Goal: Task Accomplishment & Management: Manage account settings

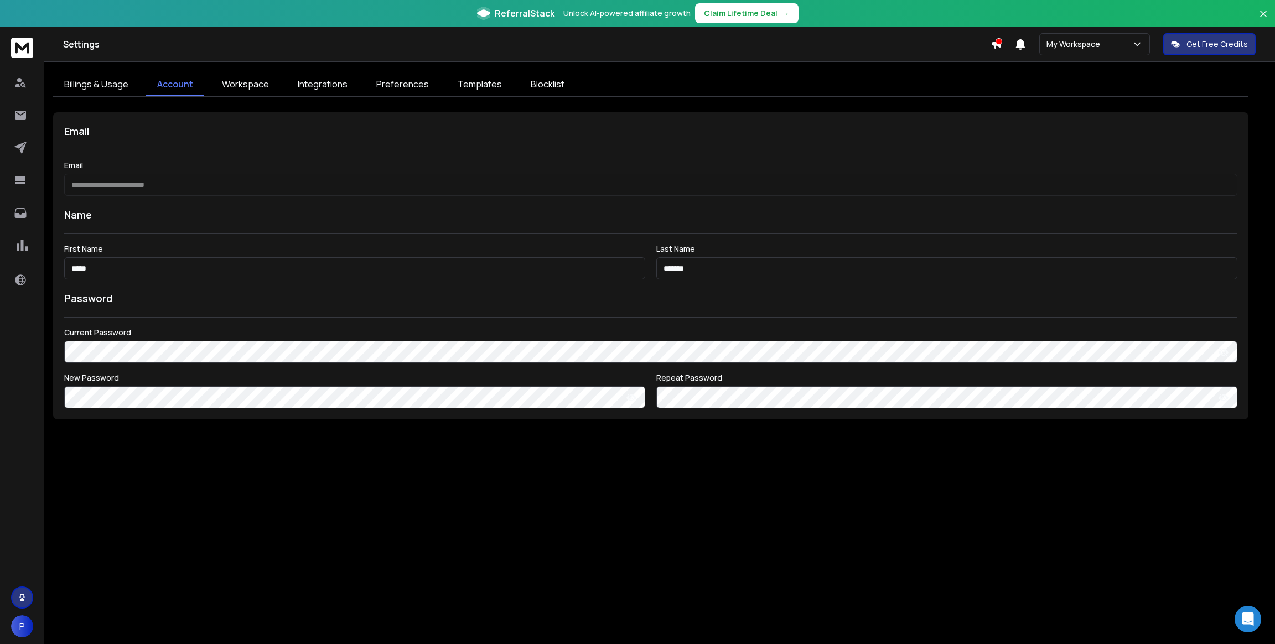
click at [24, 47] on icon at bounding box center [22, 48] width 22 height 20
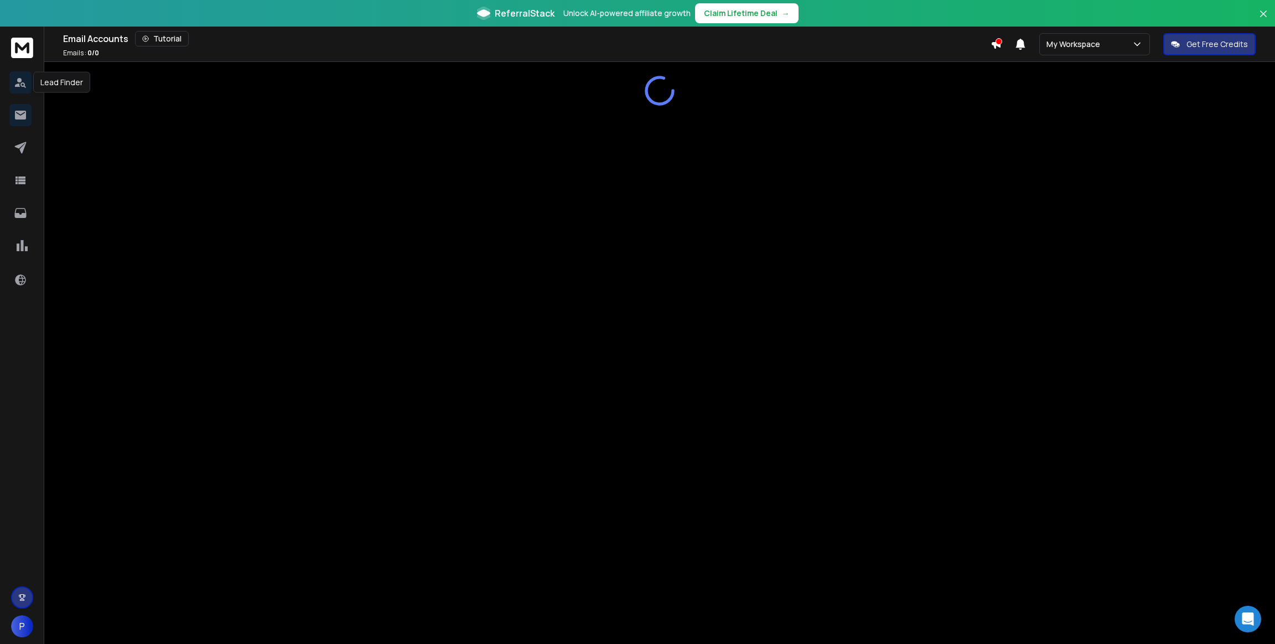
click at [14, 93] on link at bounding box center [20, 82] width 22 height 22
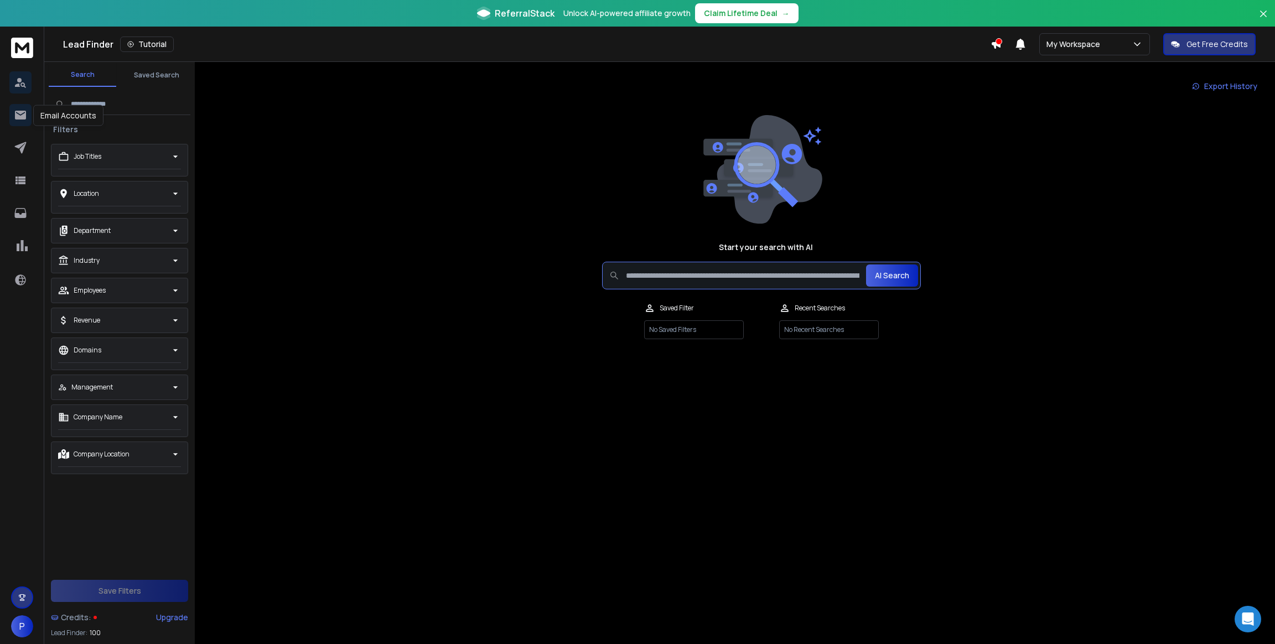
click at [18, 115] on icon at bounding box center [20, 115] width 13 height 13
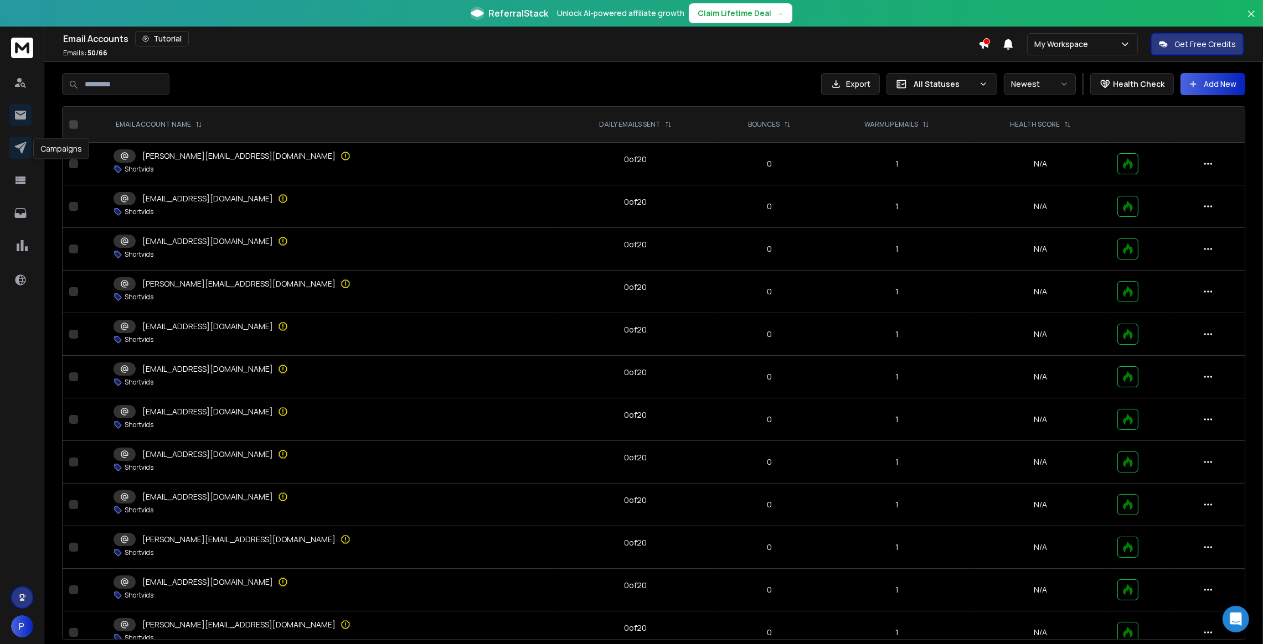
click at [19, 146] on icon at bounding box center [20, 148] width 12 height 12
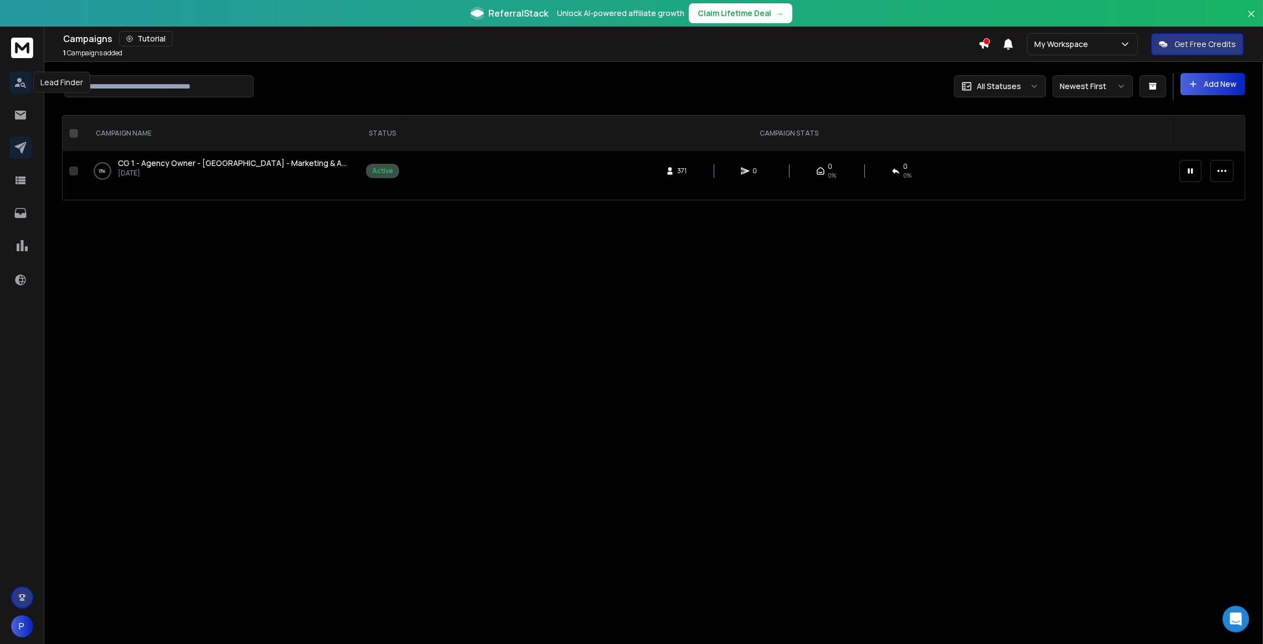
click at [19, 90] on link at bounding box center [20, 82] width 22 height 22
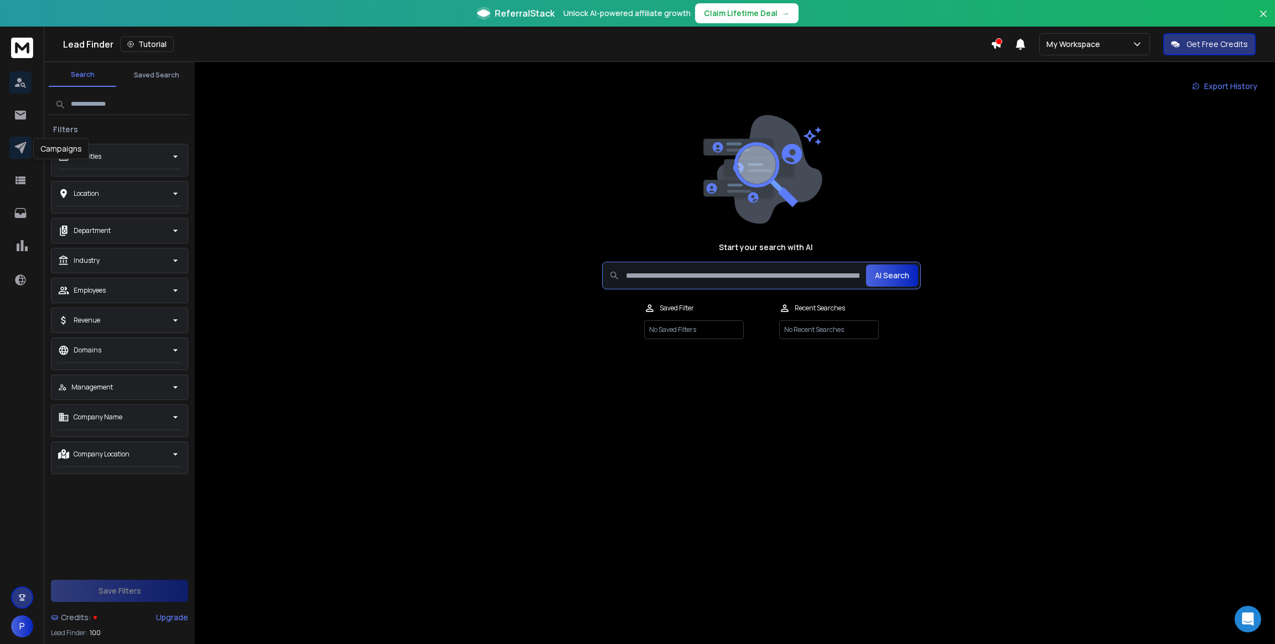
click at [19, 152] on icon at bounding box center [20, 147] width 13 height 13
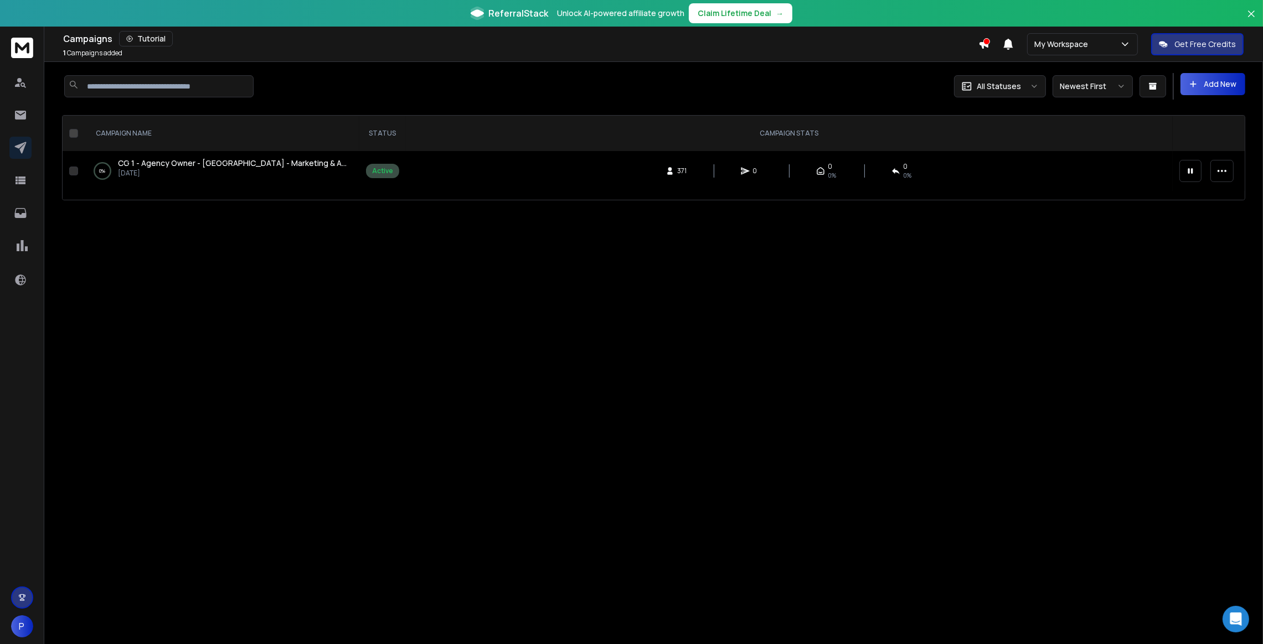
click at [1221, 173] on icon "button" at bounding box center [1221, 171] width 11 height 11
click at [1172, 197] on div "Open" at bounding box center [1167, 196] width 37 height 11
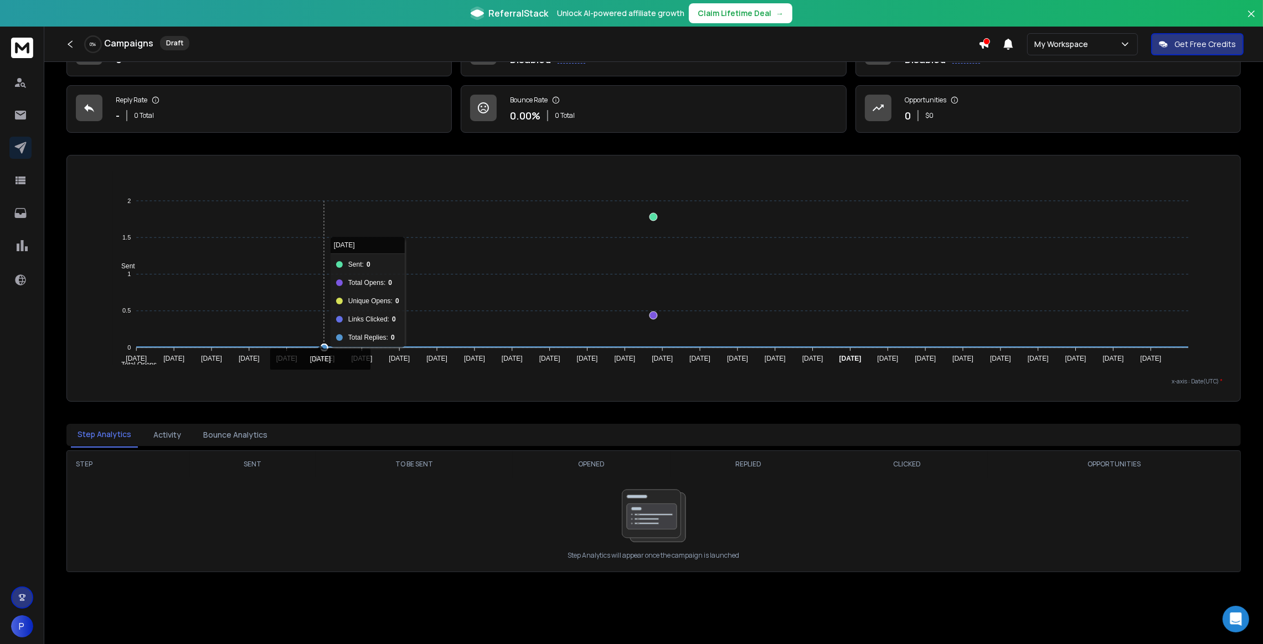
scroll to position [131, 0]
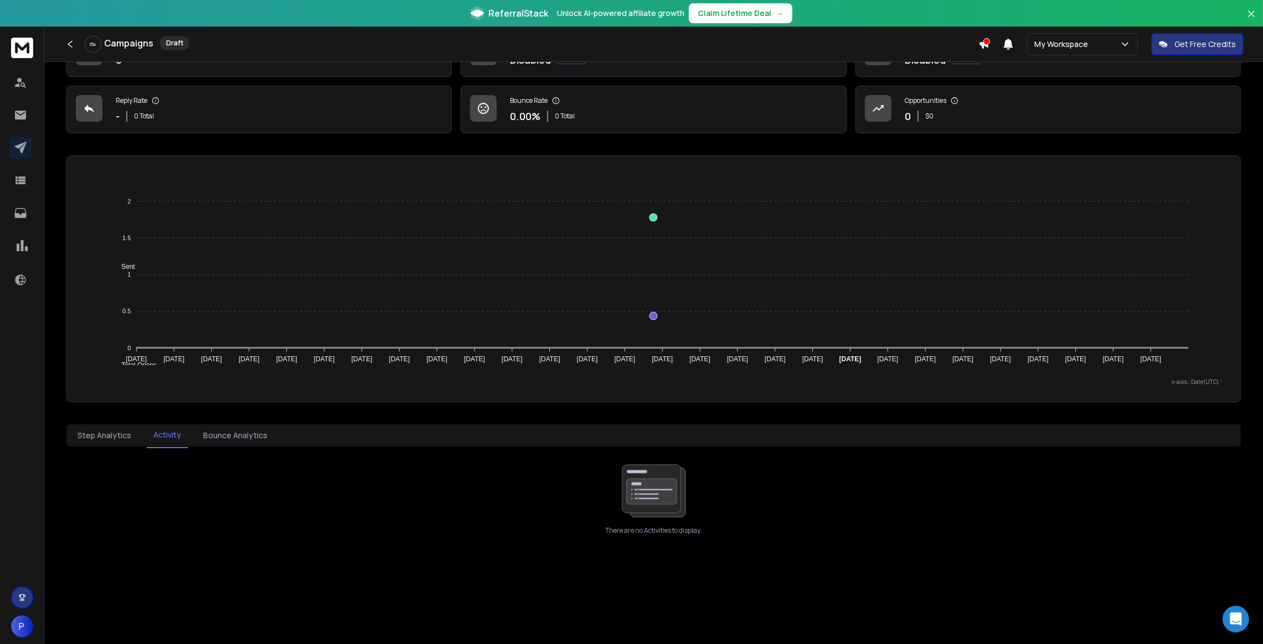
click at [164, 435] on button "Activity" at bounding box center [167, 435] width 41 height 25
click at [249, 438] on button "Bounce Analytics" at bounding box center [236, 435] width 78 height 24
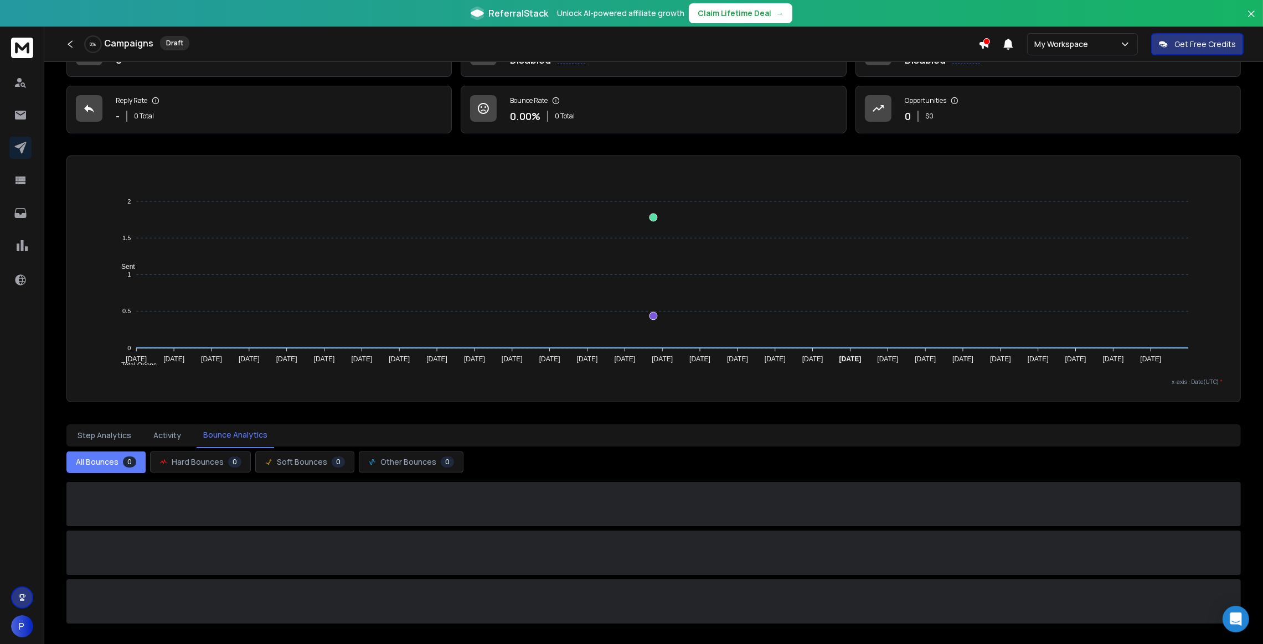
scroll to position [151, 0]
click at [102, 440] on button "Step Analytics" at bounding box center [104, 435] width 67 height 24
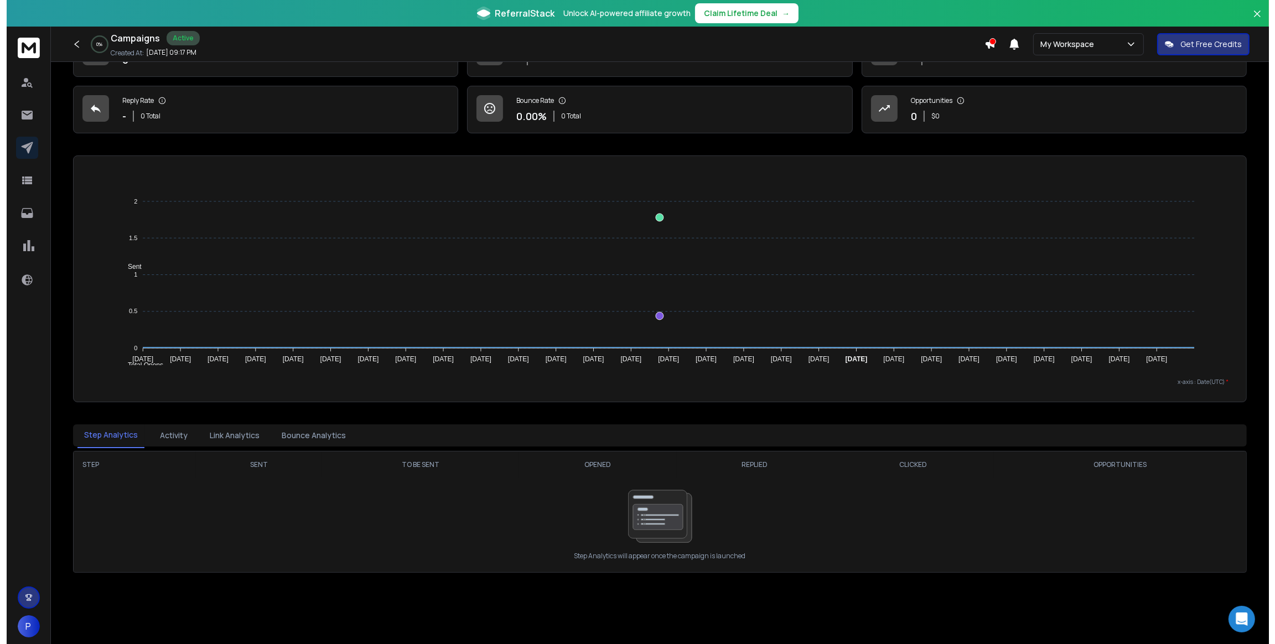
scroll to position [0, 0]
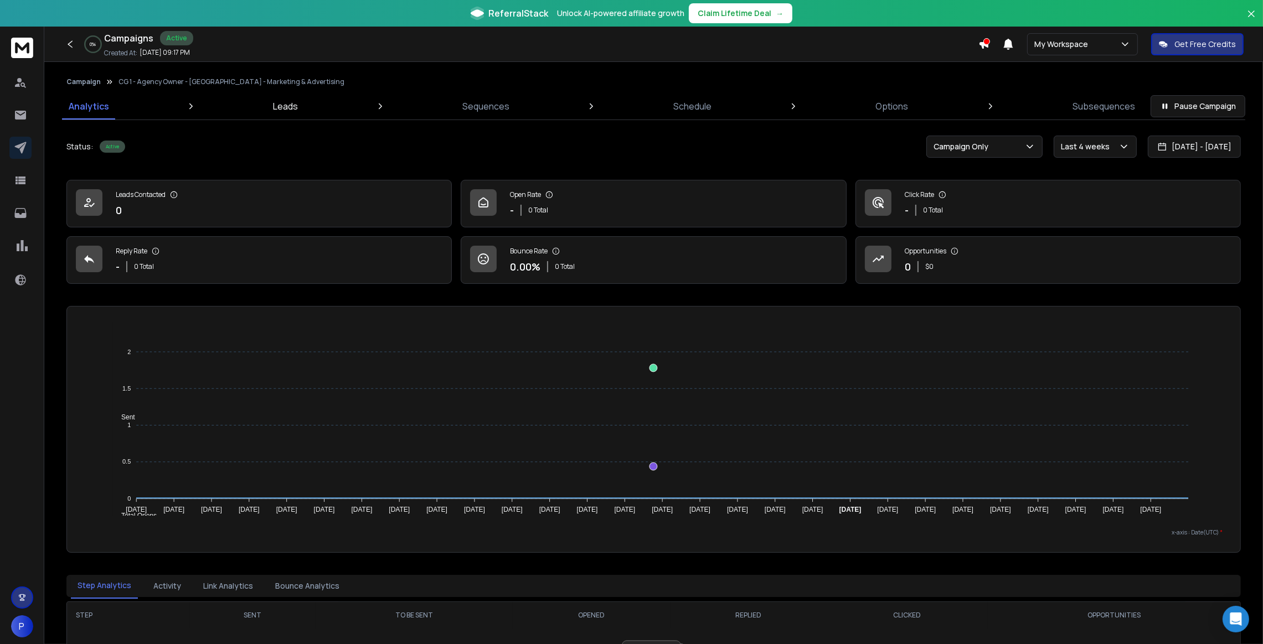
click at [290, 106] on p "Leads" at bounding box center [285, 106] width 25 height 13
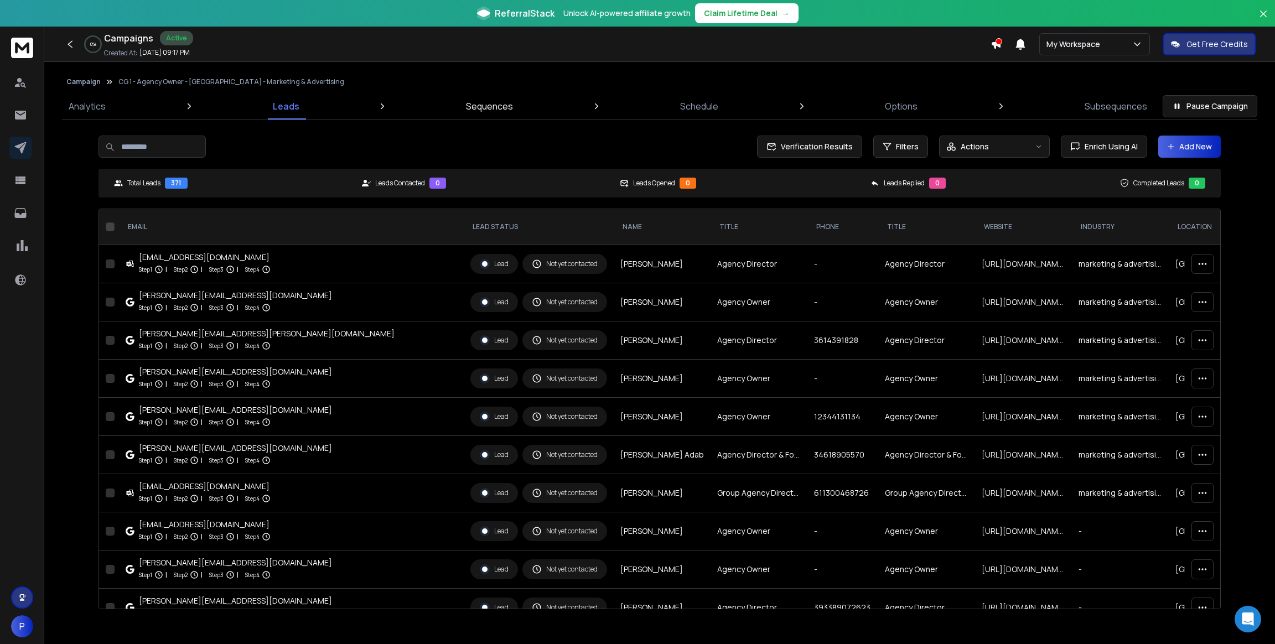
click at [488, 101] on p "Sequences" at bounding box center [489, 106] width 47 height 13
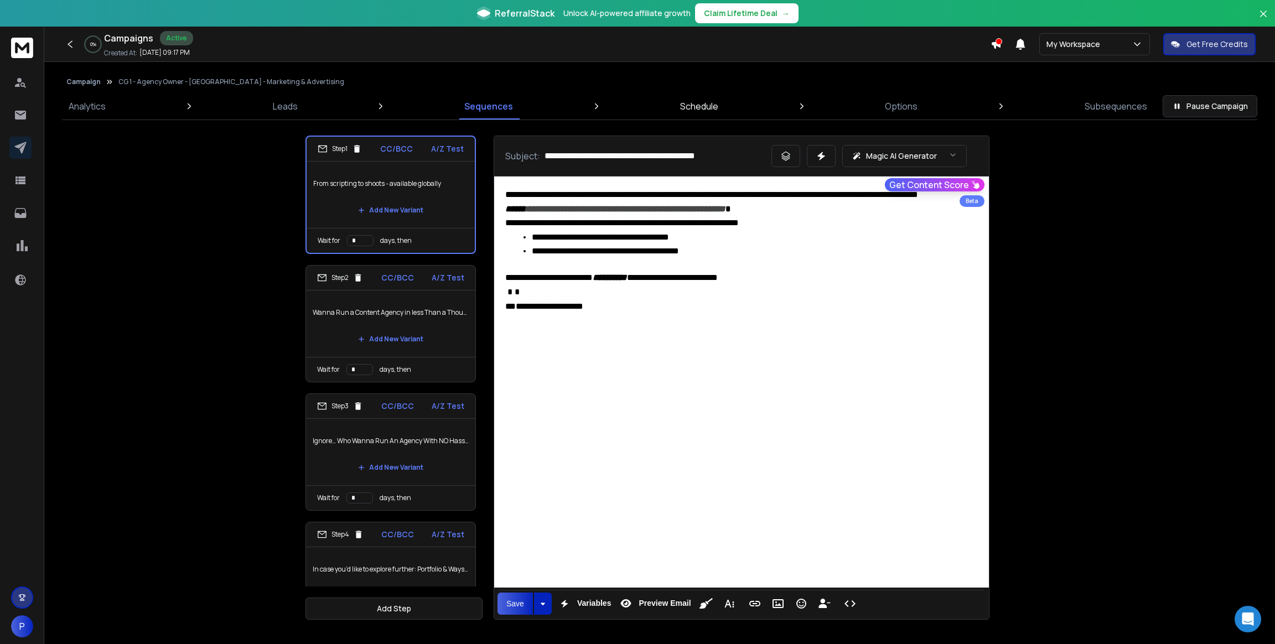
click at [725, 101] on link "Schedule" at bounding box center [699, 106] width 51 height 27
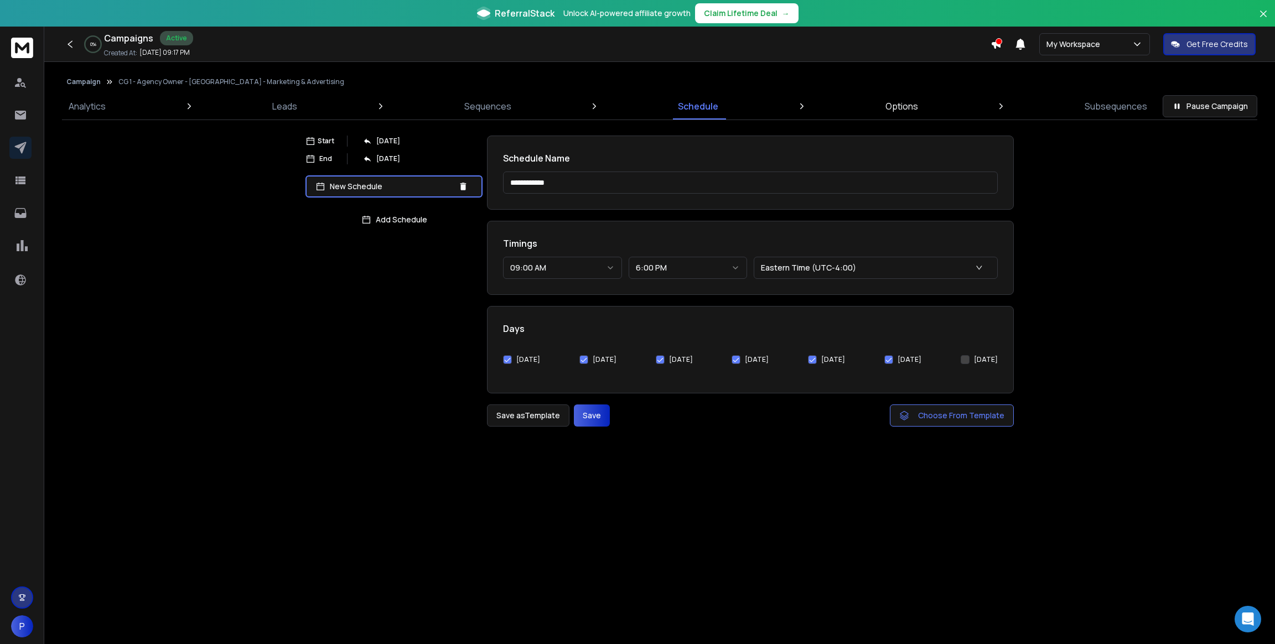
click at [909, 107] on p "Options" at bounding box center [902, 106] width 33 height 13
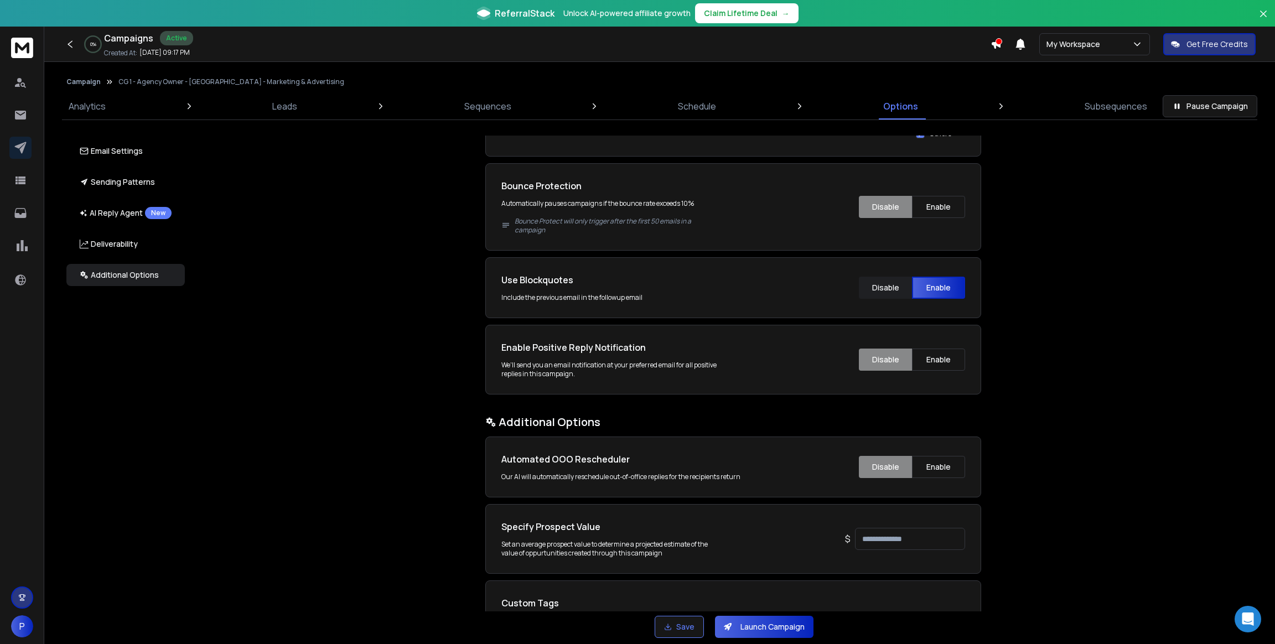
scroll to position [1991, 0]
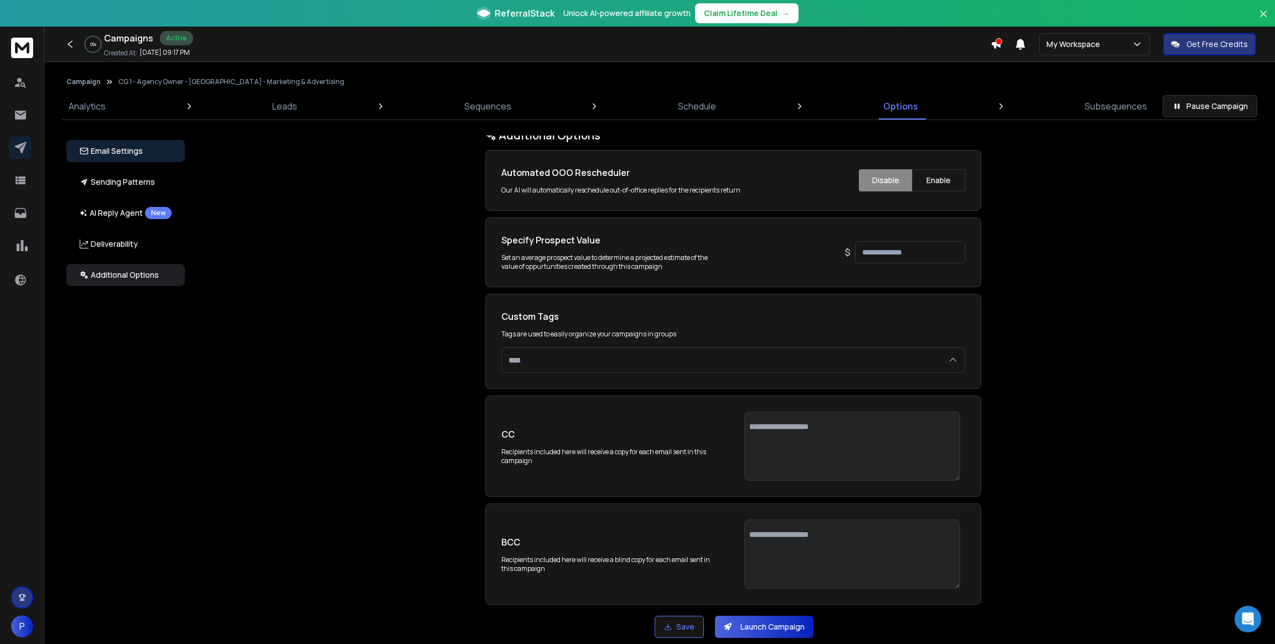
click at [118, 143] on button "Email Settings" at bounding box center [125, 151] width 118 height 22
click at [109, 183] on p "Sending Patterns" at bounding box center [117, 182] width 75 height 11
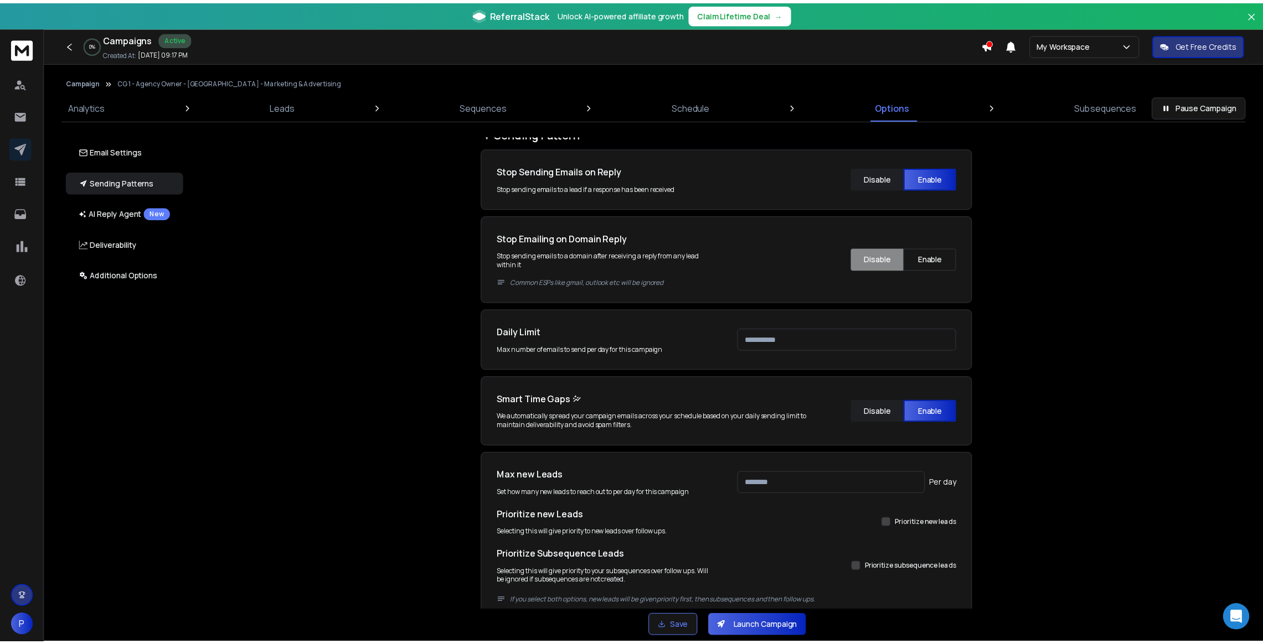
scroll to position [357, 0]
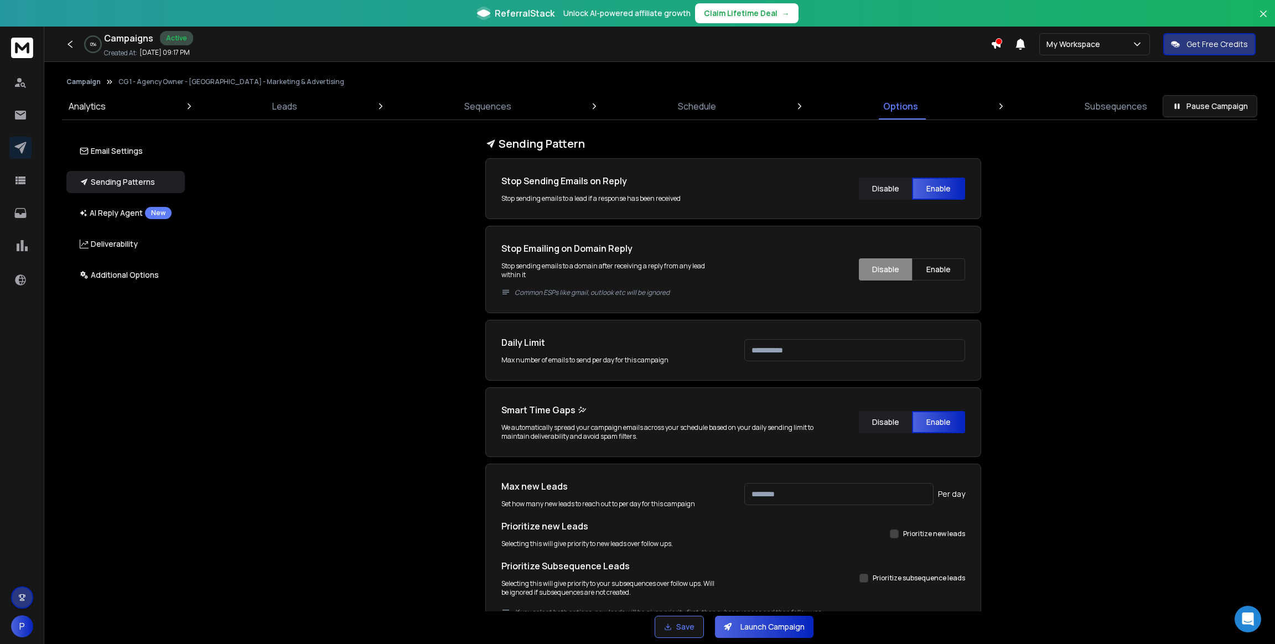
click at [95, 106] on p "Analytics" at bounding box center [87, 106] width 37 height 13
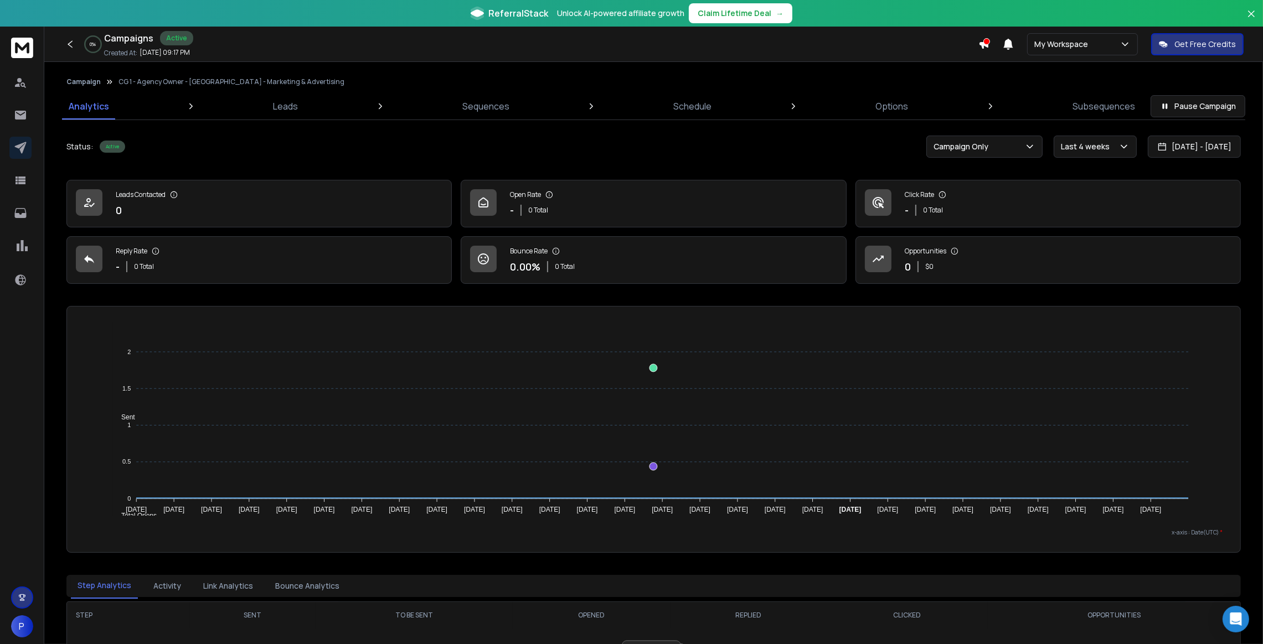
click at [937, 133] on div "Status: Active Pause Campaign Campaign Only Last 4 weeks 12 Sep 2025 - 10 Oct 2…" at bounding box center [653, 457] width 1183 height 653
click at [931, 138] on button "Campaign Only" at bounding box center [984, 147] width 116 height 22
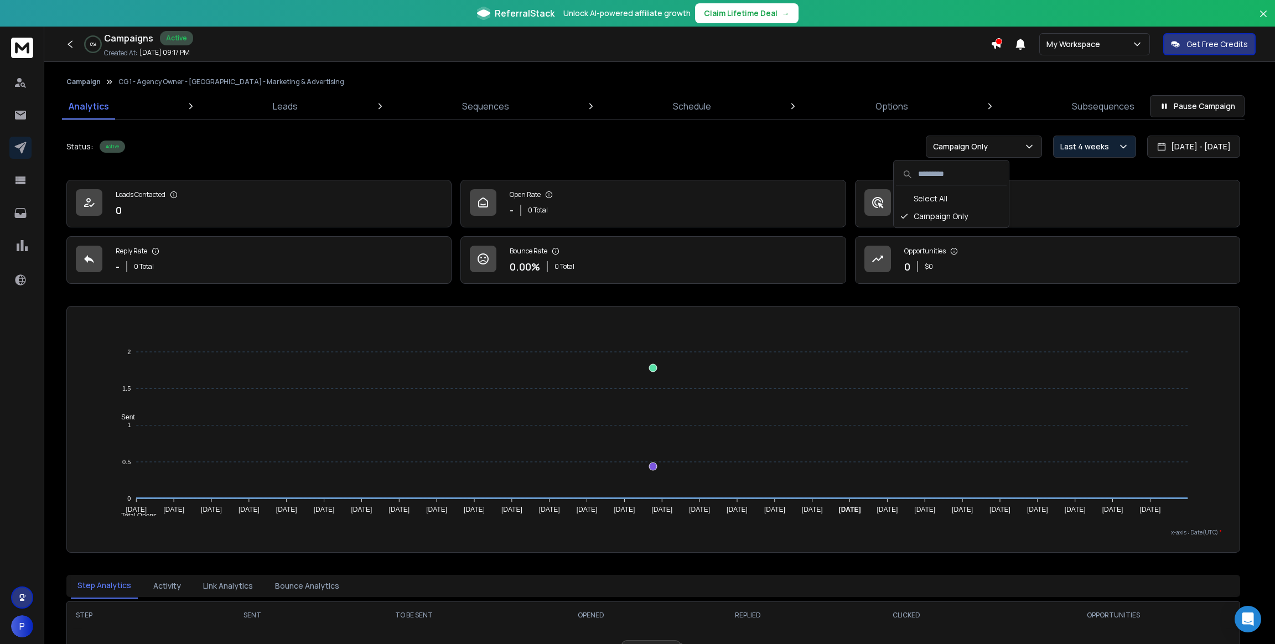
click at [1061, 143] on p "Last 4 weeks" at bounding box center [1087, 146] width 53 height 11
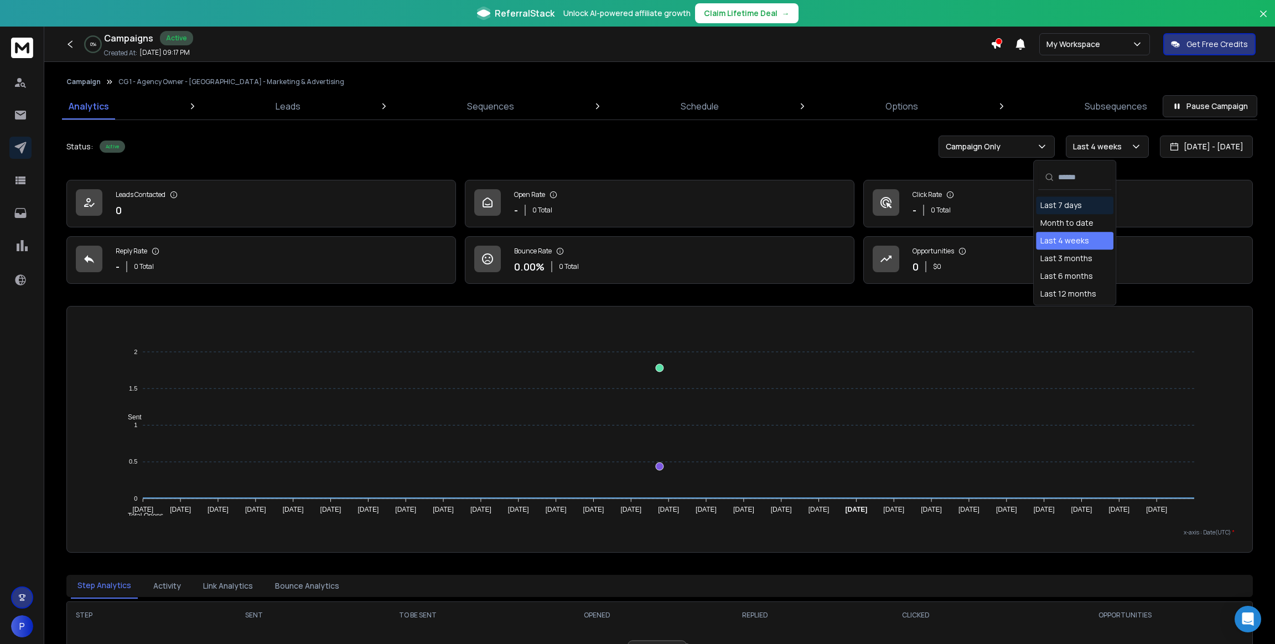
click at [586, 164] on div "Status: Active Pause Campaign Campaign Only Last 4 weeks 12 Sep 2025 - 10 Oct 2…" at bounding box center [659, 458] width 1187 height 644
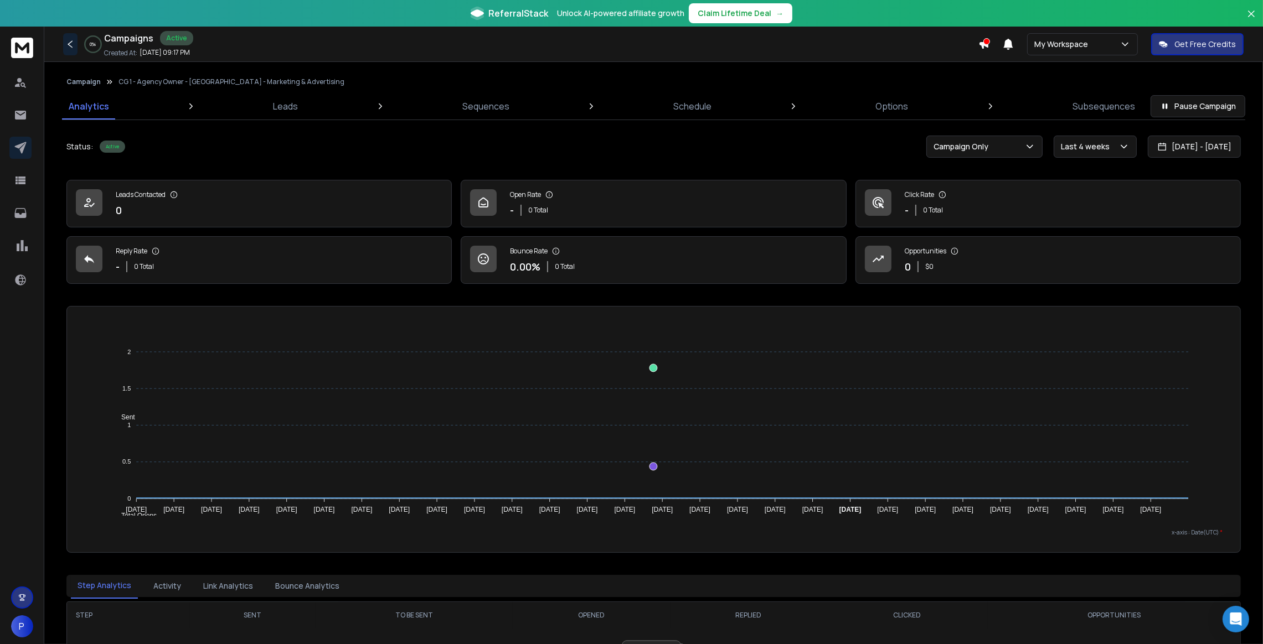
click at [72, 37] on button at bounding box center [70, 44] width 14 height 22
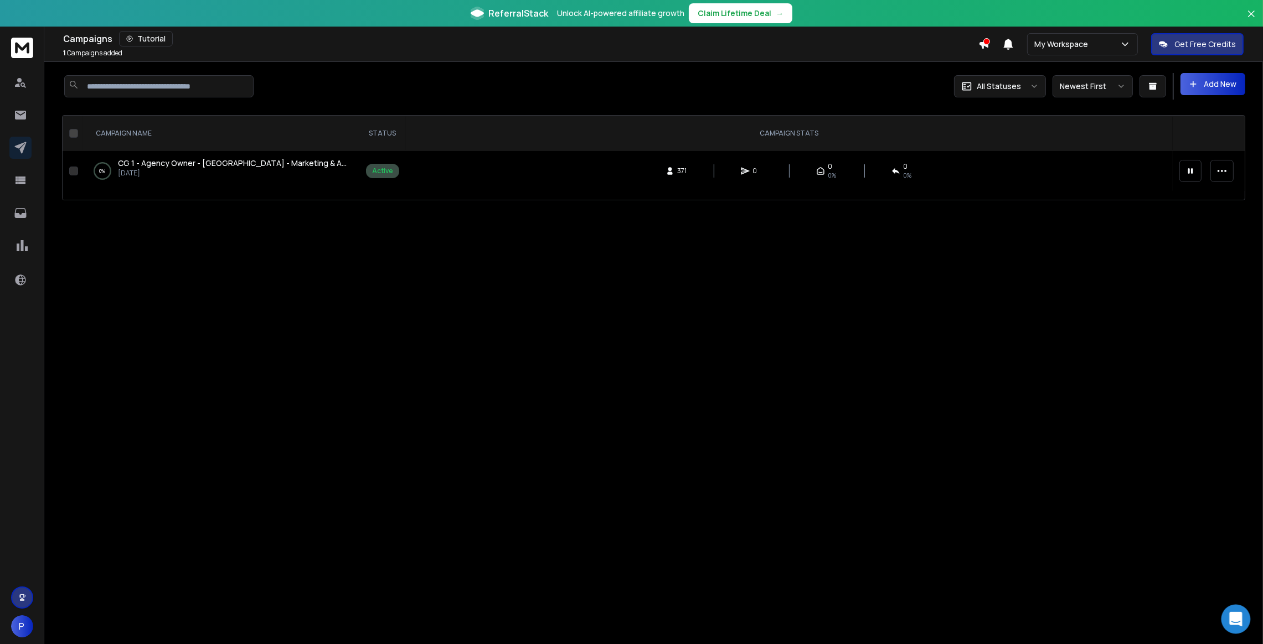
click at [1241, 628] on div "Open Intercom Messenger" at bounding box center [1235, 619] width 29 height 29
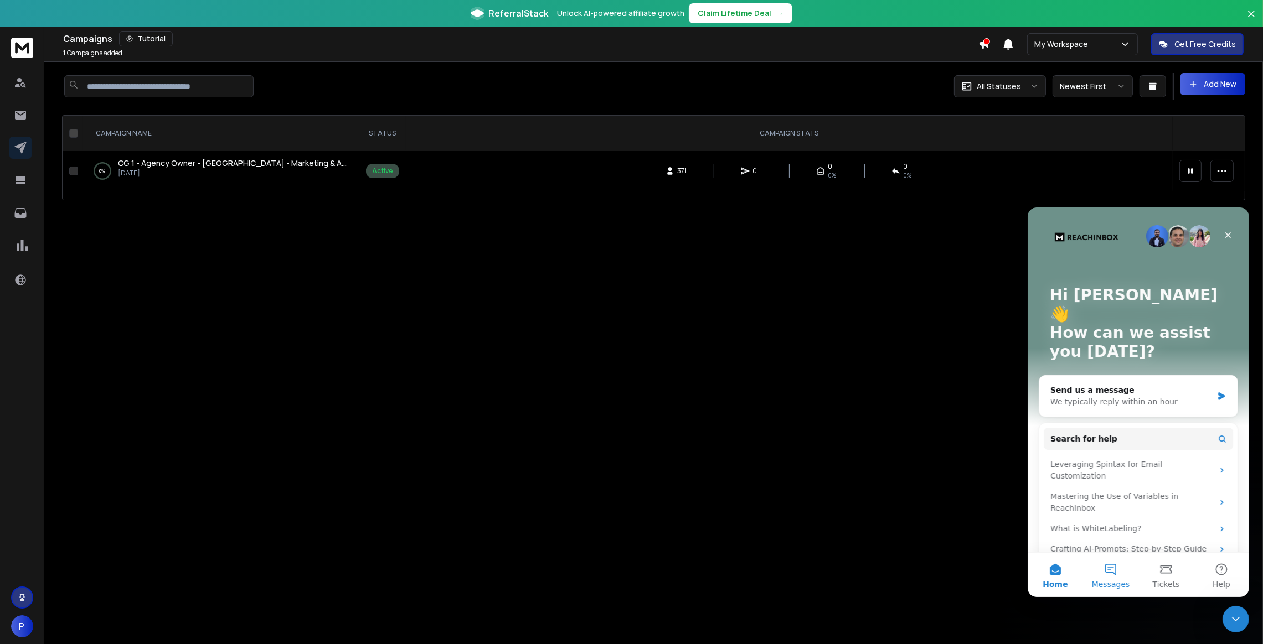
click at [1112, 565] on button "Messages" at bounding box center [1109, 574] width 55 height 44
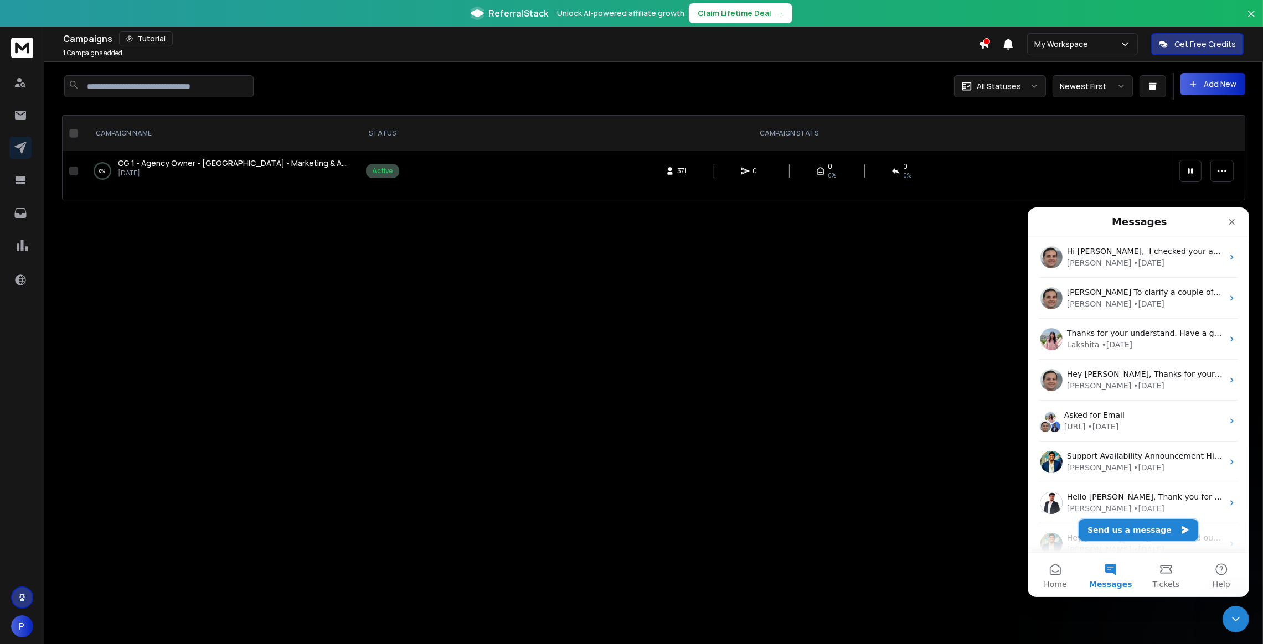
click at [1119, 533] on button "Send us a message" at bounding box center [1138, 530] width 120 height 22
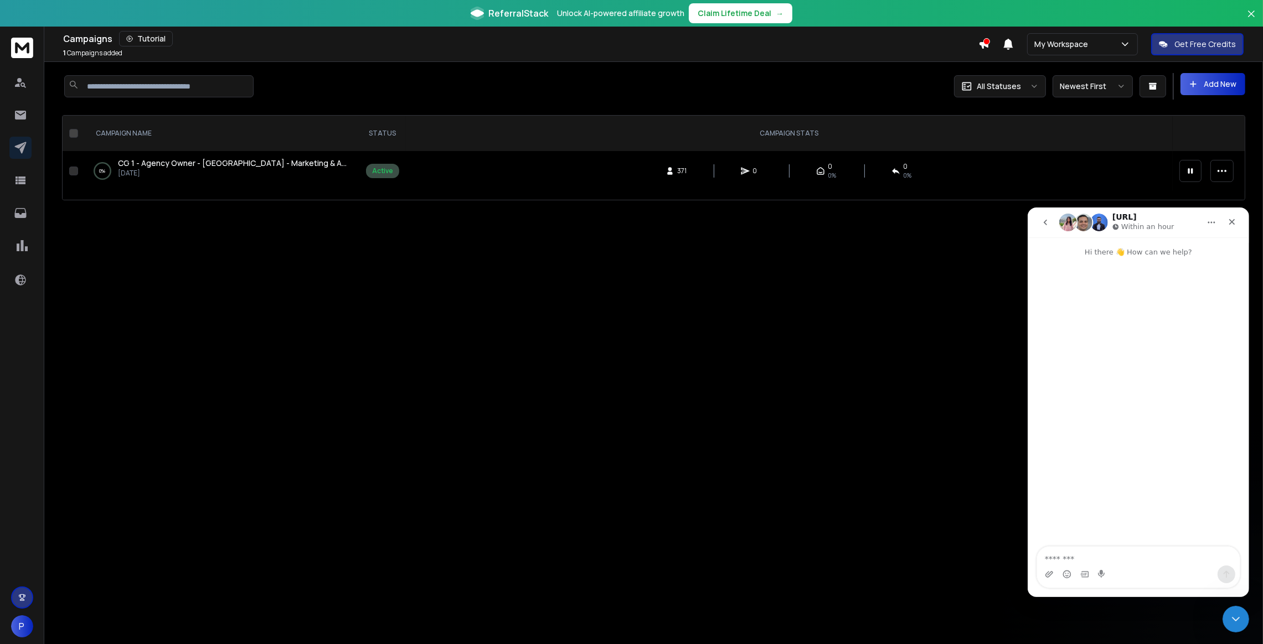
click at [1093, 558] on textarea "Message…" at bounding box center [1137, 555] width 203 height 19
type textarea "**********"
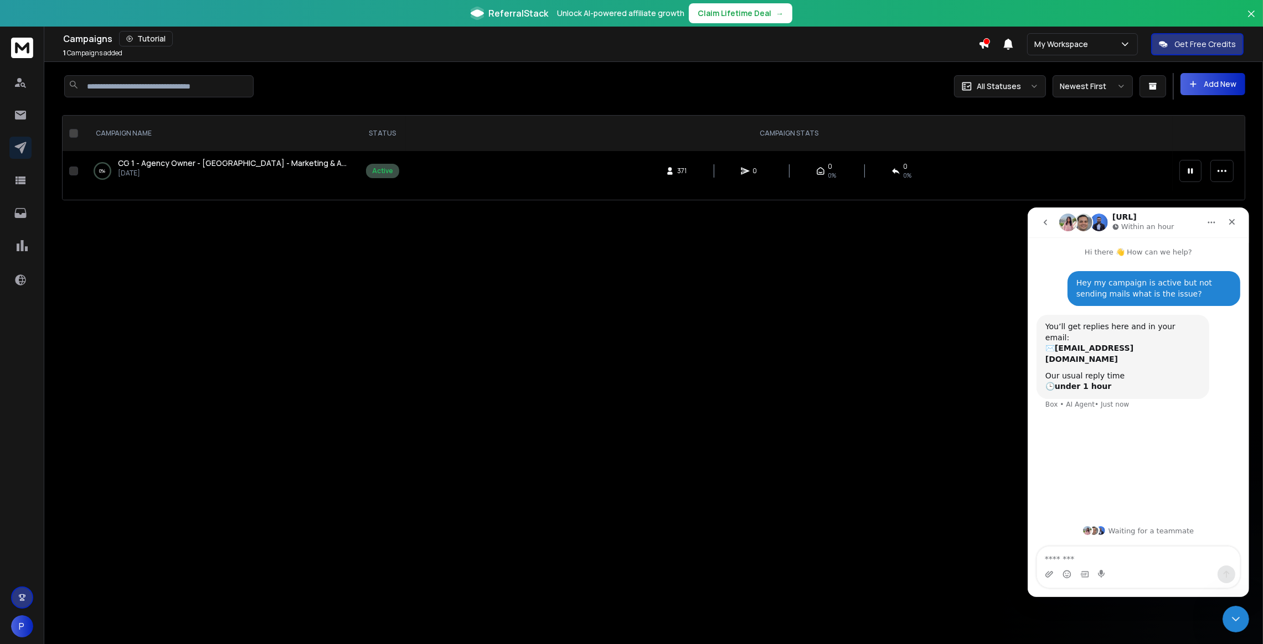
click at [1066, 551] on textarea "Message…" at bounding box center [1137, 555] width 203 height 19
drag, startPoint x: 1058, startPoint y: 338, endPoint x: 1166, endPoint y: 333, distance: 108.6
click at [1166, 333] on div "You’ll get replies here and in your email: ✉️ parthjasrapuria2@gmail.com" at bounding box center [1122, 342] width 155 height 43
copy b "parthjasrapuria2@gmail.com"
click at [1082, 554] on textarea "**********" at bounding box center [1137, 550] width 202 height 30
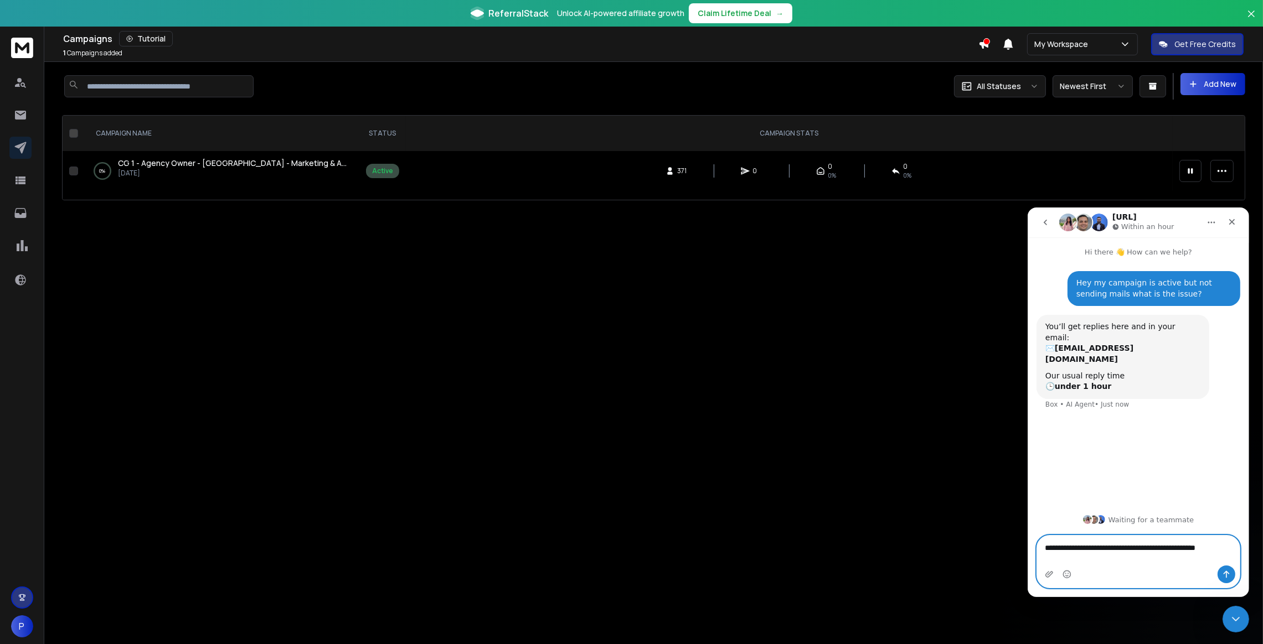
paste textarea "**********"
type textarea "**********"
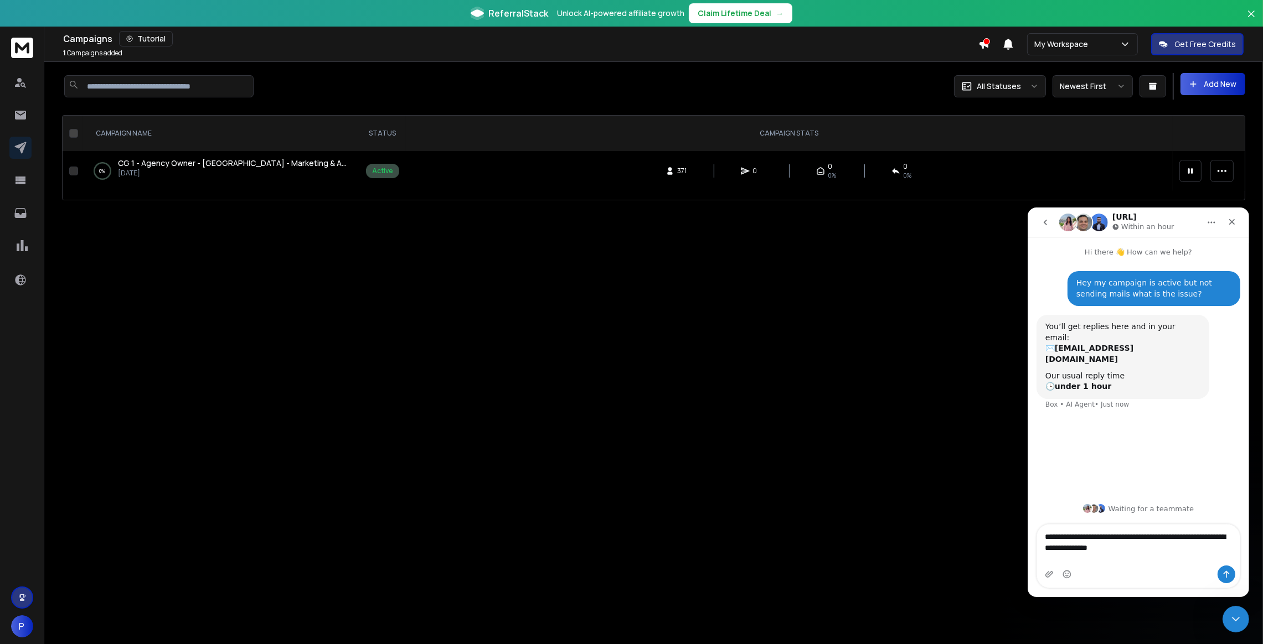
click at [1239, 571] on div "**********" at bounding box center [1137, 556] width 221 height 64
click at [1226, 574] on icon "Send a message…" at bounding box center [1225, 574] width 9 height 9
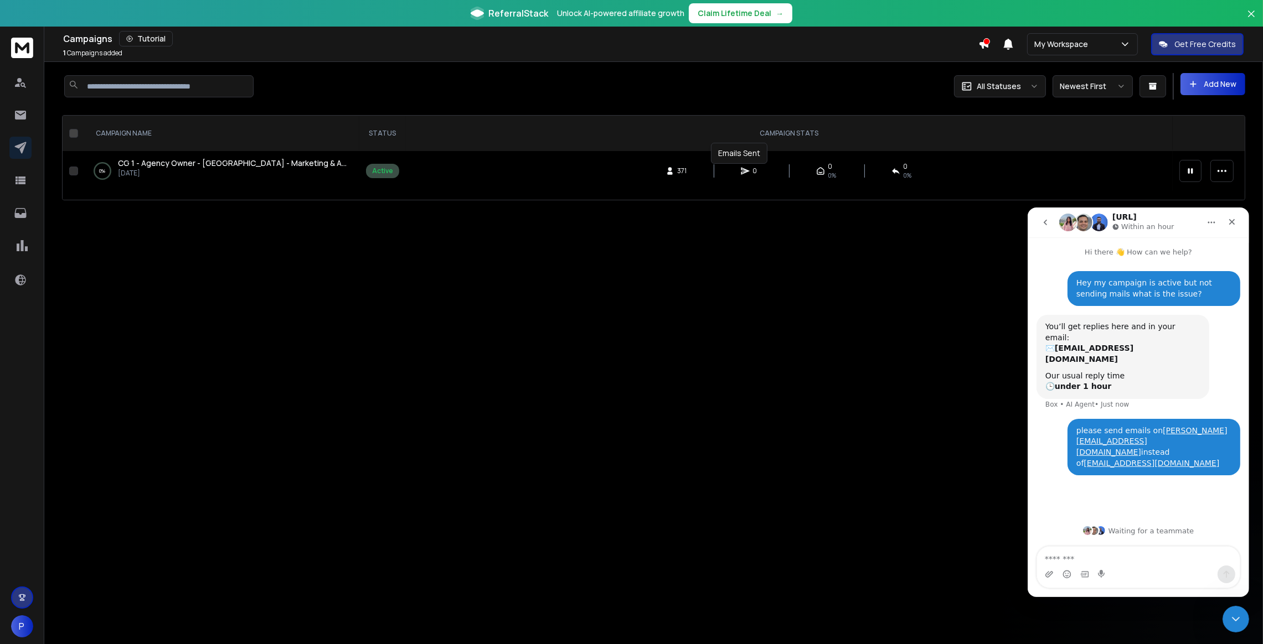
click at [740, 167] on icon at bounding box center [745, 171] width 10 height 10
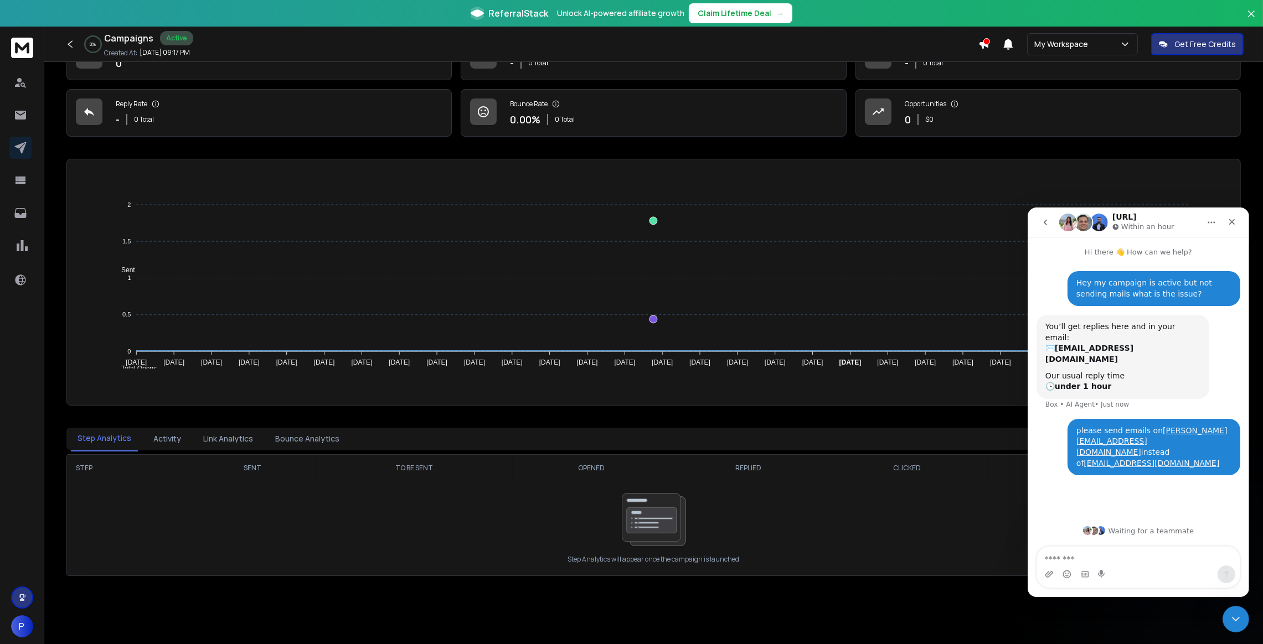
scroll to position [144, 0]
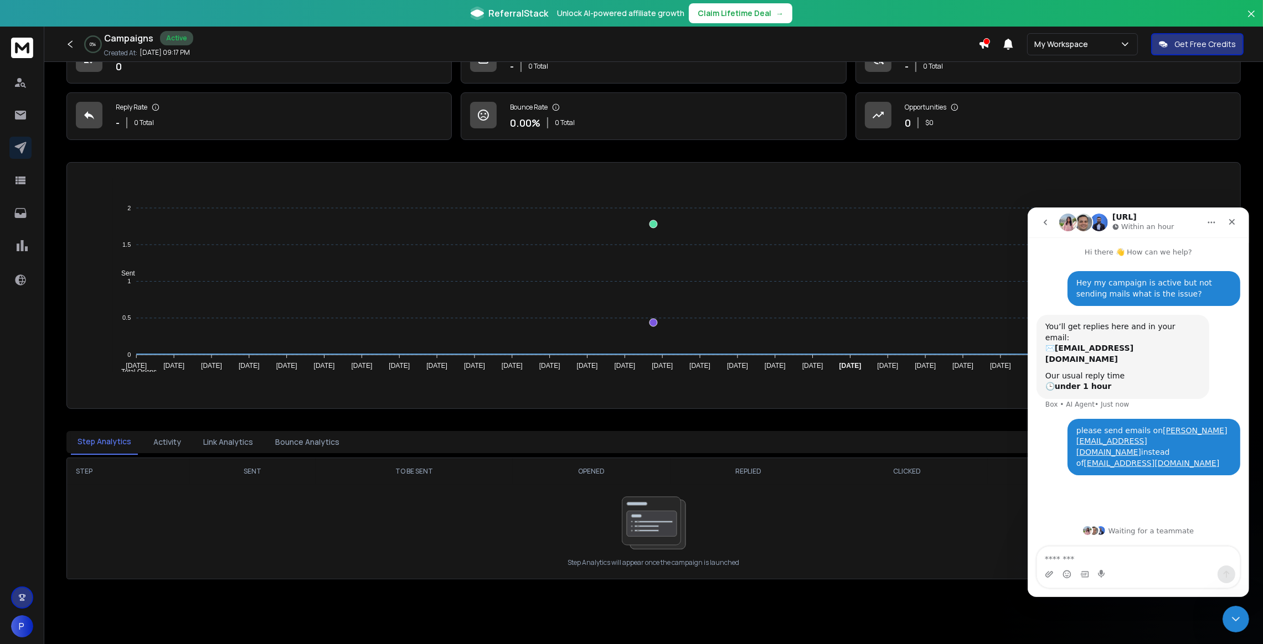
click at [171, 448] on button "Activity" at bounding box center [167, 442] width 41 height 24
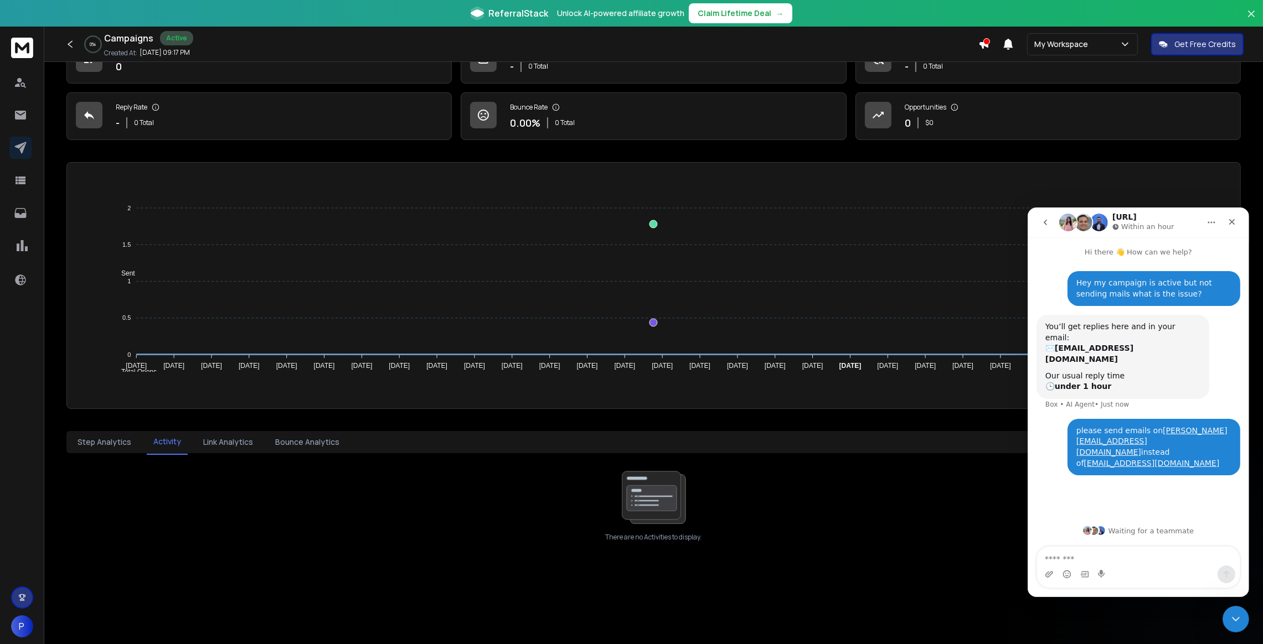
click at [240, 438] on button "Link Analytics" at bounding box center [228, 442] width 63 height 24
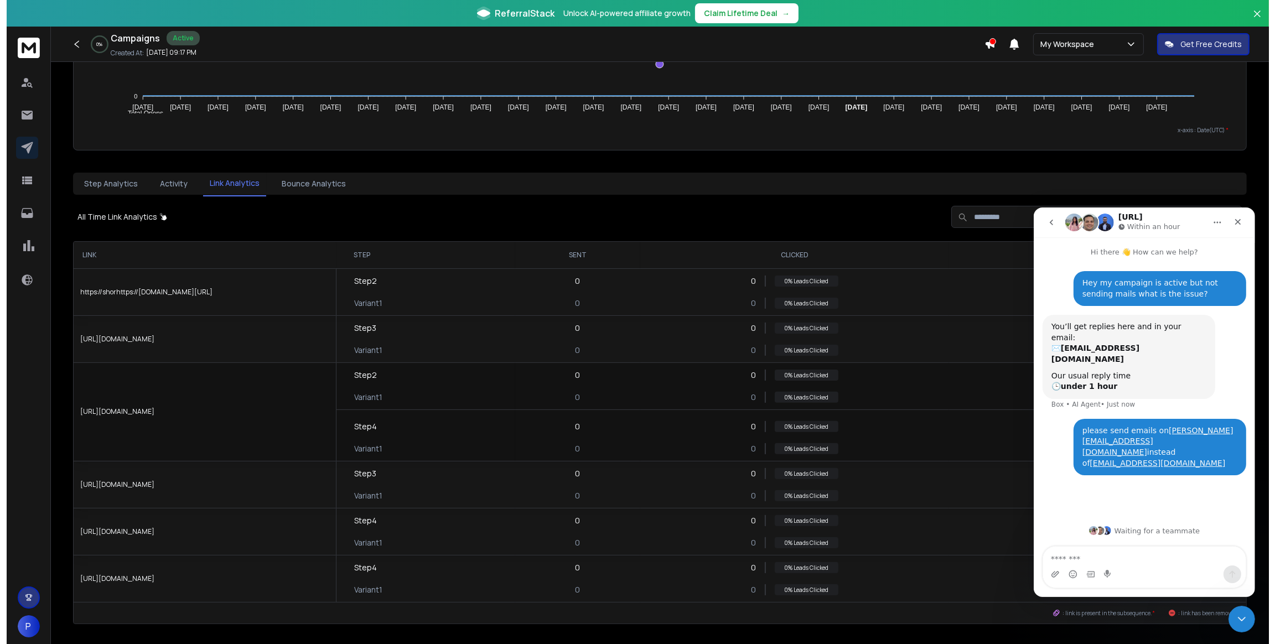
scroll to position [0, 0]
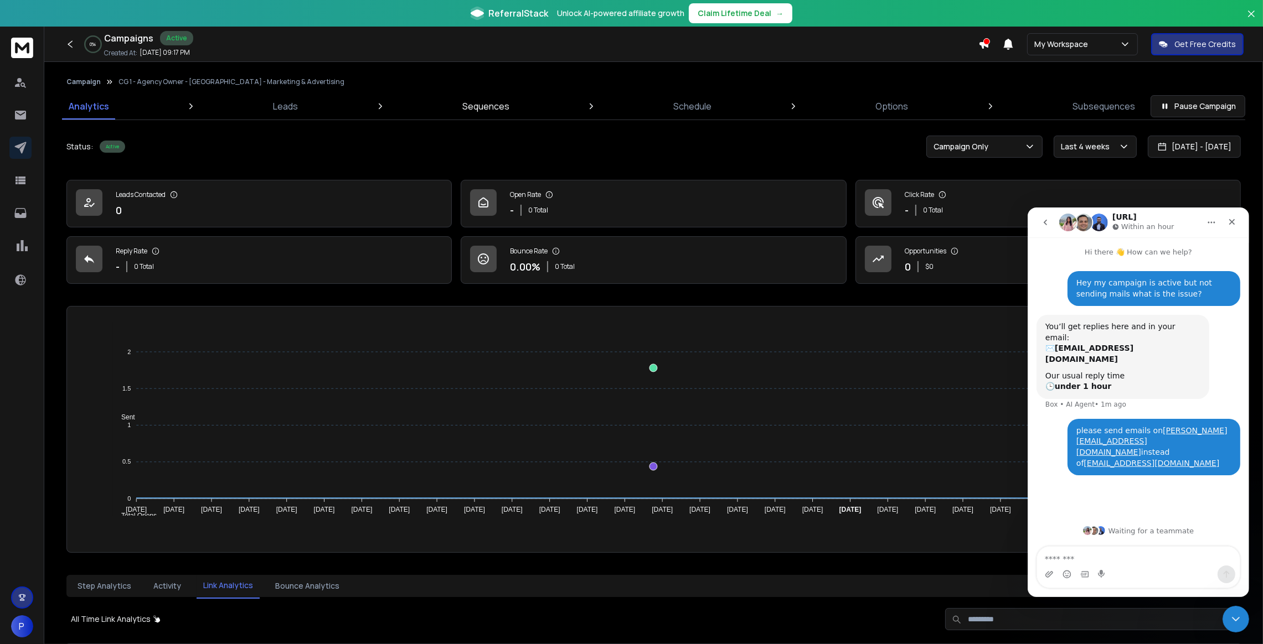
click at [474, 105] on p "Sequences" at bounding box center [485, 106] width 47 height 13
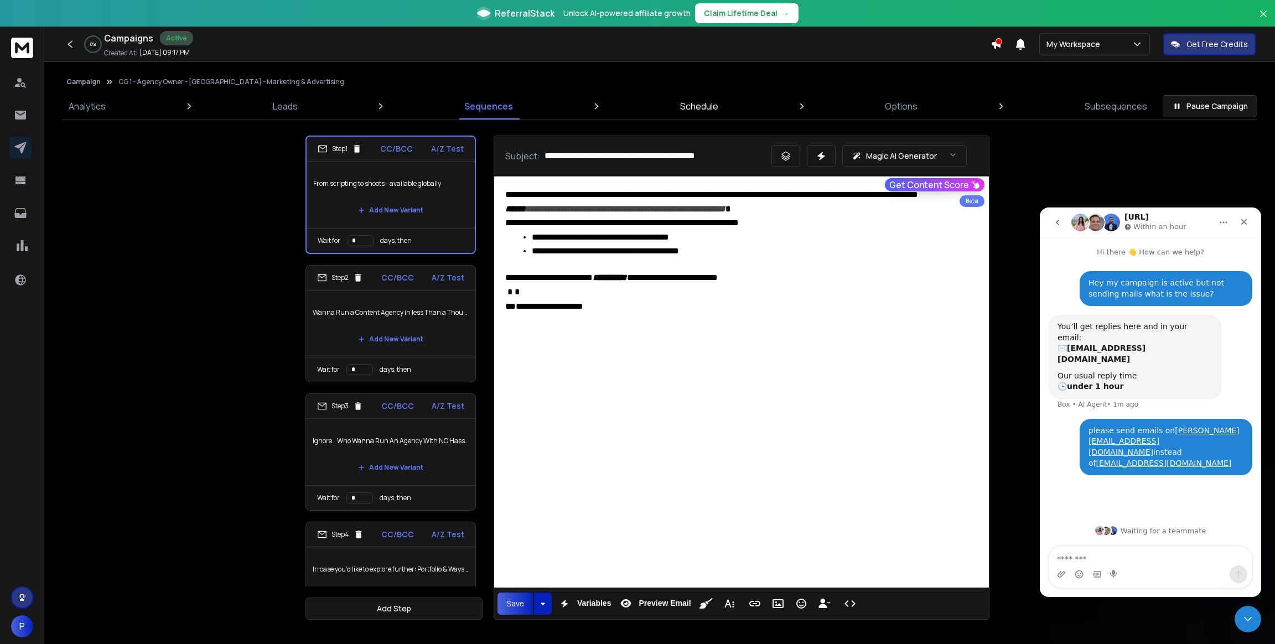
click at [683, 105] on p "Schedule" at bounding box center [699, 106] width 38 height 13
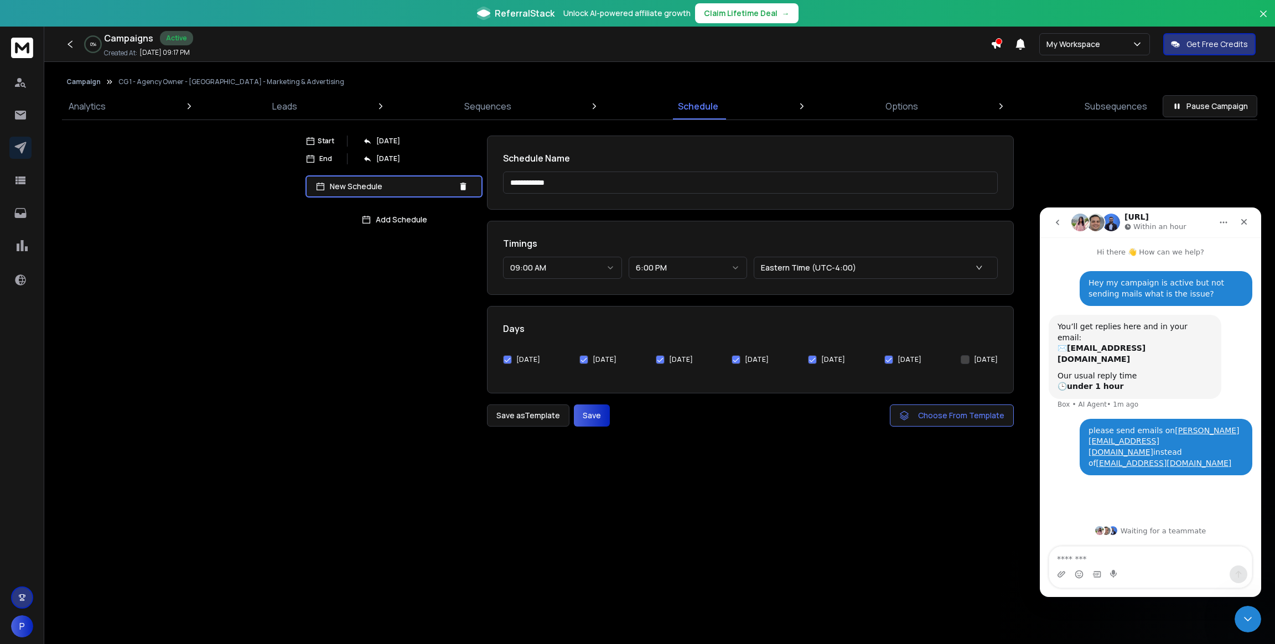
click at [536, 268] on button "09:00 AM" at bounding box center [562, 268] width 119 height 22
click at [431, 293] on div "**********" at bounding box center [660, 281] width 709 height 291
click at [902, 97] on link "Options" at bounding box center [902, 106] width 46 height 27
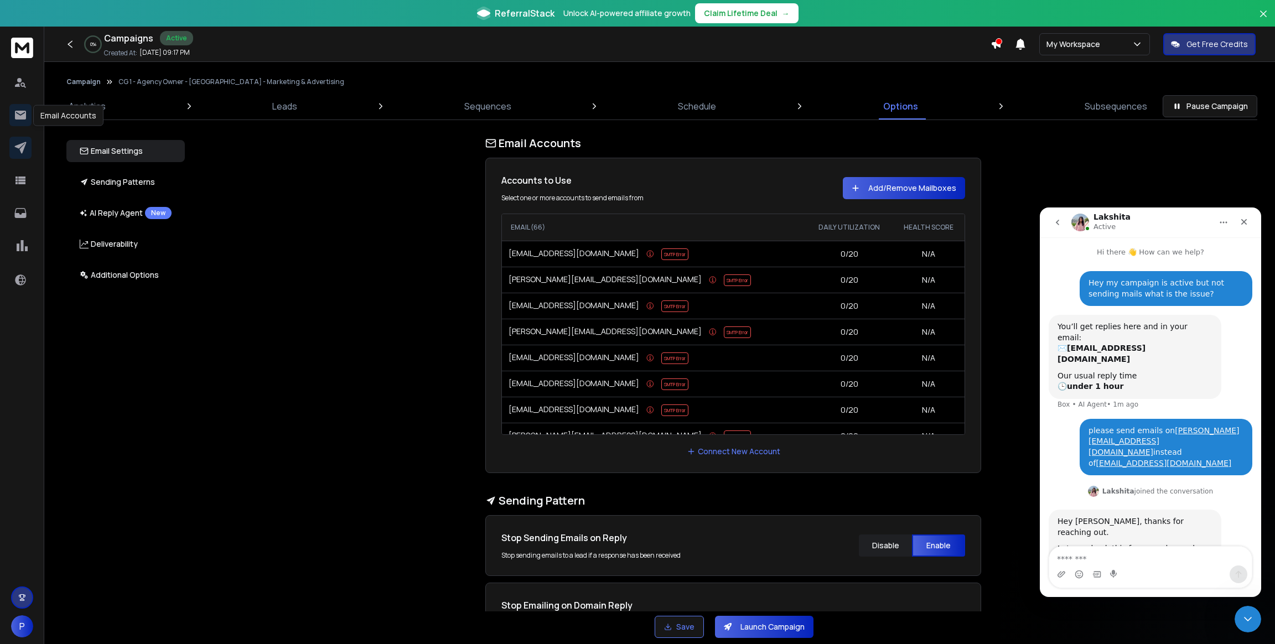
click at [22, 123] on link at bounding box center [20, 115] width 22 height 22
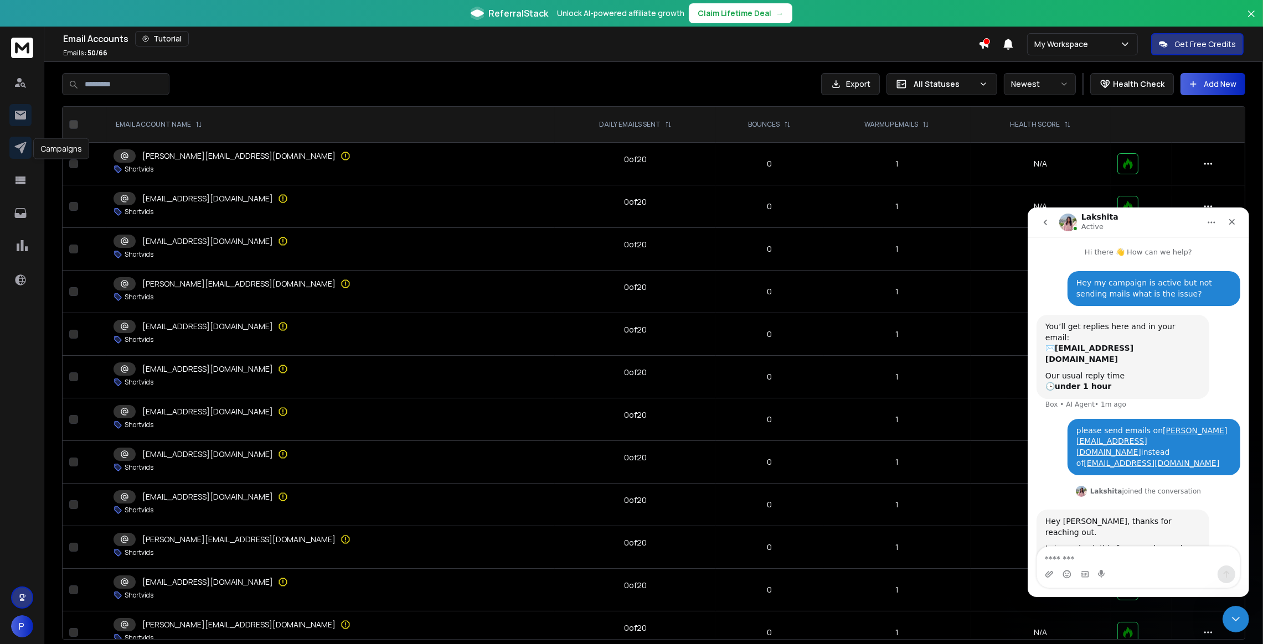
click at [19, 149] on icon at bounding box center [20, 148] width 12 height 12
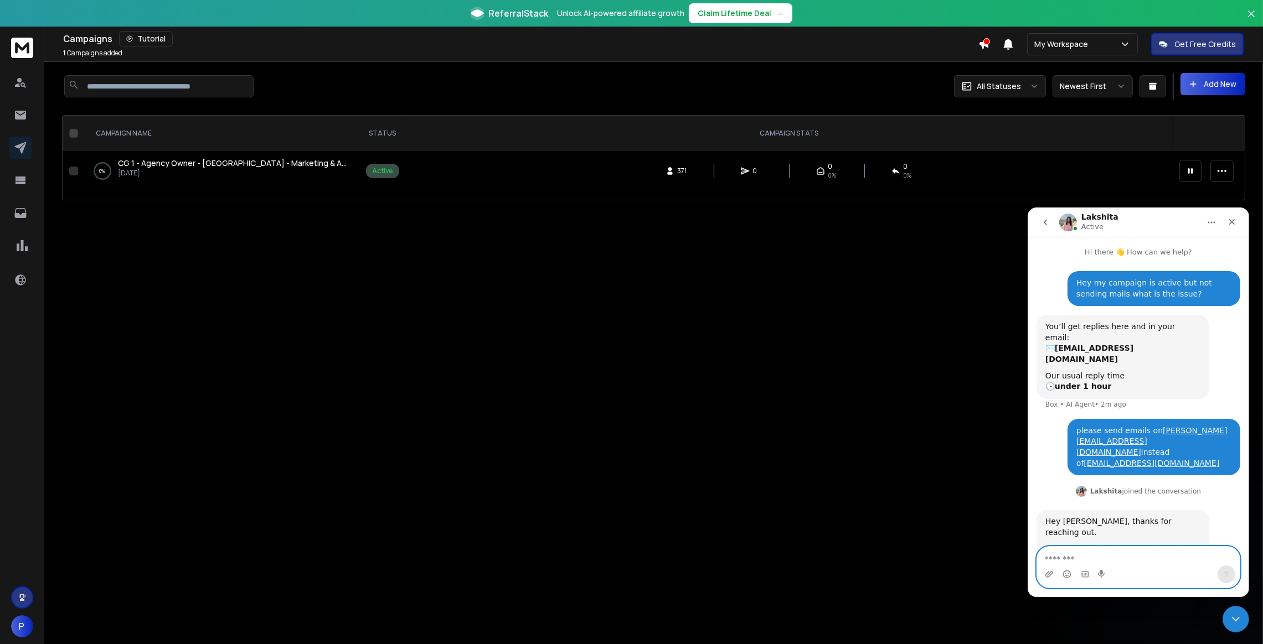
click at [1068, 555] on textarea "Message…" at bounding box center [1137, 555] width 202 height 19
type textarea "**********"
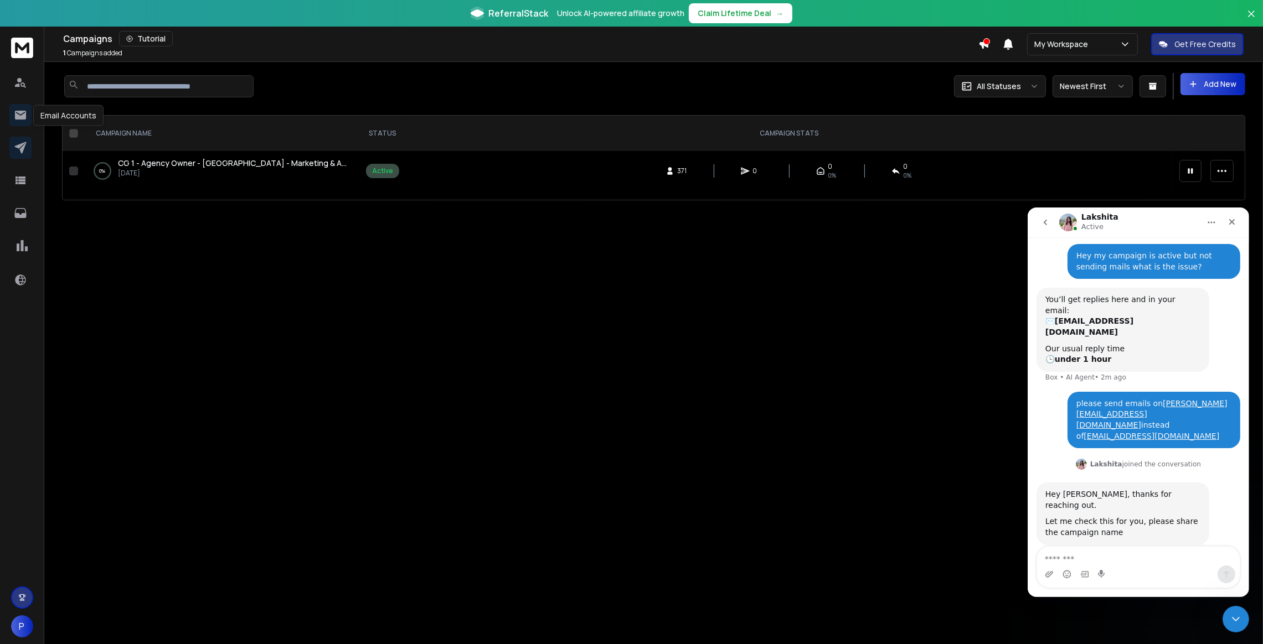
click at [17, 115] on icon at bounding box center [20, 115] width 11 height 9
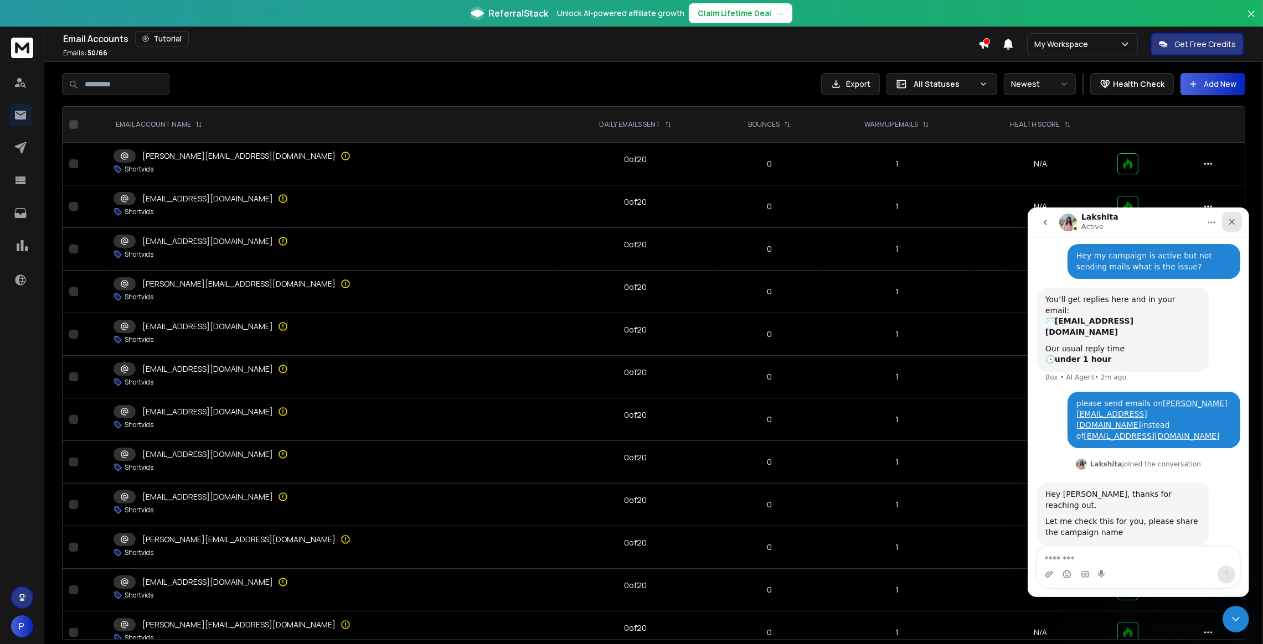
click at [1233, 219] on icon "Close" at bounding box center [1231, 221] width 9 height 9
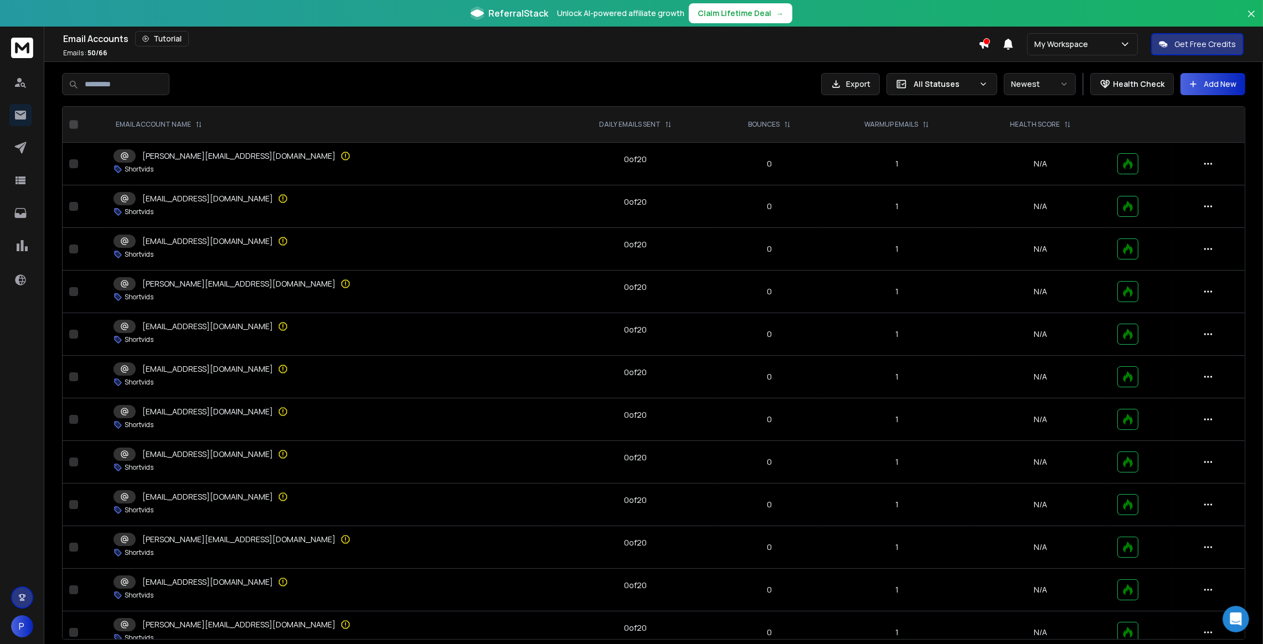
scroll to position [16, 0]
click at [340, 158] on icon at bounding box center [345, 156] width 11 height 11
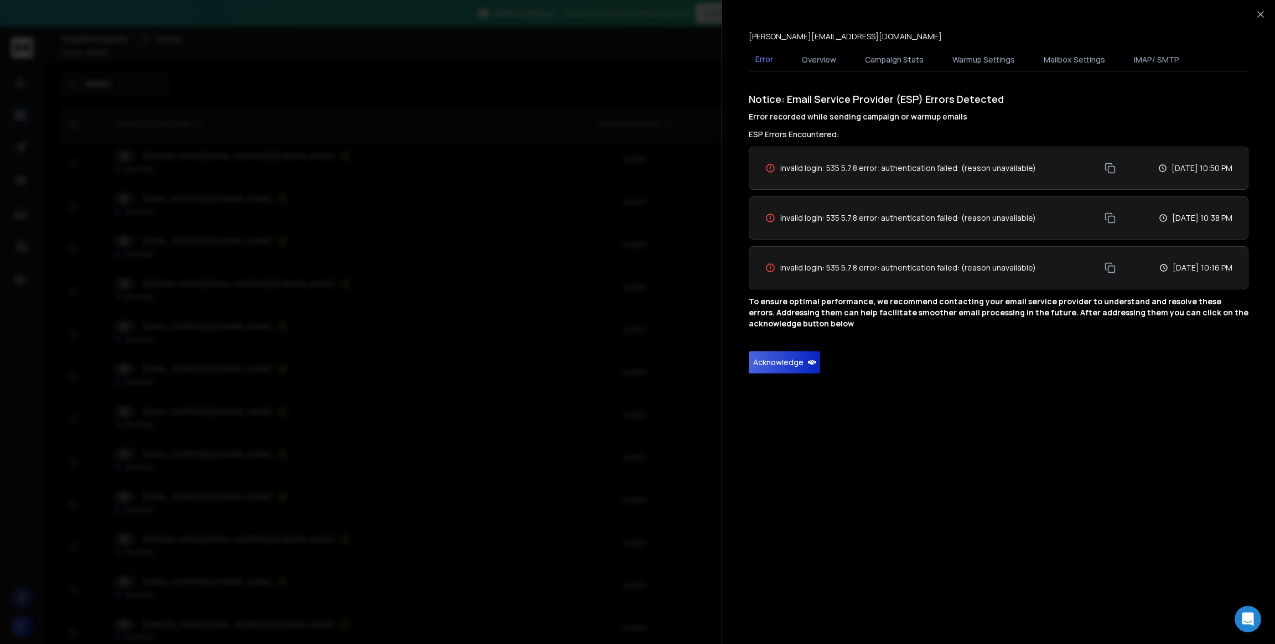
click at [817, 56] on button "Overview" at bounding box center [820, 60] width 48 height 24
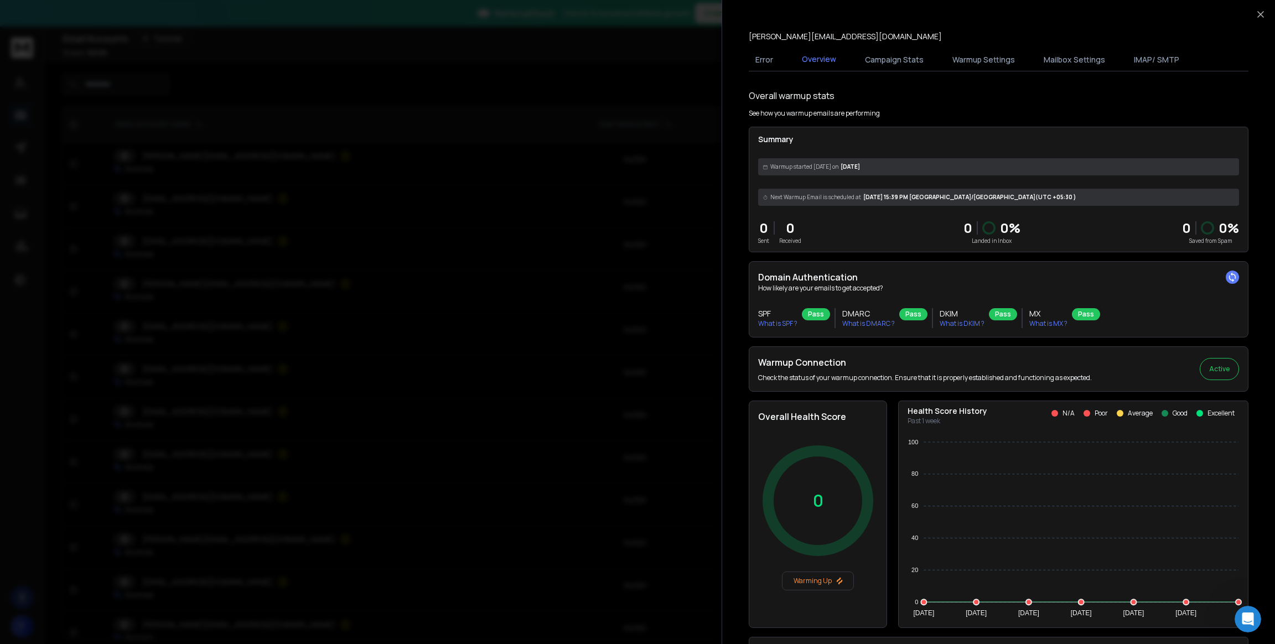
click at [769, 51] on button "Error" at bounding box center [764, 60] width 31 height 24
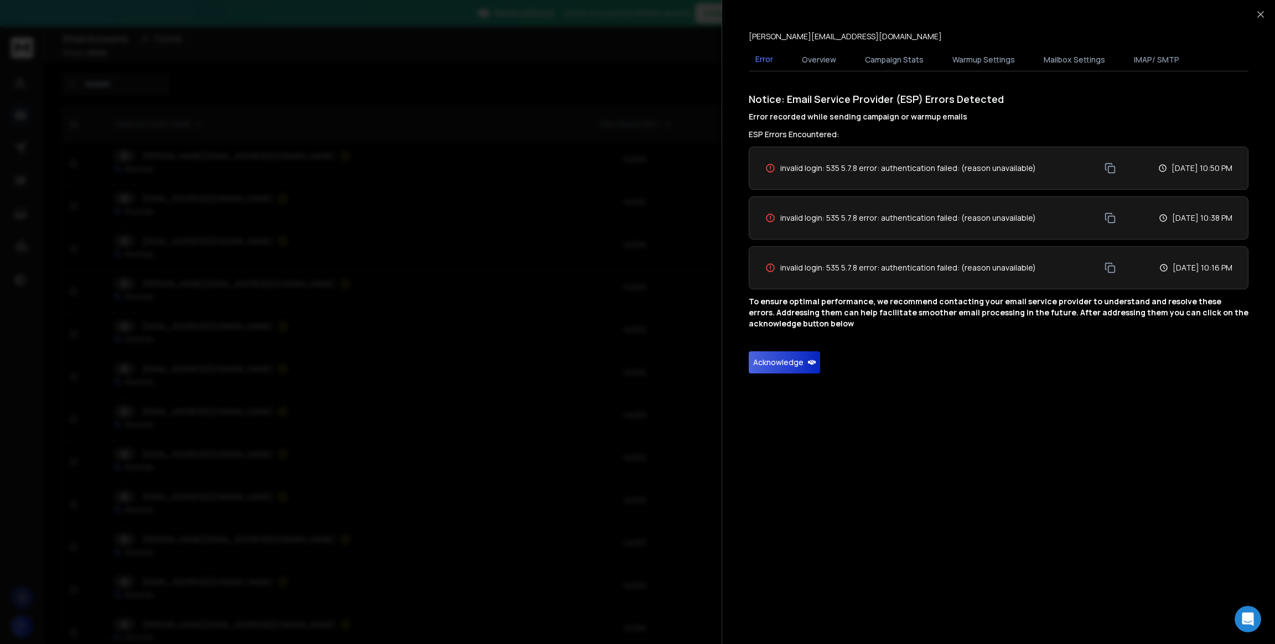
click at [829, 53] on button "Overview" at bounding box center [820, 60] width 48 height 24
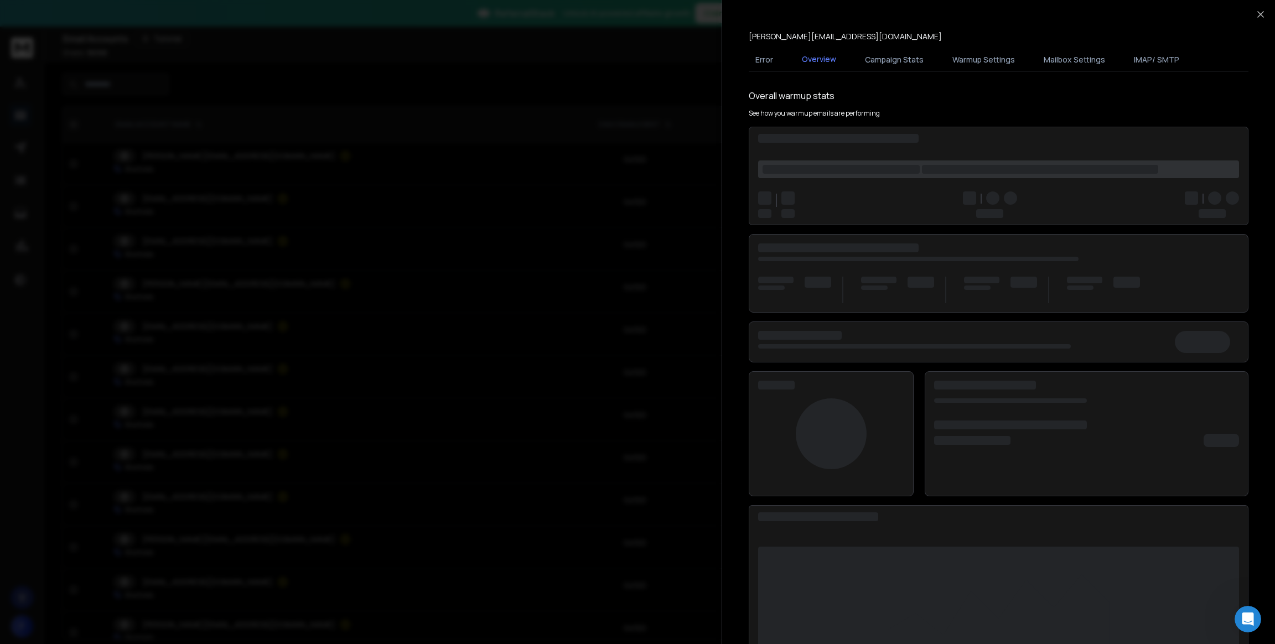
click at [902, 50] on button "Campaign Stats" at bounding box center [895, 60] width 72 height 24
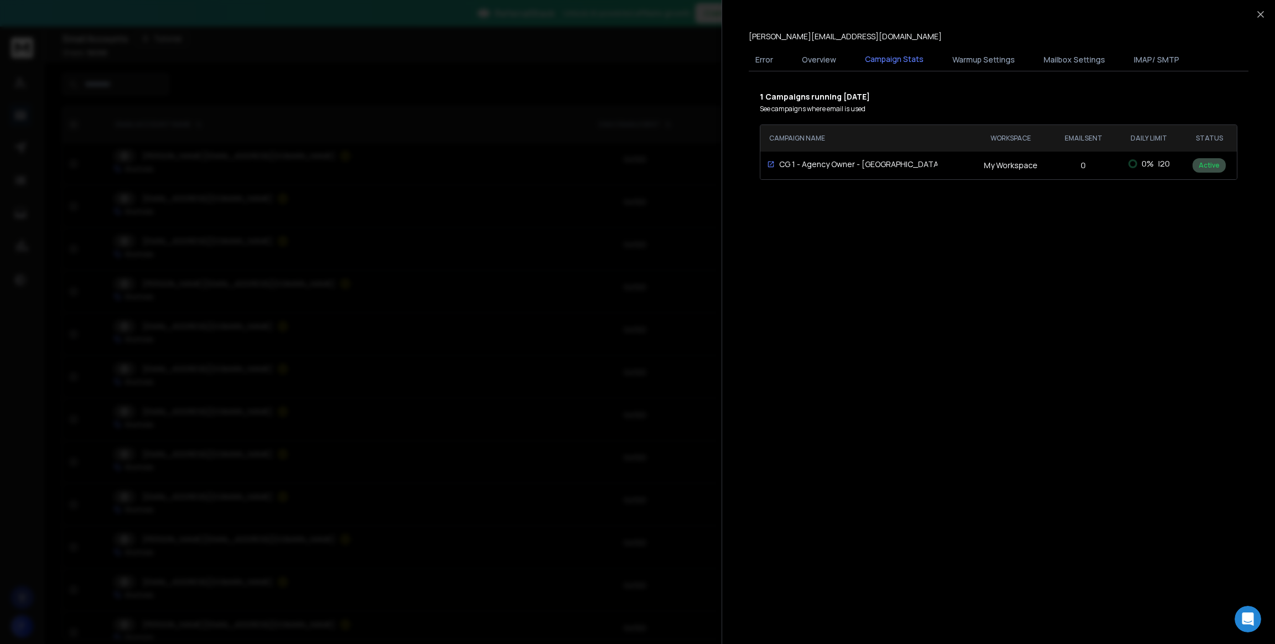
click at [999, 50] on button "Warmup Settings" at bounding box center [984, 60] width 76 height 24
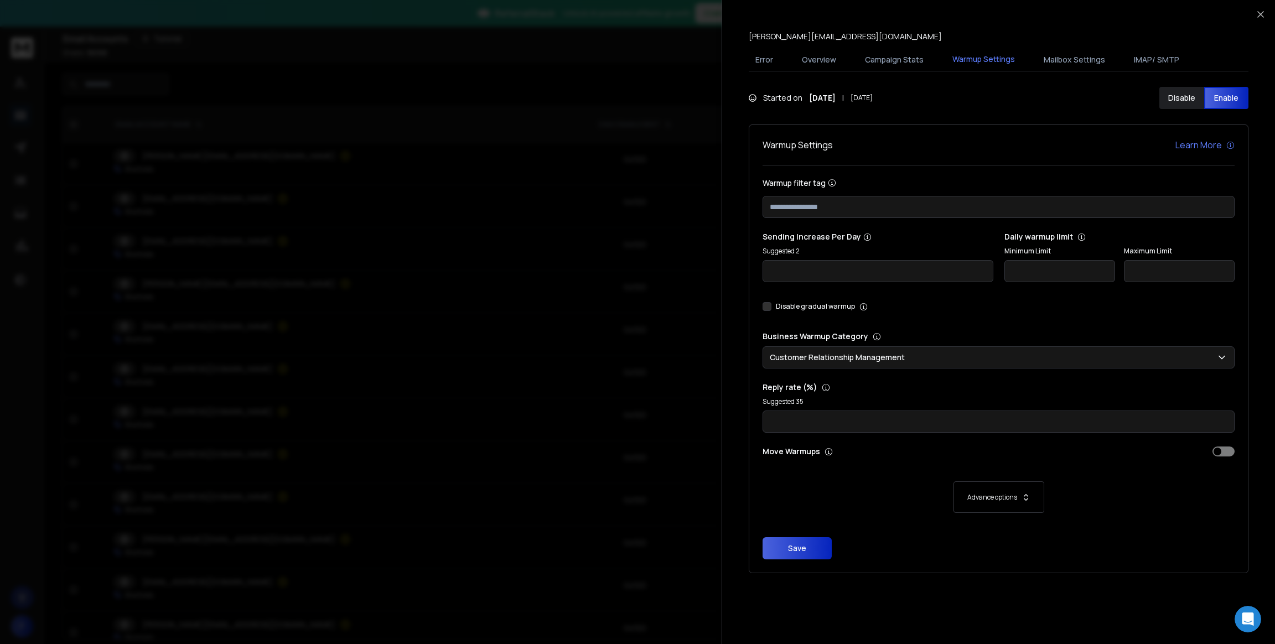
click at [1053, 50] on button "Mailbox Settings" at bounding box center [1074, 60] width 75 height 24
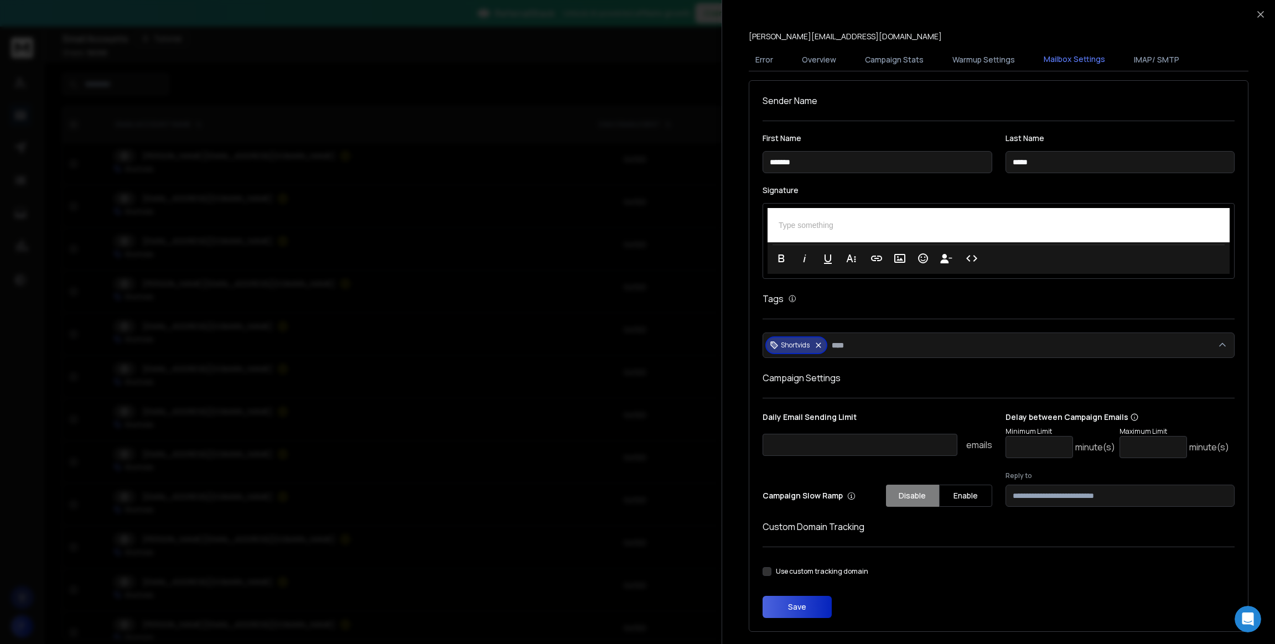
click at [1142, 47] on div "devvrat@shorrtvids.shop Error Overview Campaign Stats Warmup Settings Mailbox S…" at bounding box center [999, 331] width 526 height 637
click at [1147, 55] on button "IMAP/ SMTP" at bounding box center [1157, 60] width 59 height 24
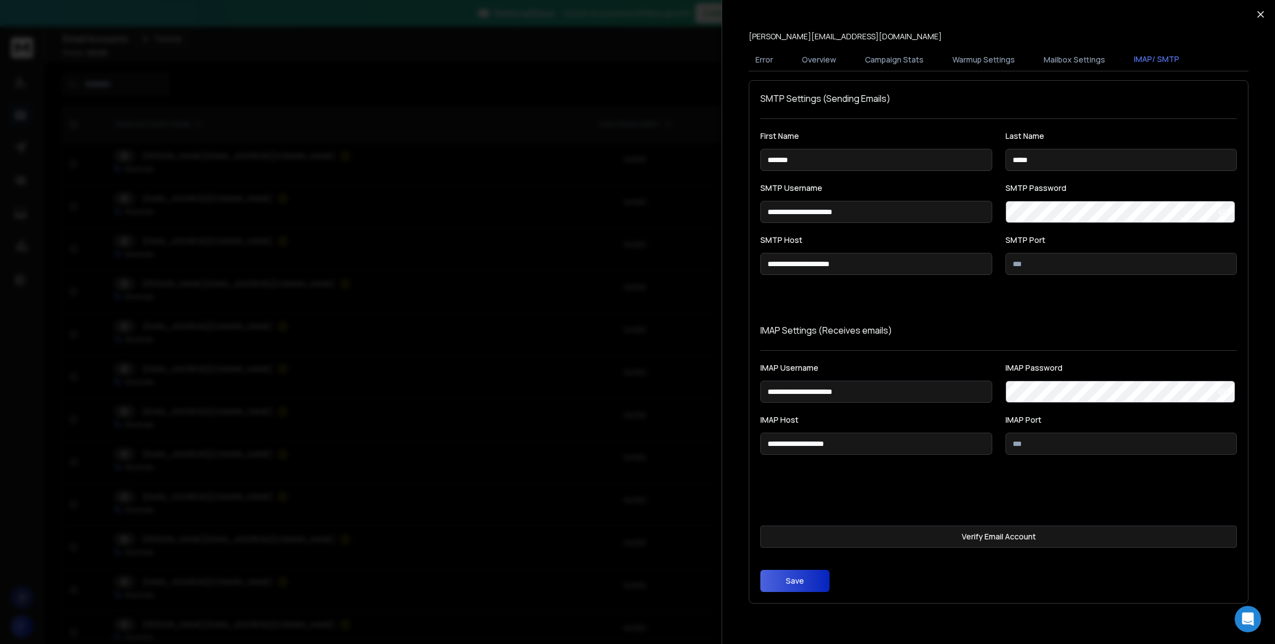
click at [1256, 12] on icon "button" at bounding box center [1261, 14] width 11 height 11
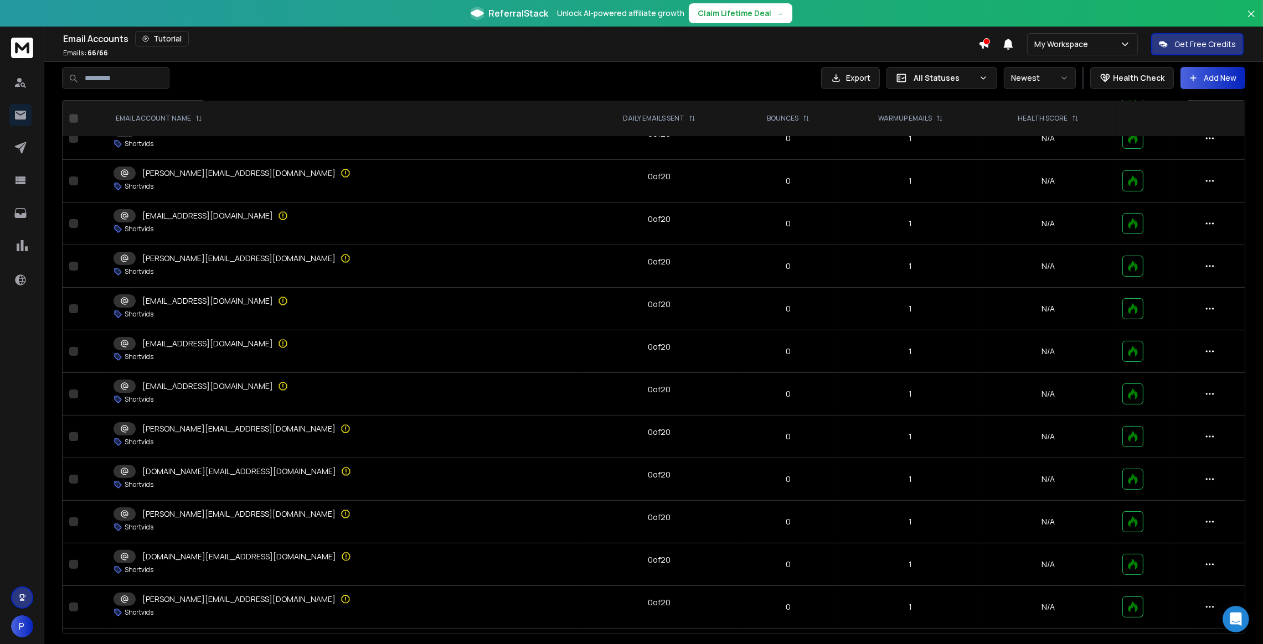
scroll to position [0, 0]
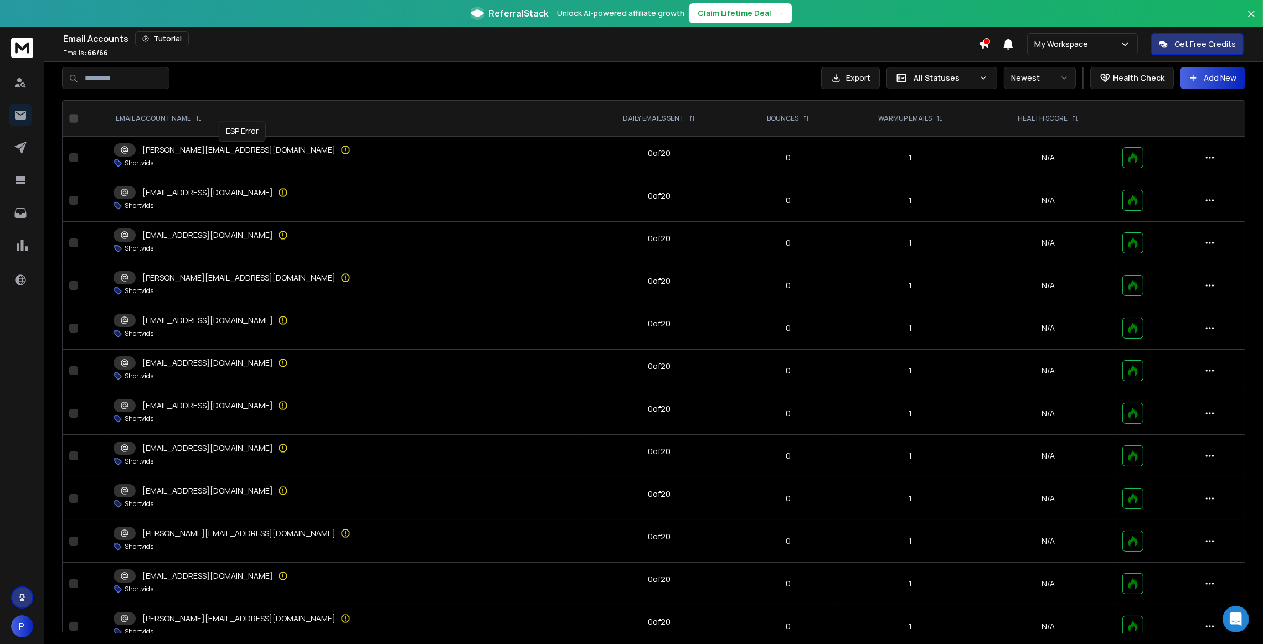
click at [340, 148] on icon at bounding box center [345, 149] width 11 height 11
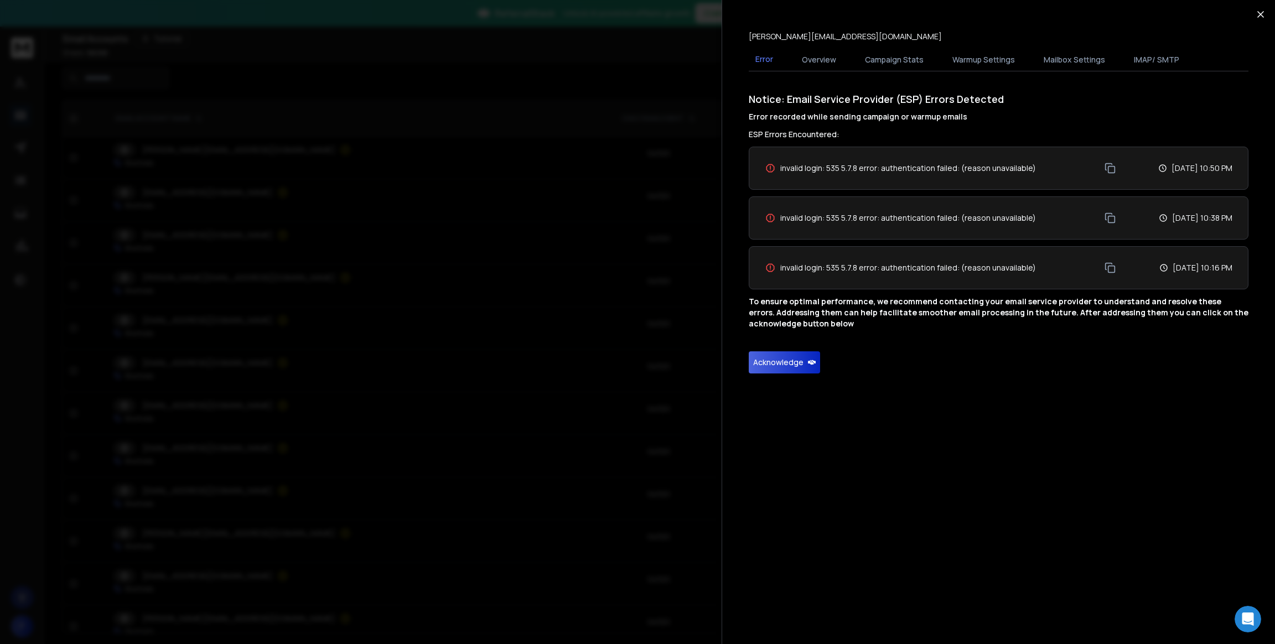
click at [1256, 15] on icon "button" at bounding box center [1261, 14] width 11 height 11
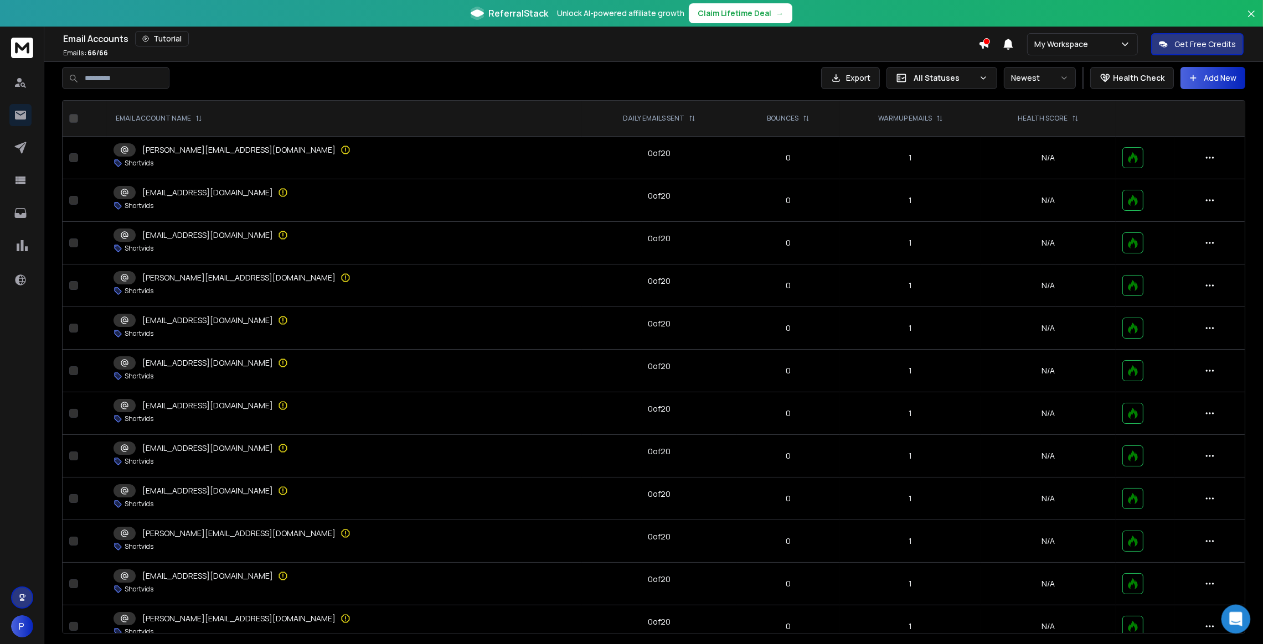
click at [1236, 619] on icon "Open Intercom Messenger" at bounding box center [1234, 618] width 18 height 18
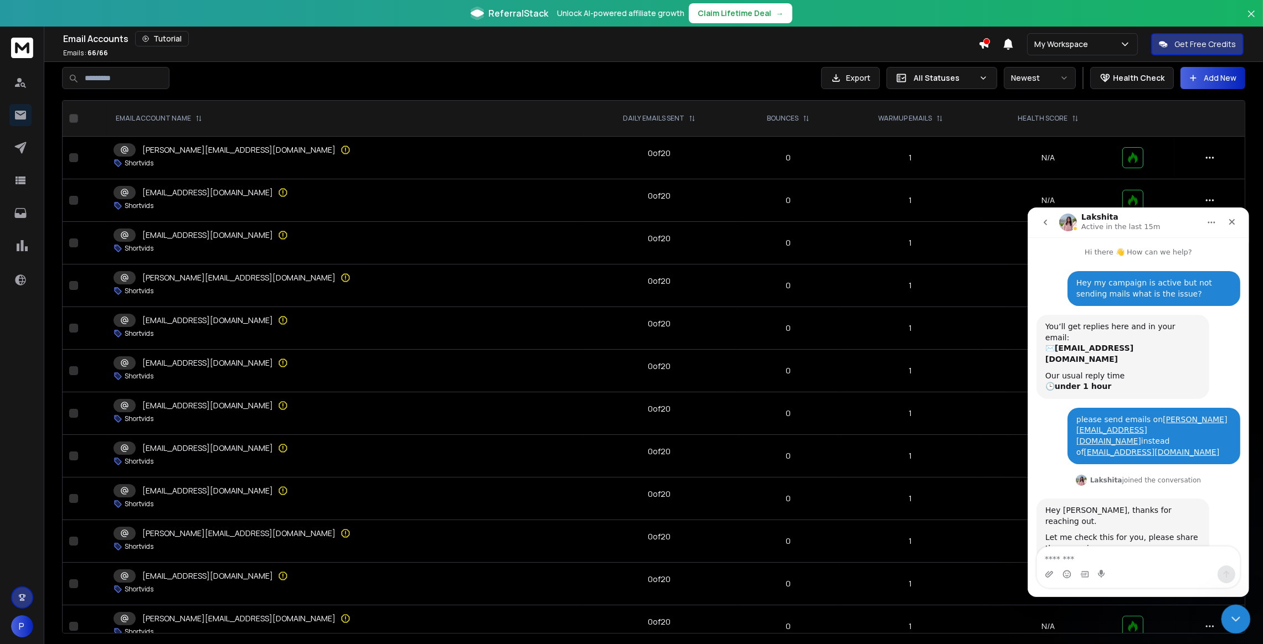
scroll to position [16, 0]
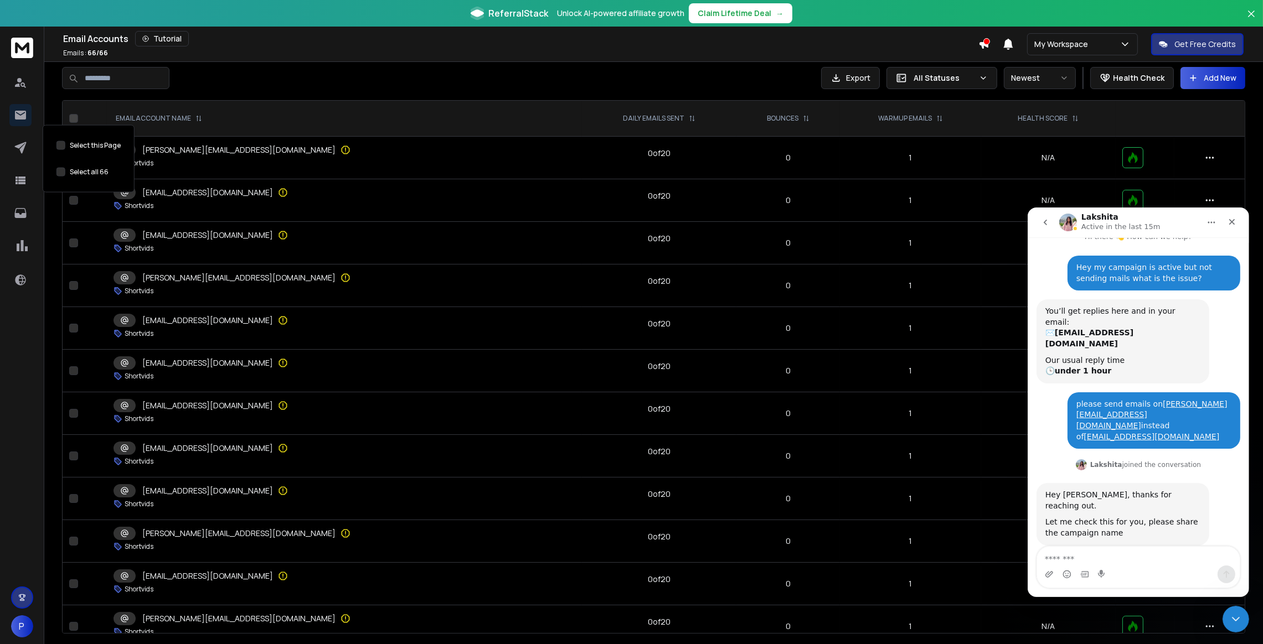
click at [76, 111] on th at bounding box center [85, 119] width 44 height 36
click at [68, 117] on th at bounding box center [85, 119] width 44 height 36
click at [74, 119] on button "Select this Page" at bounding box center [73, 118] width 9 height 9
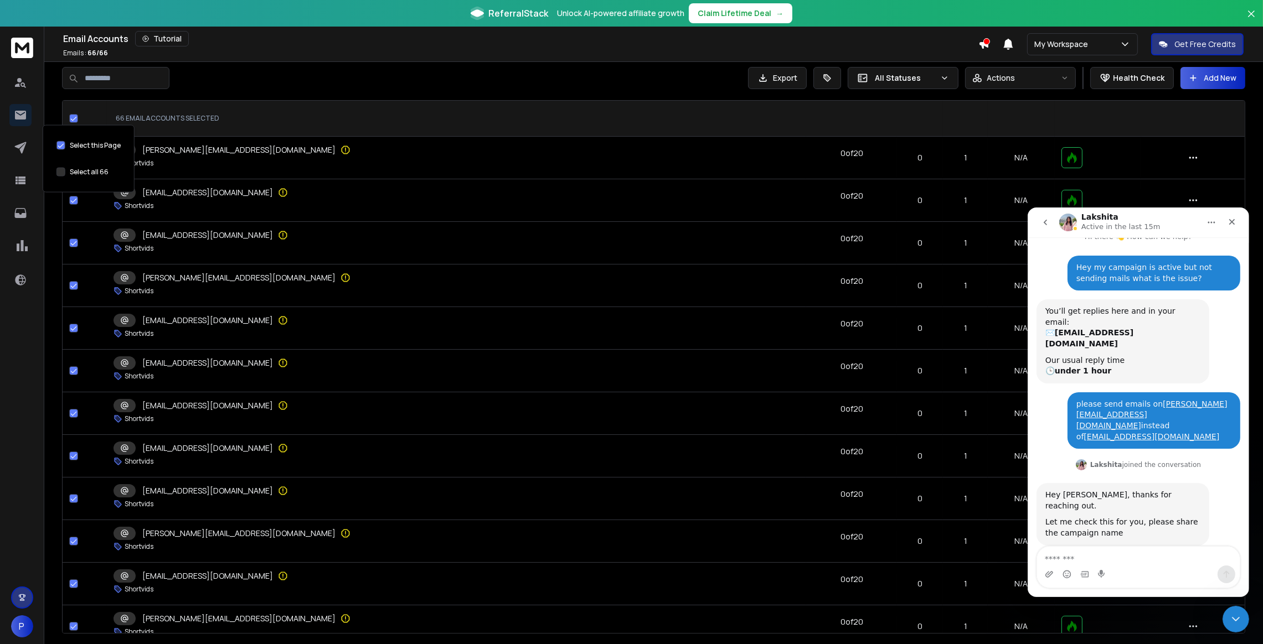
click at [81, 174] on label "Select all 66" at bounding box center [89, 172] width 39 height 9
click at [19, 79] on circle at bounding box center [19, 80] width 4 height 4
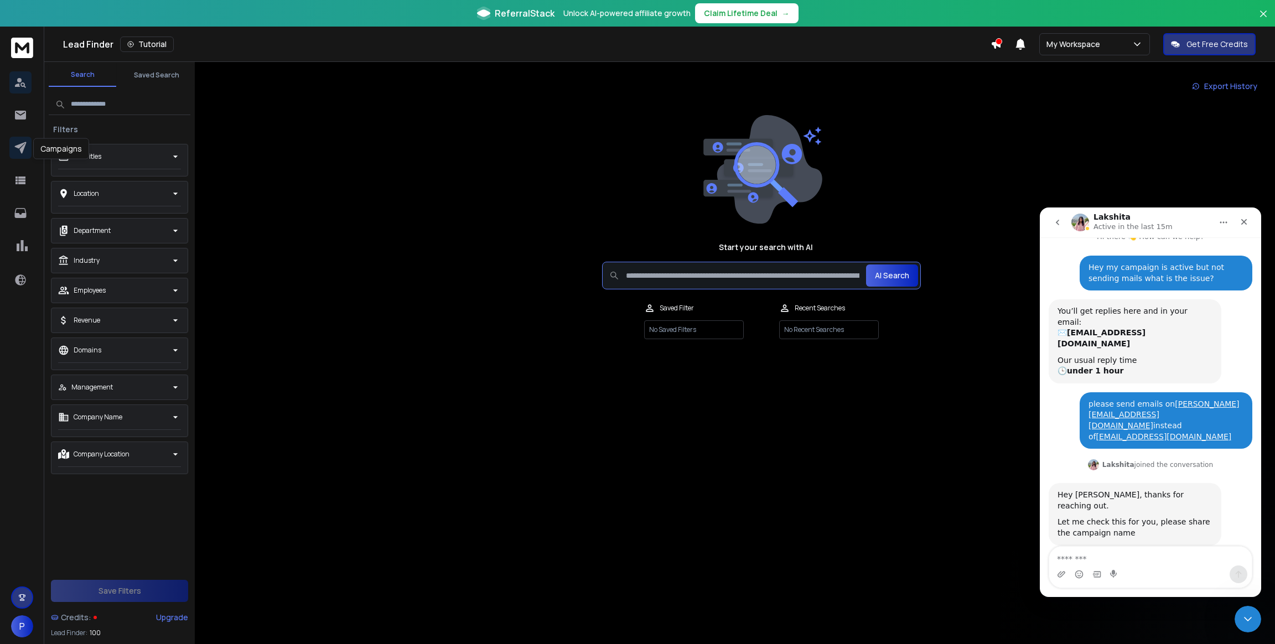
click at [17, 149] on icon at bounding box center [20, 148] width 12 height 12
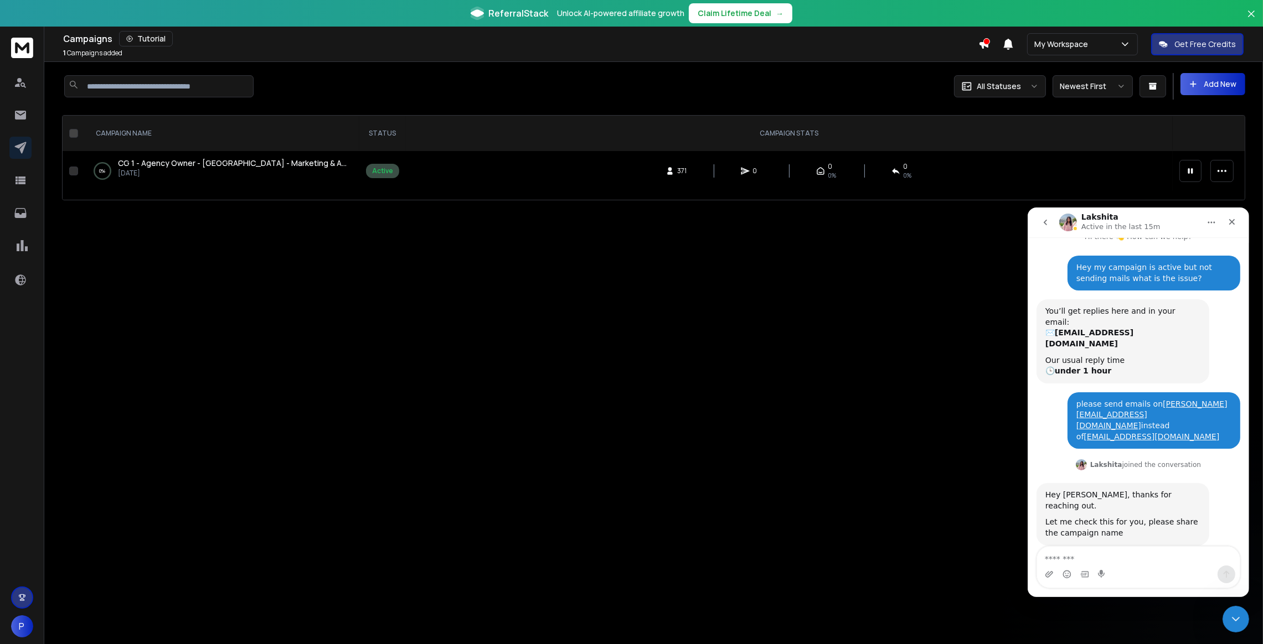
click at [1193, 173] on icon at bounding box center [1190, 171] width 10 height 10
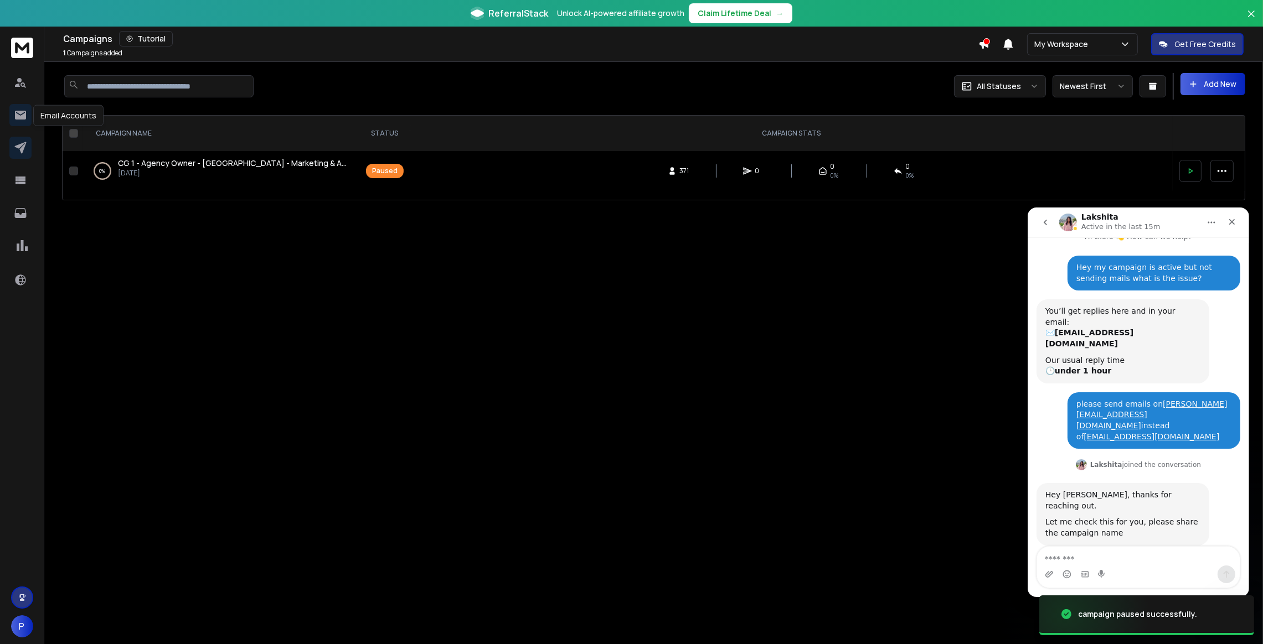
click at [19, 110] on icon at bounding box center [20, 115] width 13 height 13
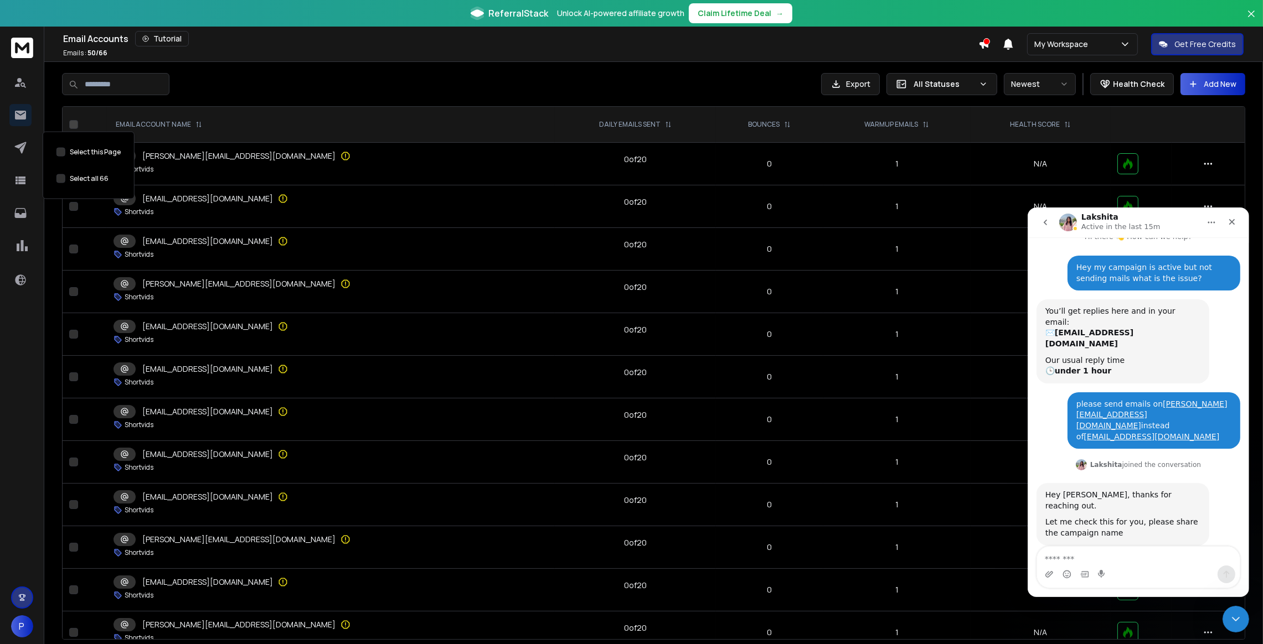
click at [62, 153] on button "Select this Page" at bounding box center [60, 152] width 9 height 9
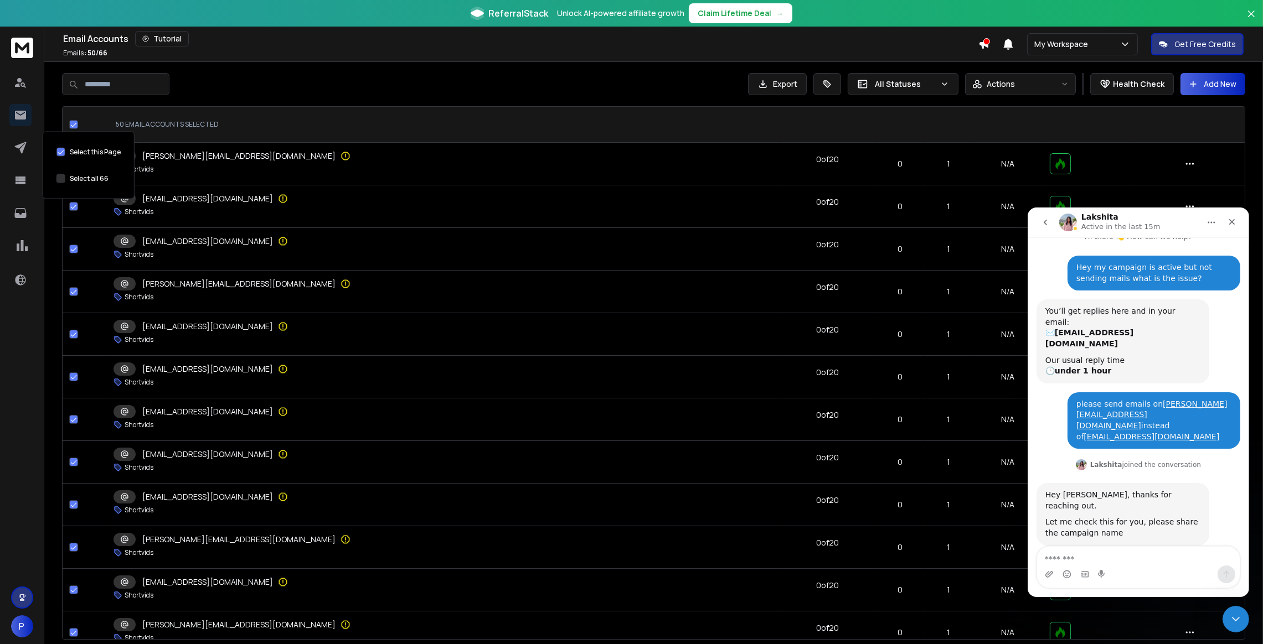
click at [60, 178] on button "Select this Page" at bounding box center [60, 178] width 9 height 9
click at [1228, 223] on icon "Close" at bounding box center [1231, 222] width 6 height 6
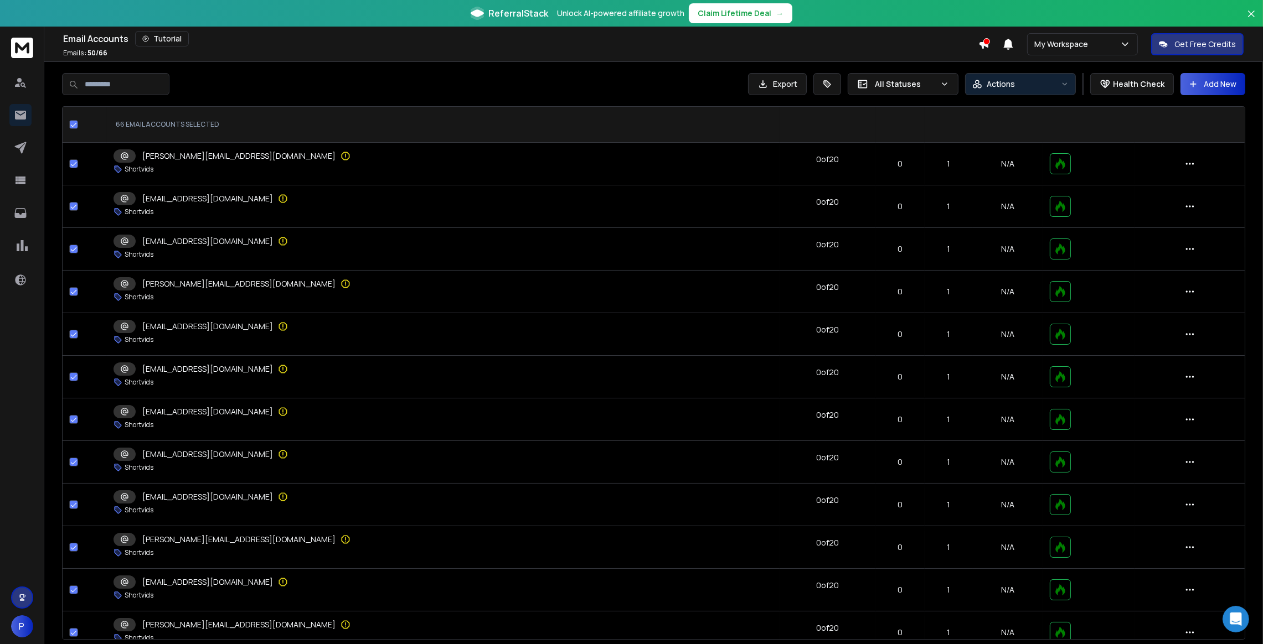
click at [1004, 84] on p "Actions" at bounding box center [1000, 84] width 28 height 11
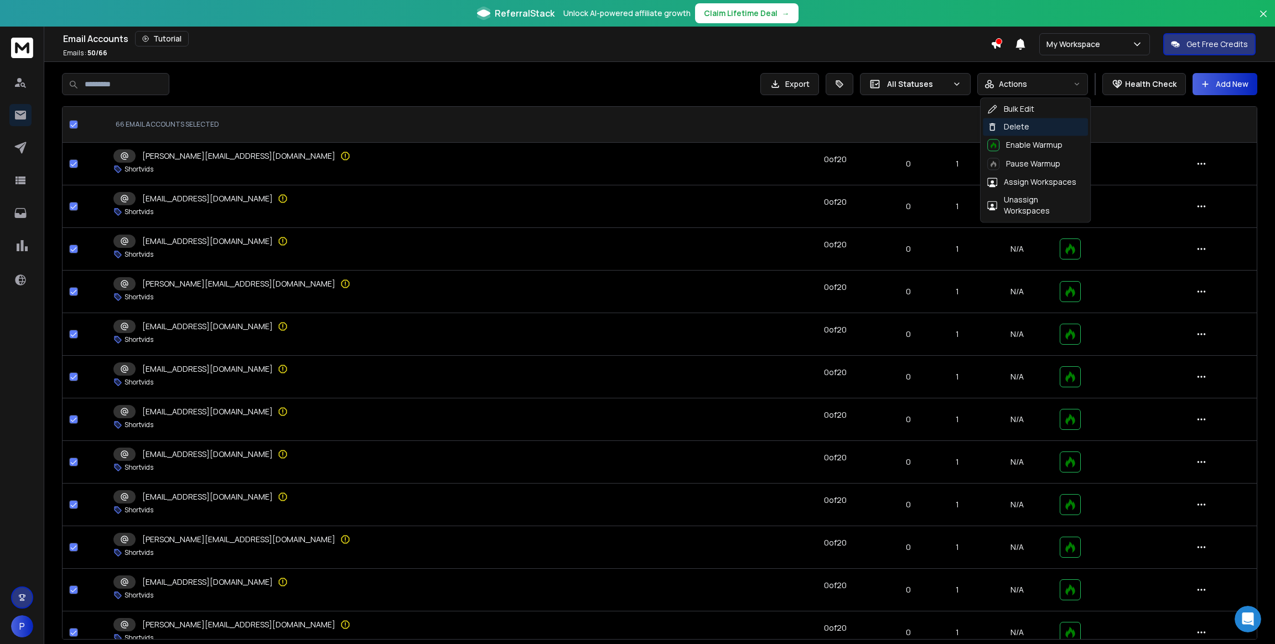
click at [1008, 125] on div "Delete" at bounding box center [1009, 126] width 42 height 11
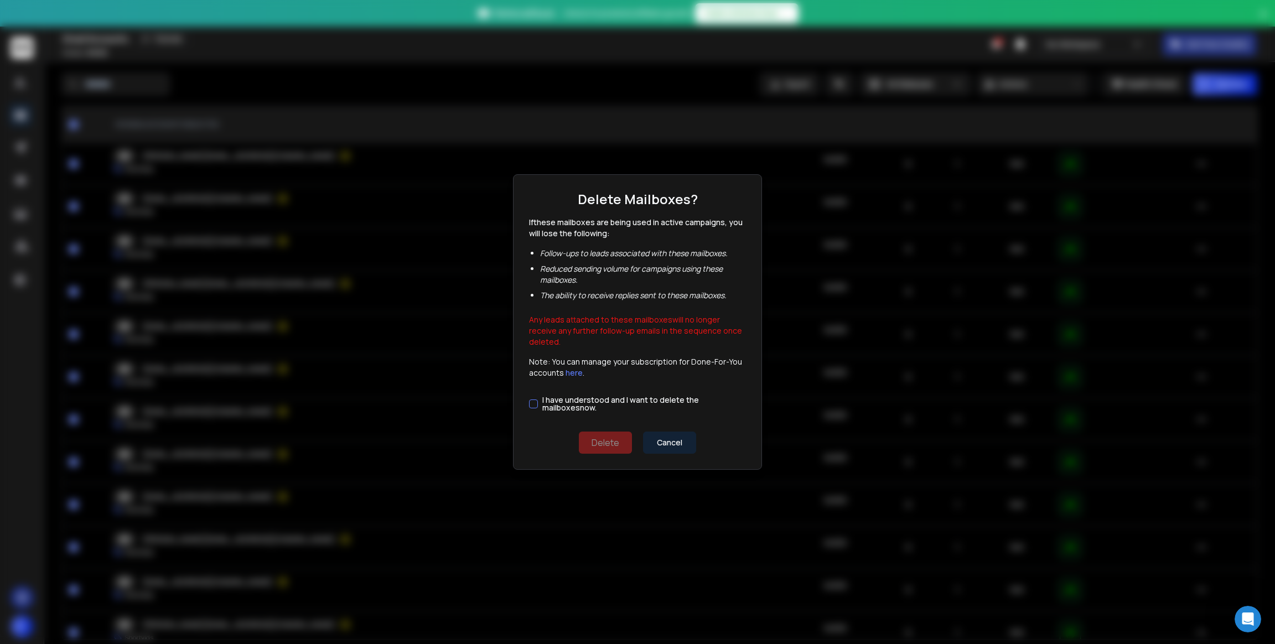
click at [534, 401] on button "I have understood and I want to delete the mailbox es now." at bounding box center [533, 404] width 9 height 9
click at [597, 436] on button "Delete" at bounding box center [605, 443] width 53 height 22
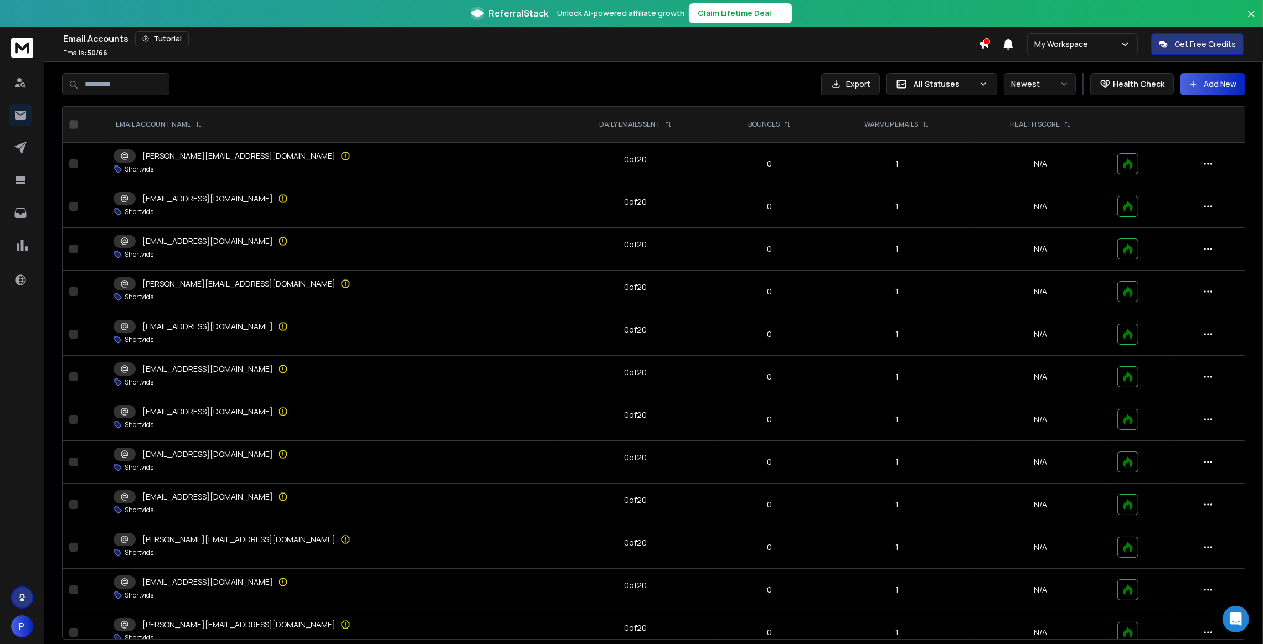
click at [1203, 167] on icon at bounding box center [1208, 164] width 10 height 10
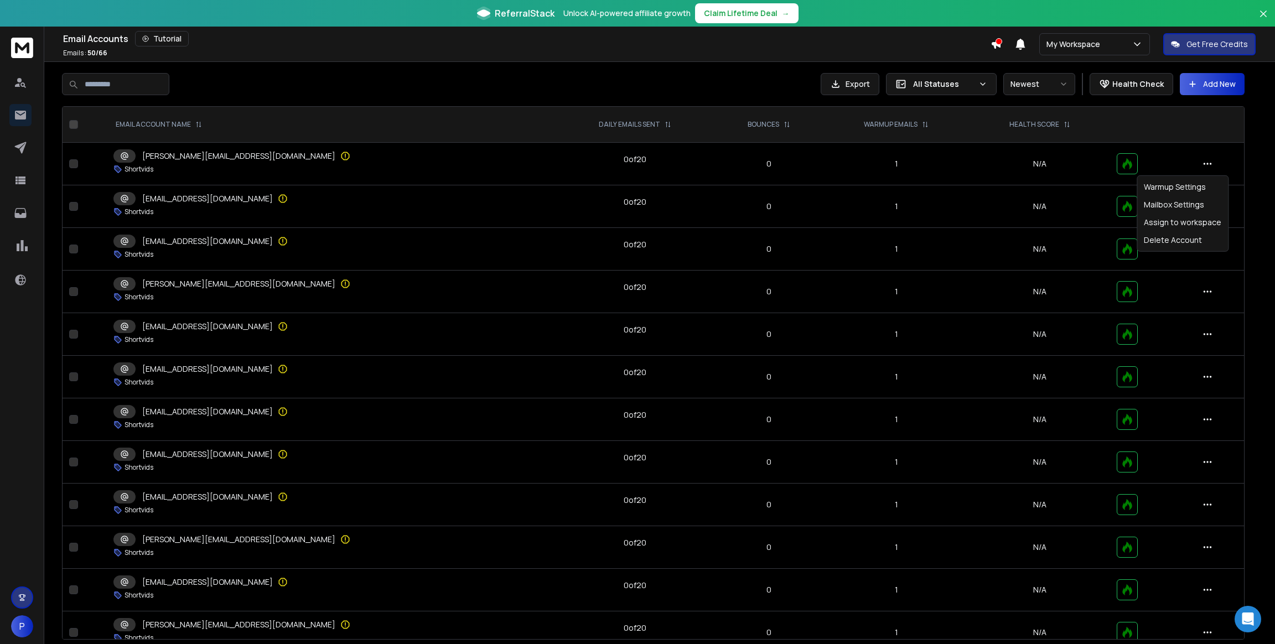
click at [77, 167] on button "button" at bounding box center [73, 163] width 9 height 9
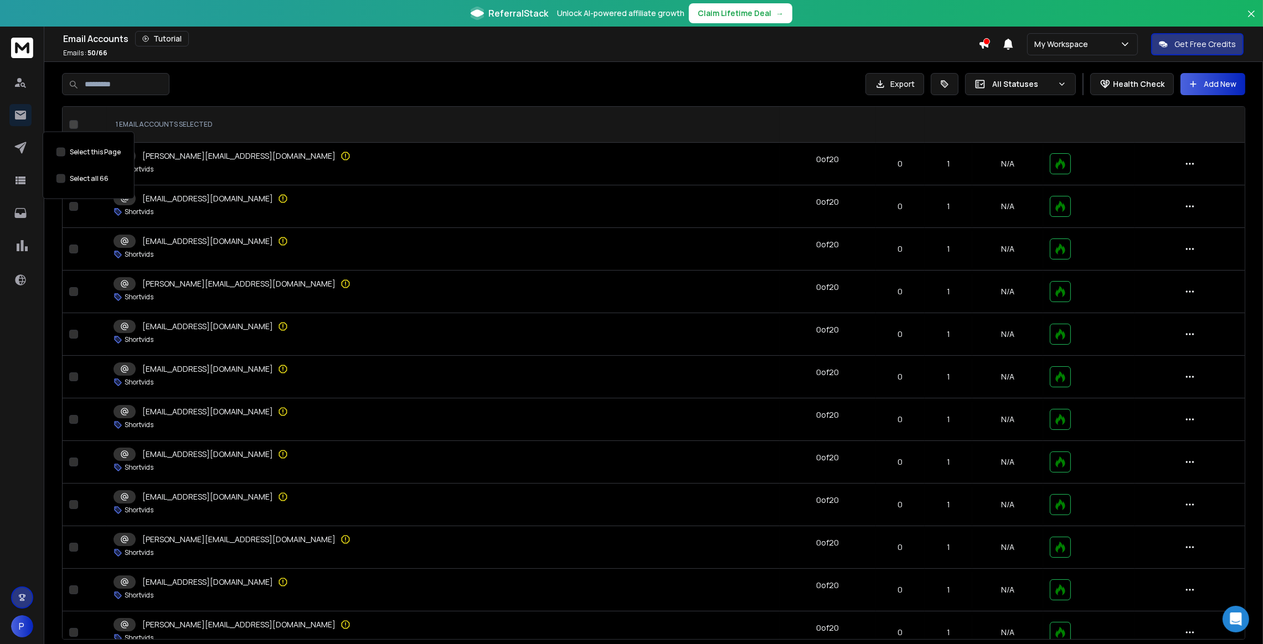
click at [71, 126] on button "Select this Page" at bounding box center [73, 124] width 9 height 9
click at [59, 177] on button "Select this Page" at bounding box center [60, 178] width 9 height 9
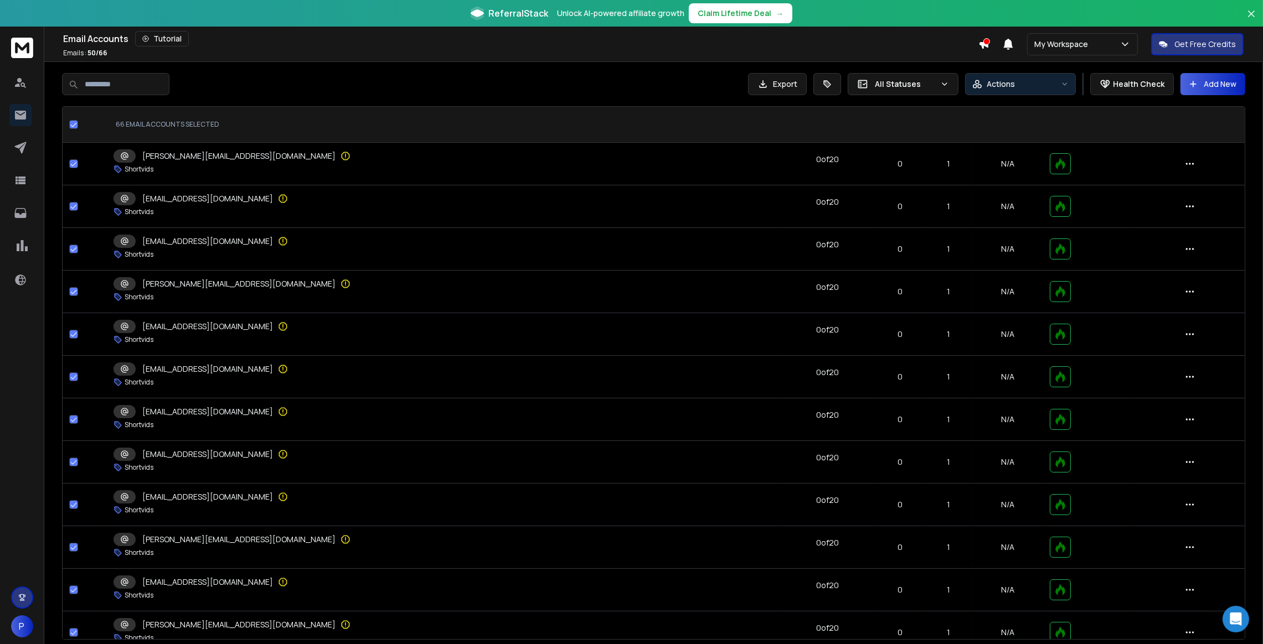
click at [1001, 87] on p "Actions" at bounding box center [1000, 84] width 28 height 11
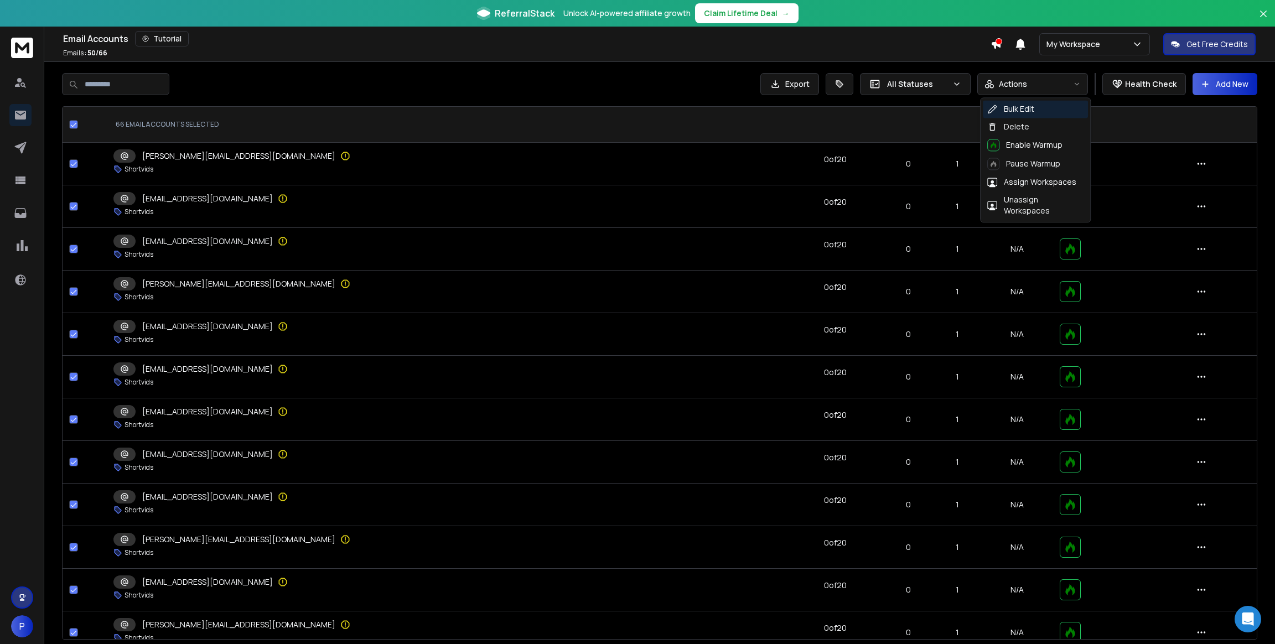
click at [1022, 107] on div "Bulk Edit" at bounding box center [1011, 109] width 47 height 11
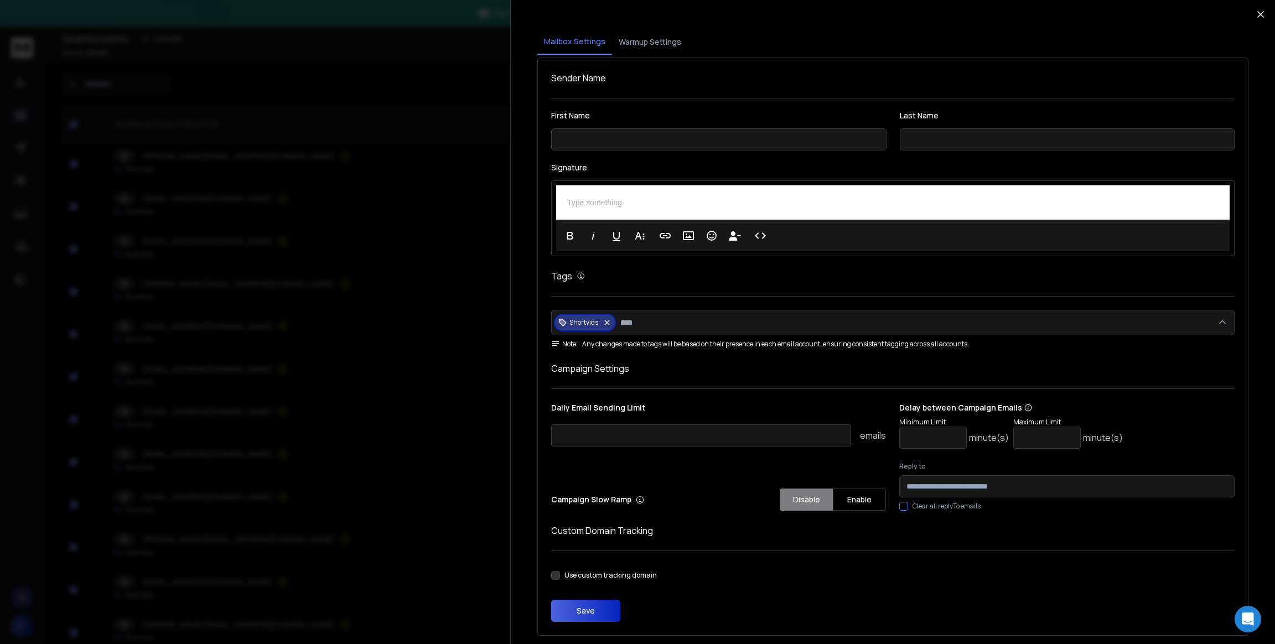
click at [1258, 15] on icon "button" at bounding box center [1261, 15] width 6 height 6
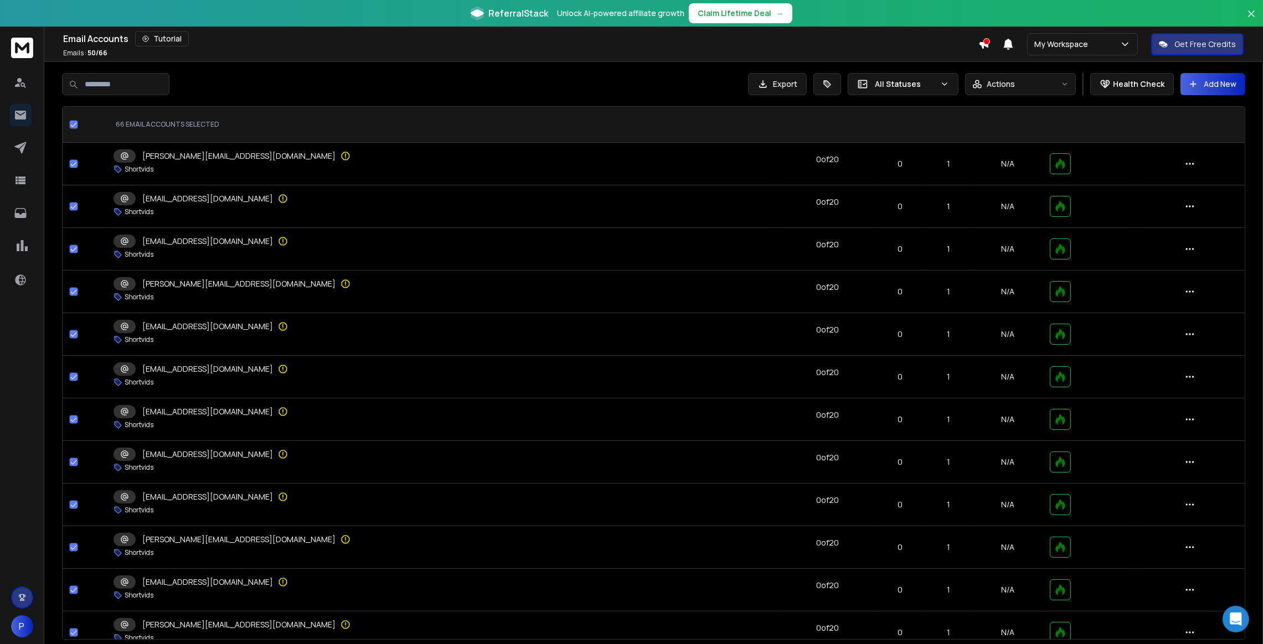
click at [891, 85] on p "All Statuses" at bounding box center [905, 84] width 61 height 11
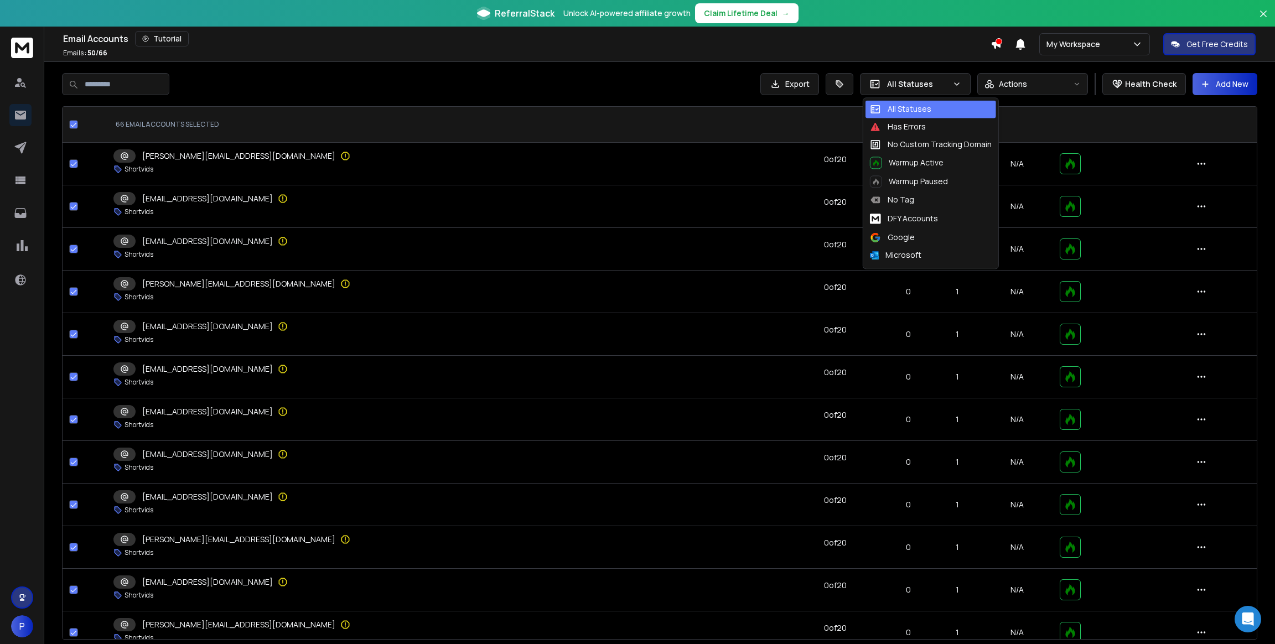
click at [891, 85] on p "All Statuses" at bounding box center [917, 84] width 61 height 11
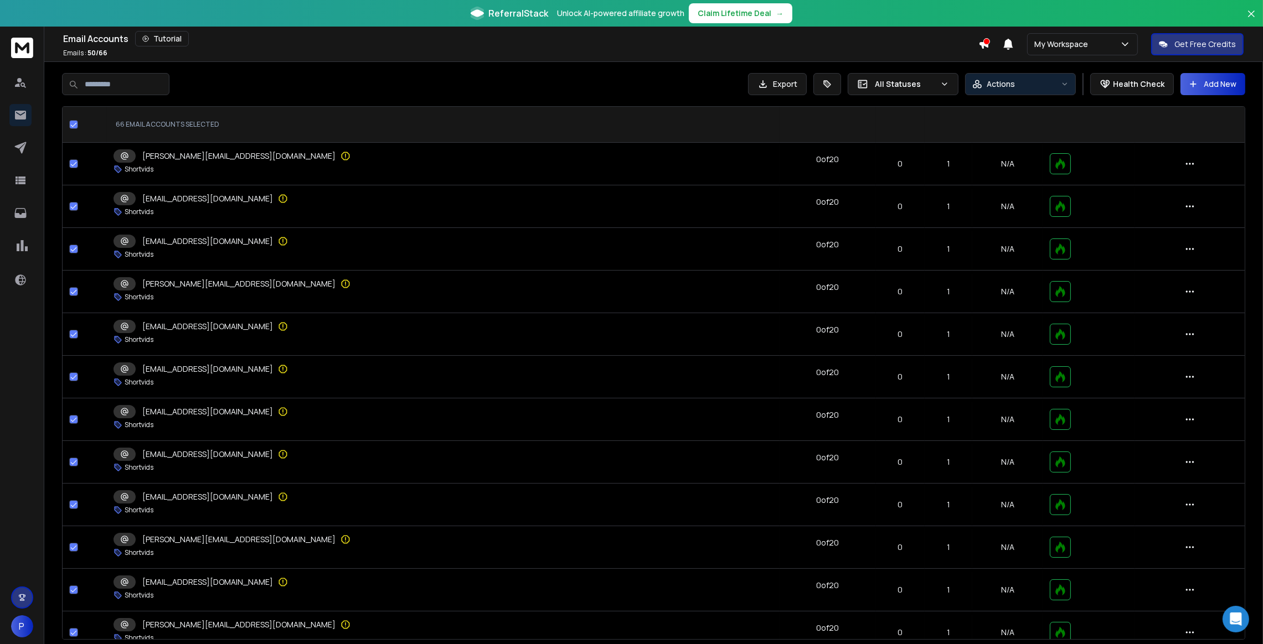
click at [1014, 87] on p "Actions" at bounding box center [1000, 84] width 28 height 11
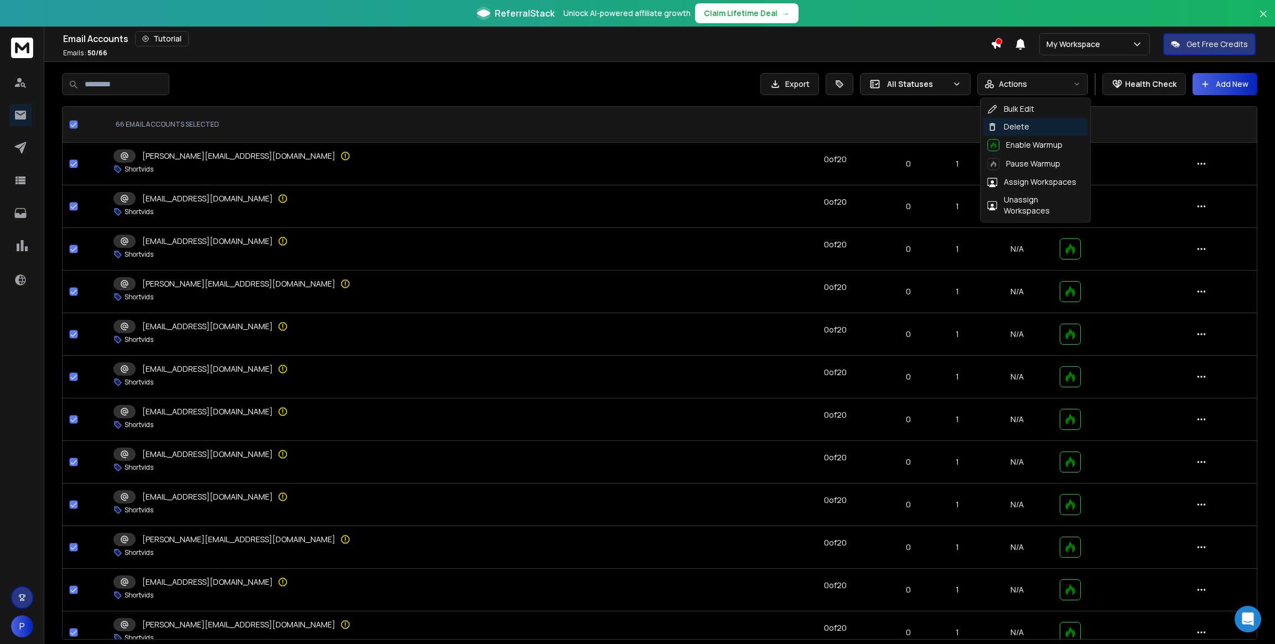
click at [1005, 130] on div "Delete" at bounding box center [1009, 126] width 42 height 11
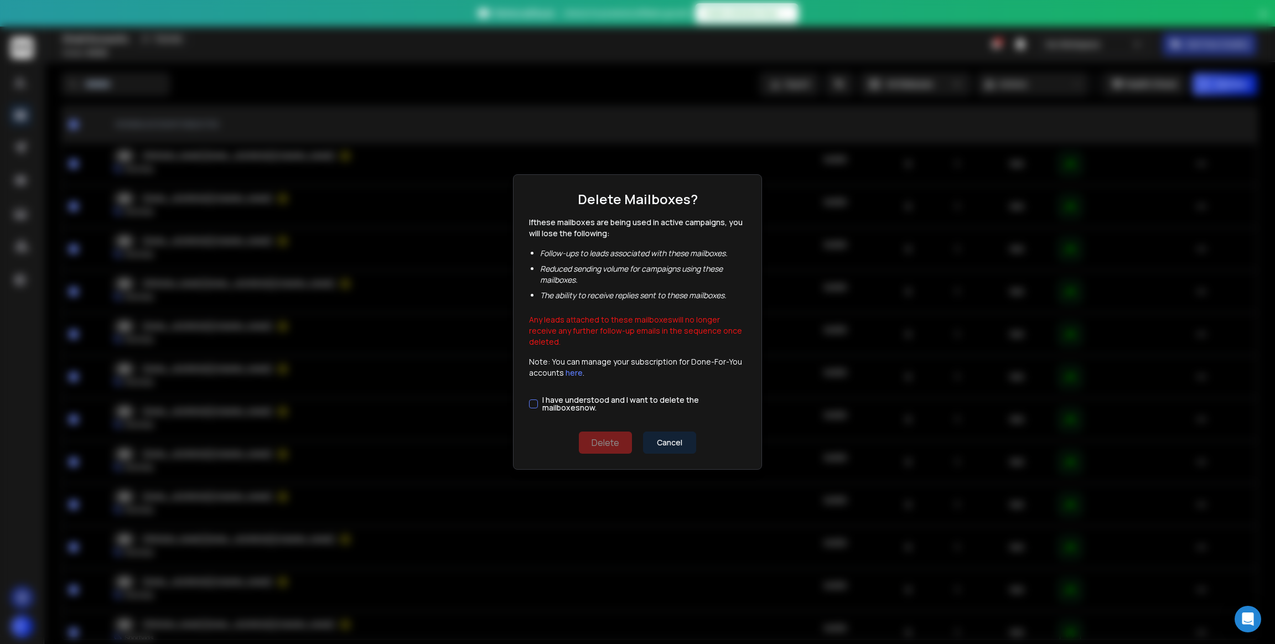
click at [536, 400] on button "I have understood and I want to delete the mailbox es now." at bounding box center [533, 404] width 9 height 9
click at [611, 436] on button "Delete" at bounding box center [605, 443] width 53 height 22
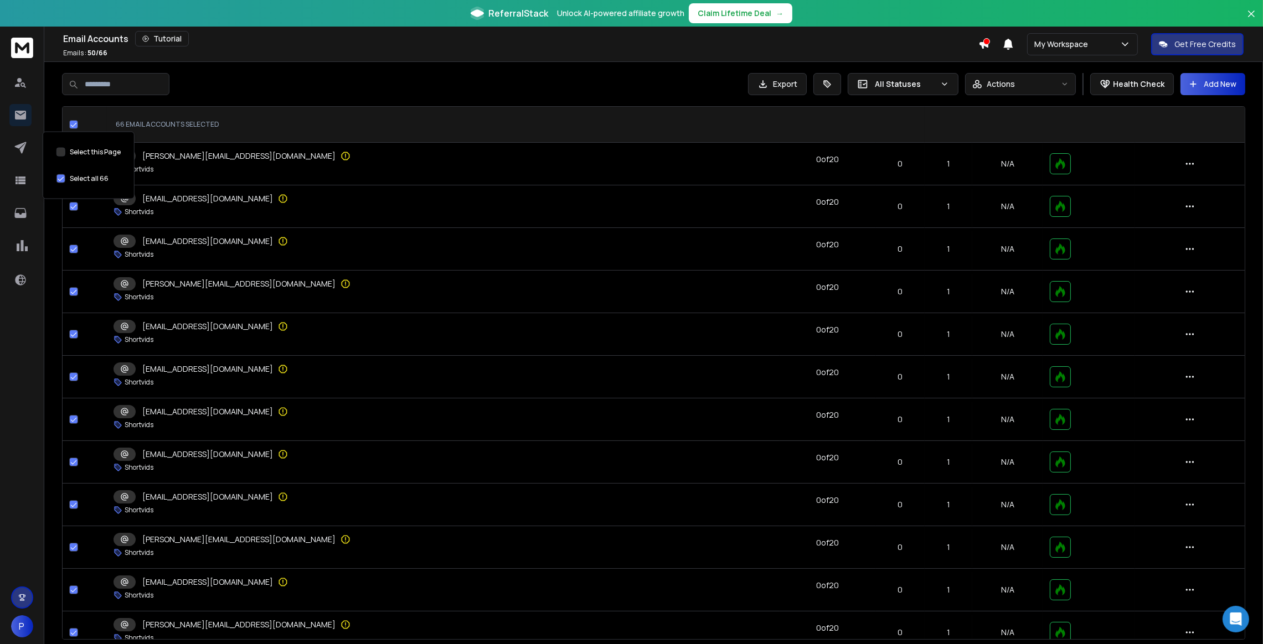
click at [74, 126] on button "Select this Page" at bounding box center [73, 124] width 9 height 9
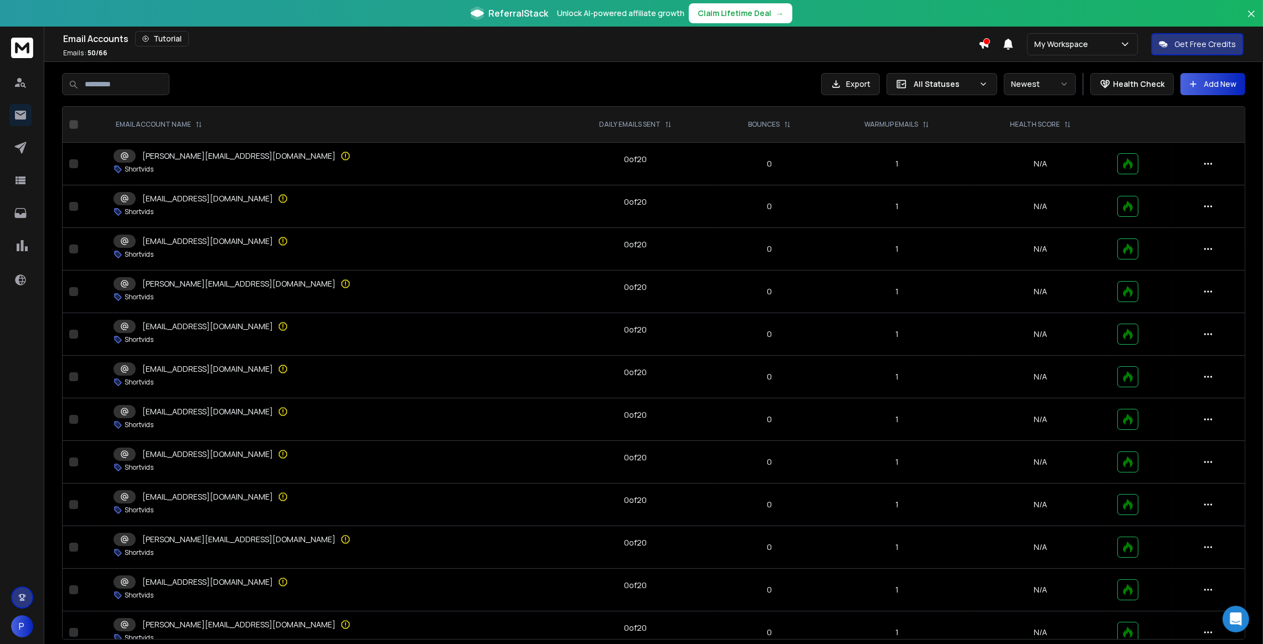
click at [1197, 86] on icon at bounding box center [1193, 84] width 8 height 8
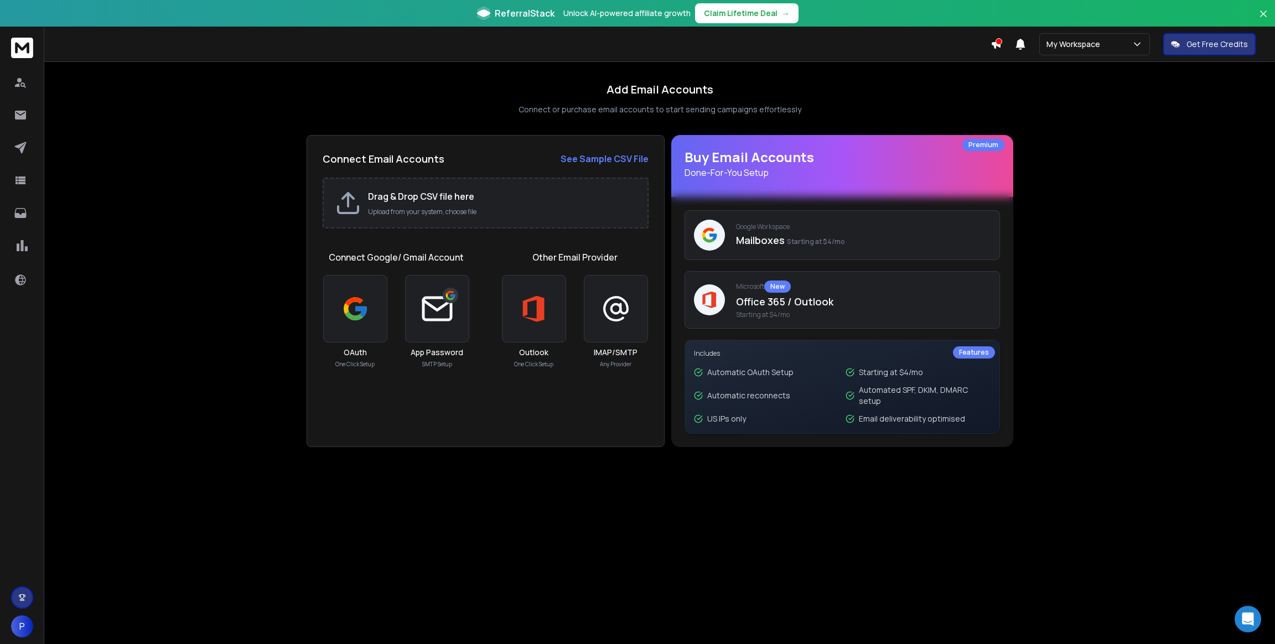
click at [479, 195] on h2 "Drag & Drop CSV file here" at bounding box center [502, 196] width 268 height 13
type input "**********"
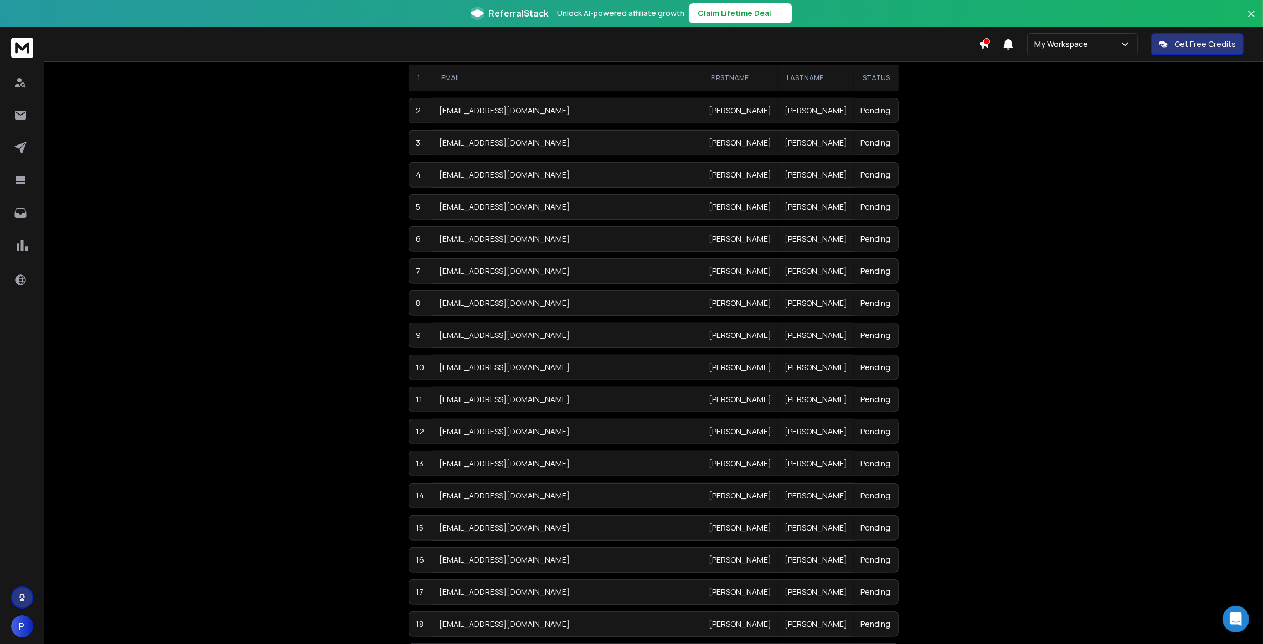
scroll to position [946, 0]
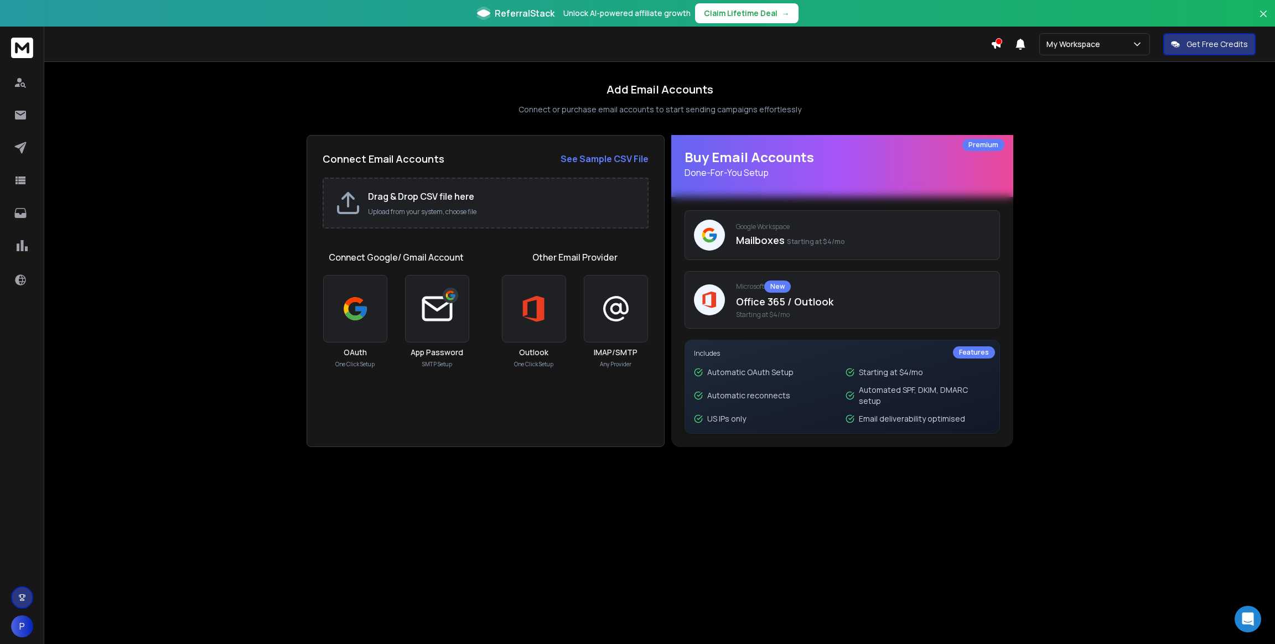
click at [14, 101] on div at bounding box center [21, 183] width 25 height 224
click at [18, 84] on icon at bounding box center [20, 85] width 11 height 6
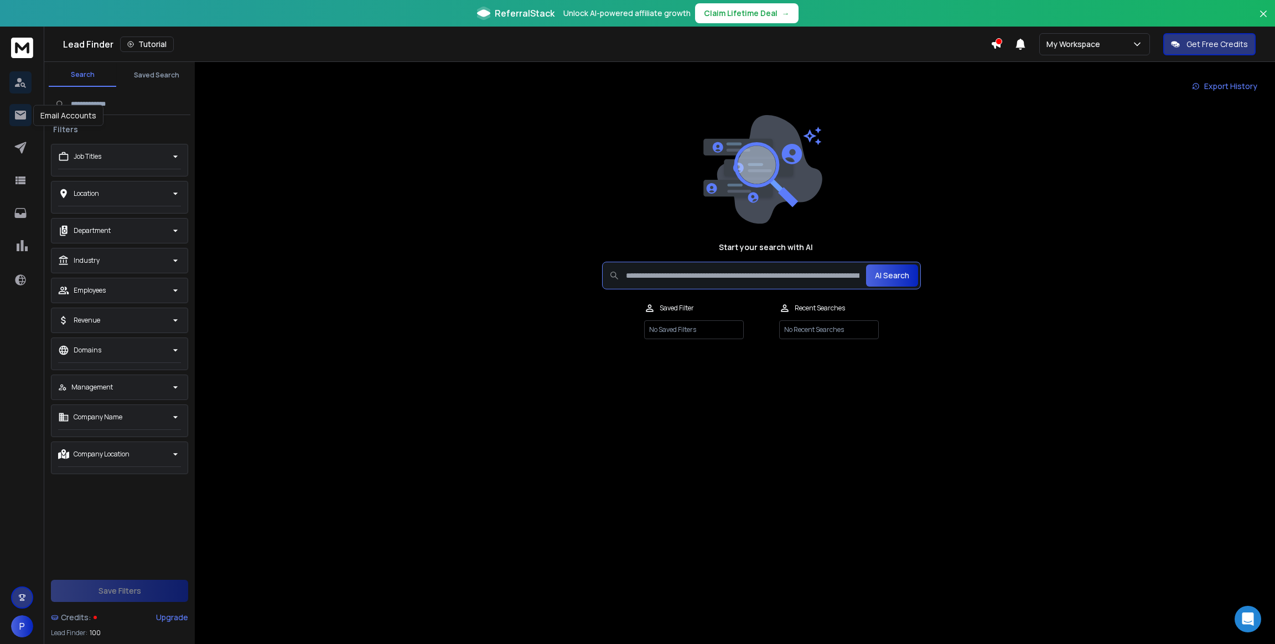
click at [17, 114] on icon at bounding box center [20, 115] width 13 height 13
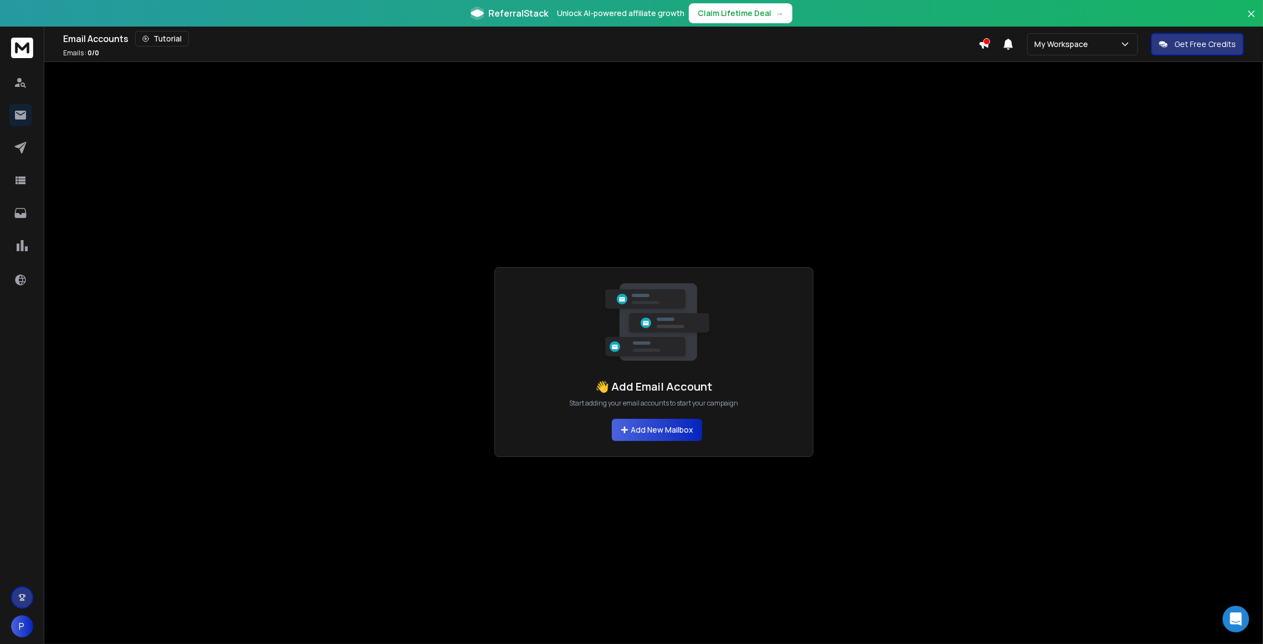
click at [653, 427] on button "Add New Mailbox" at bounding box center [657, 430] width 90 height 22
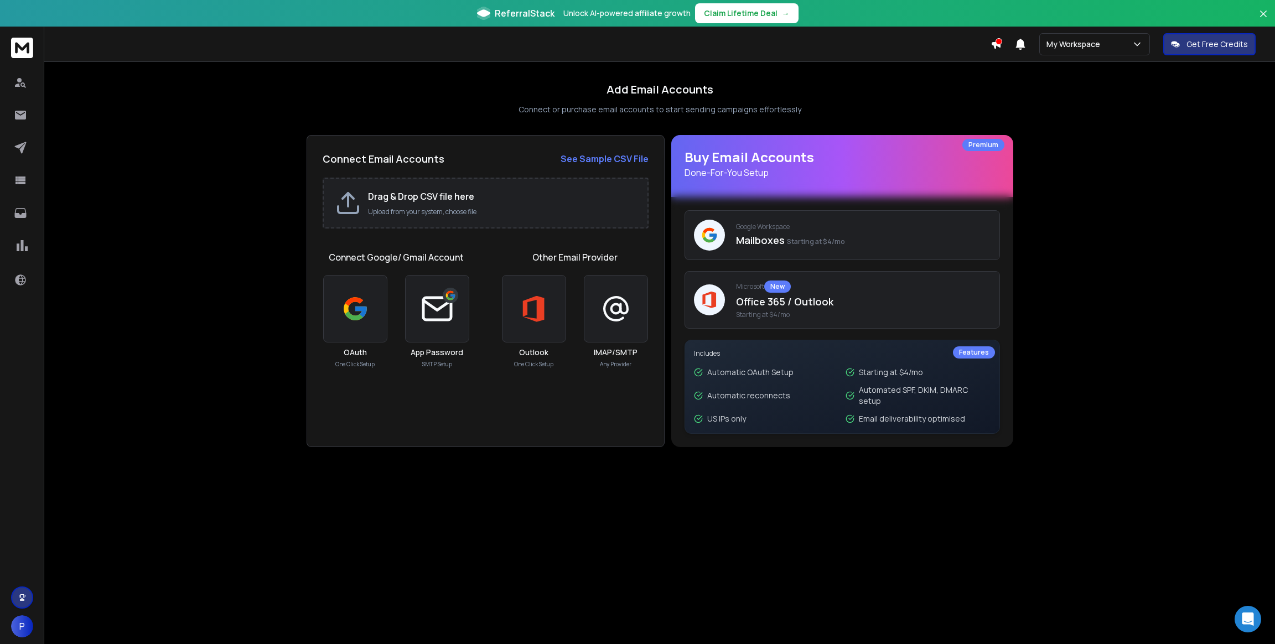
click at [450, 211] on p "Upload from your system, choose file" at bounding box center [502, 212] width 268 height 9
type input "**********"
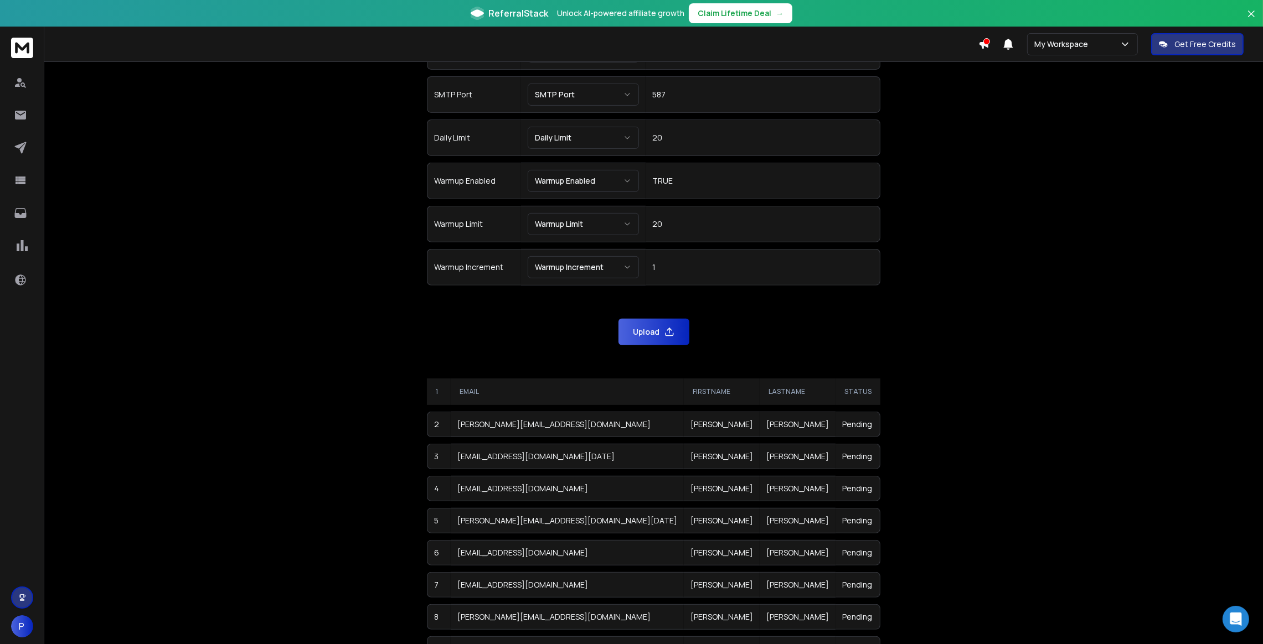
scroll to position [534, 0]
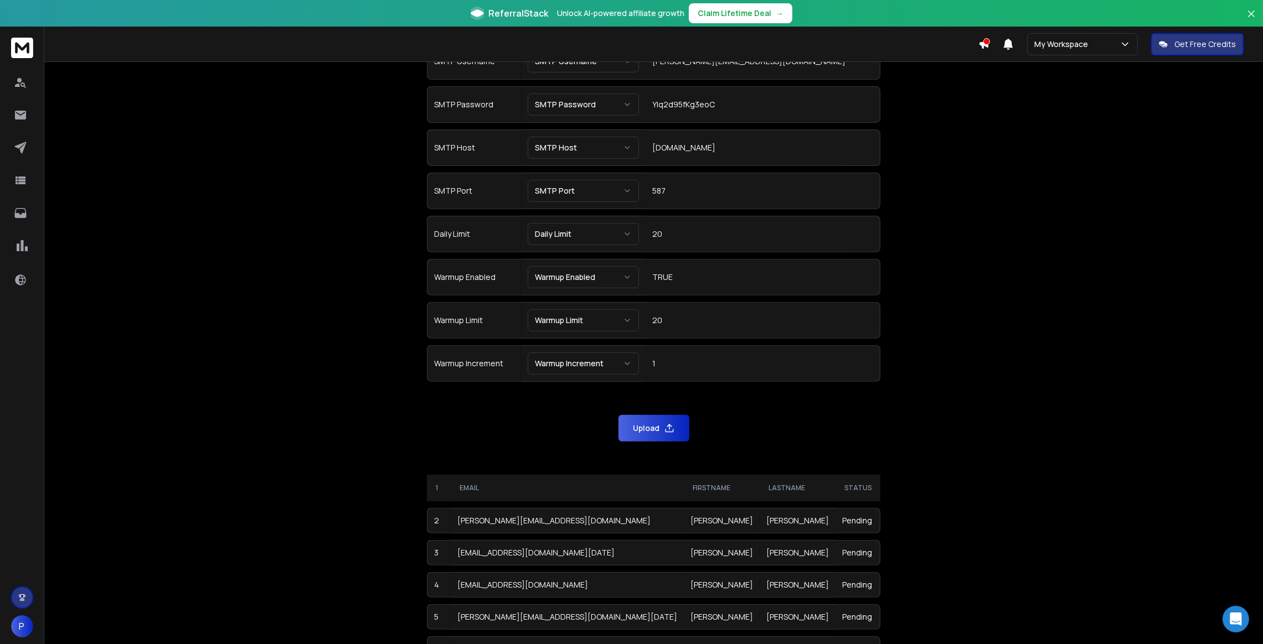
click at [645, 433] on p "Upload" at bounding box center [646, 428] width 27 height 11
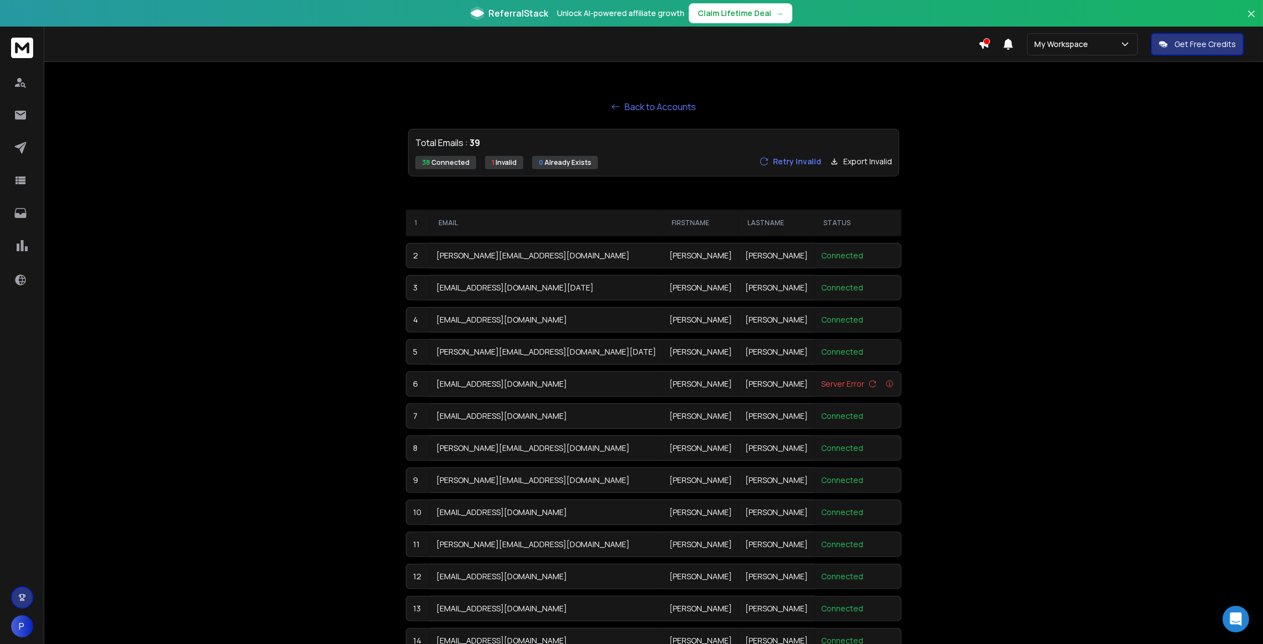
scroll to position [859, 0]
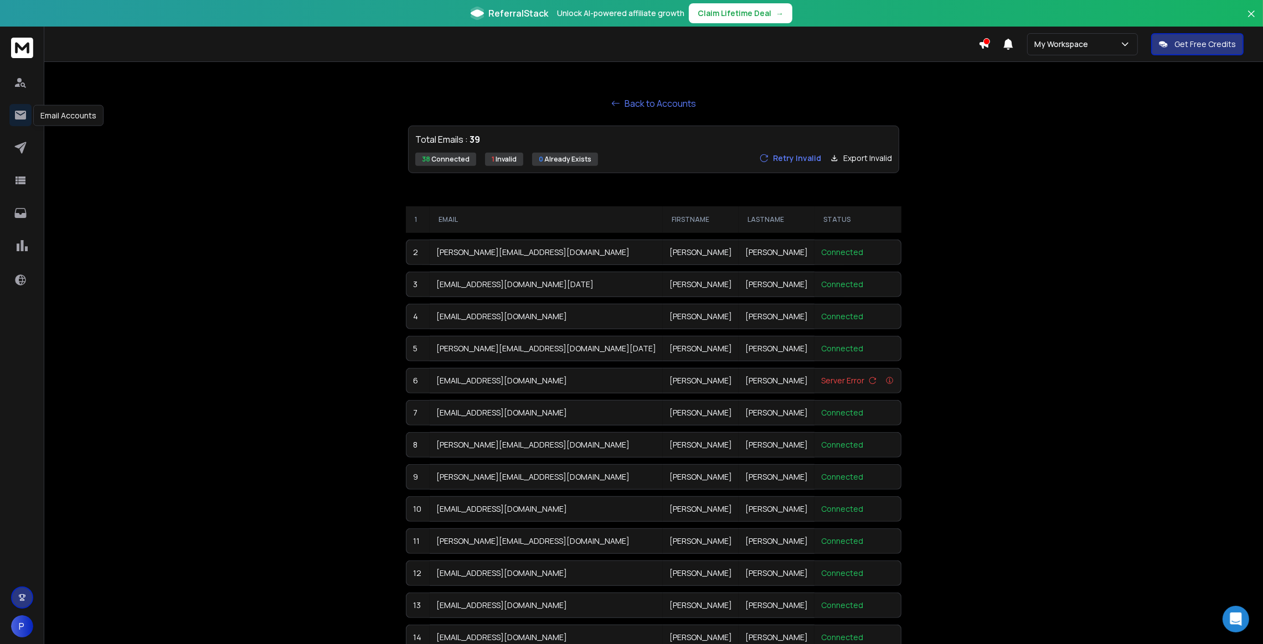
click at [16, 121] on icon at bounding box center [20, 115] width 13 height 13
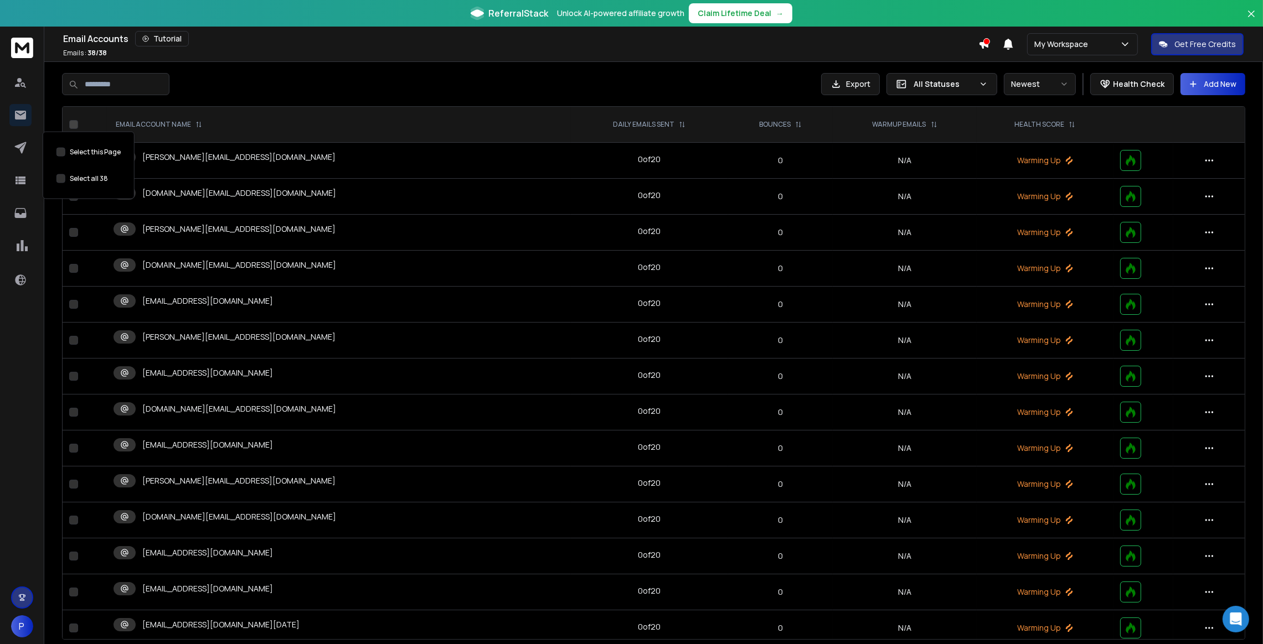
click at [76, 121] on button "Select this Page" at bounding box center [73, 124] width 9 height 9
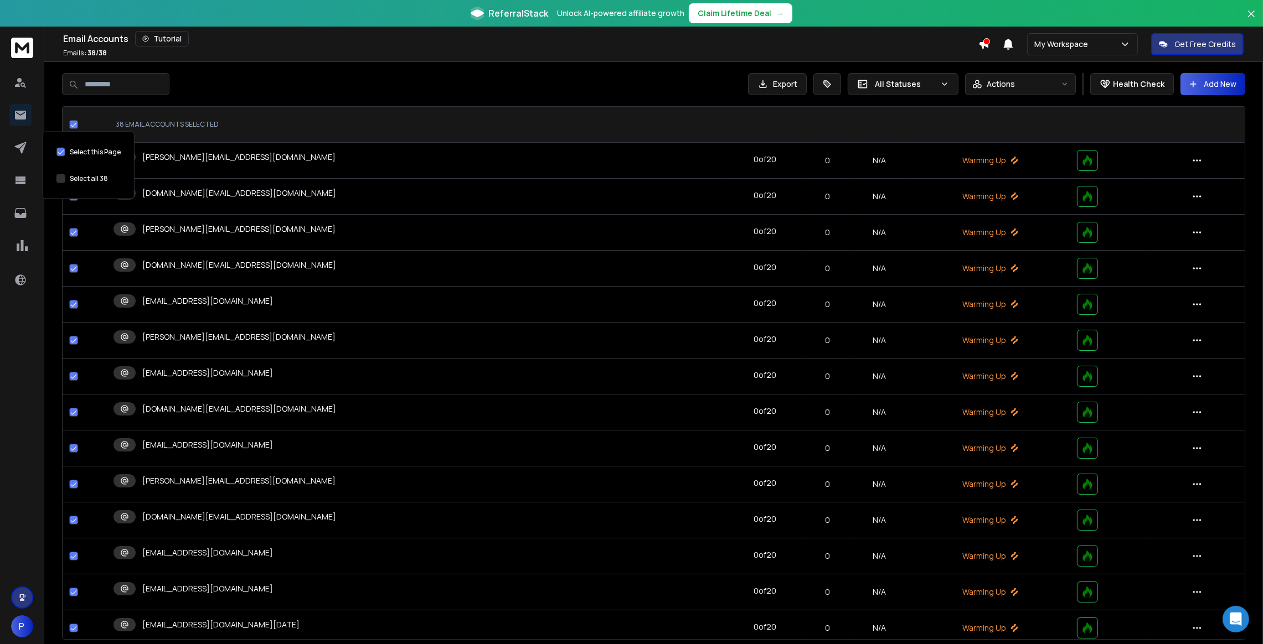
click at [72, 123] on button "Select this Page" at bounding box center [73, 124] width 9 height 9
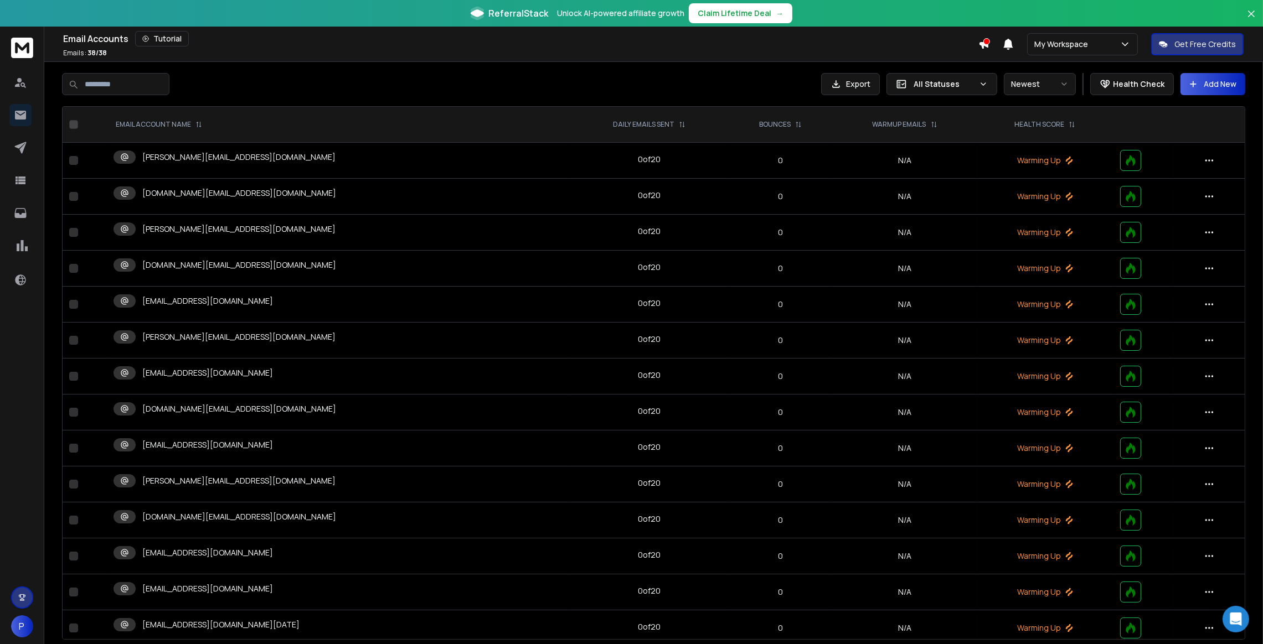
click at [266, 80] on div at bounding box center [438, 84] width 752 height 22
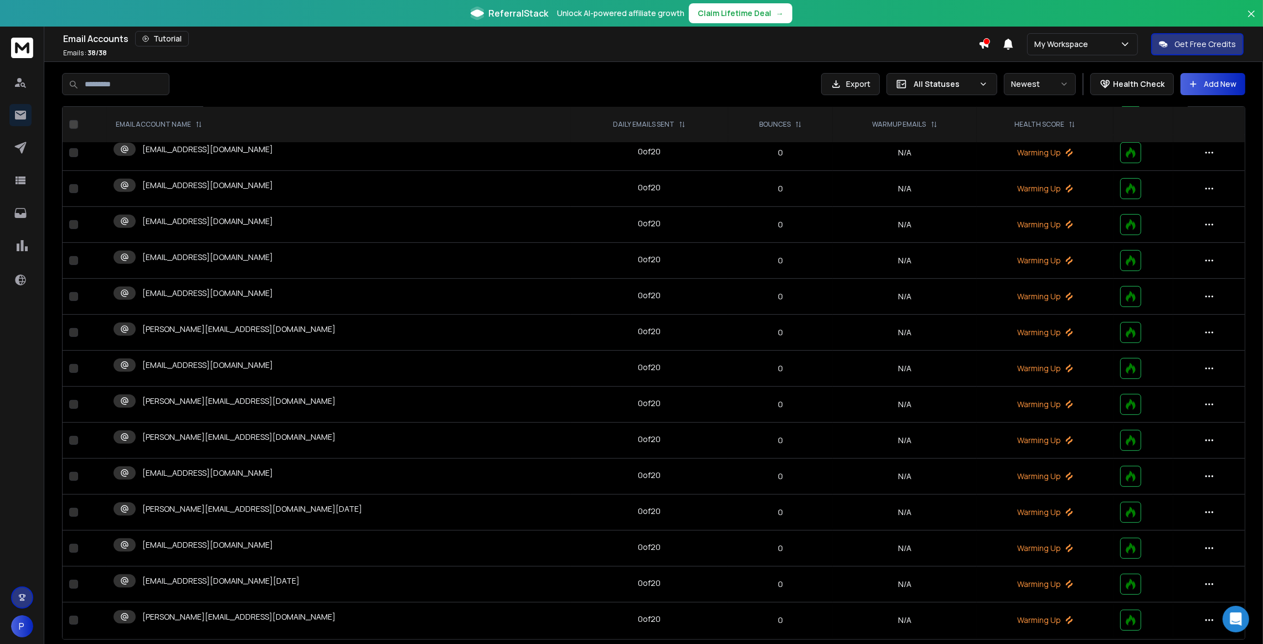
scroll to position [883, 0]
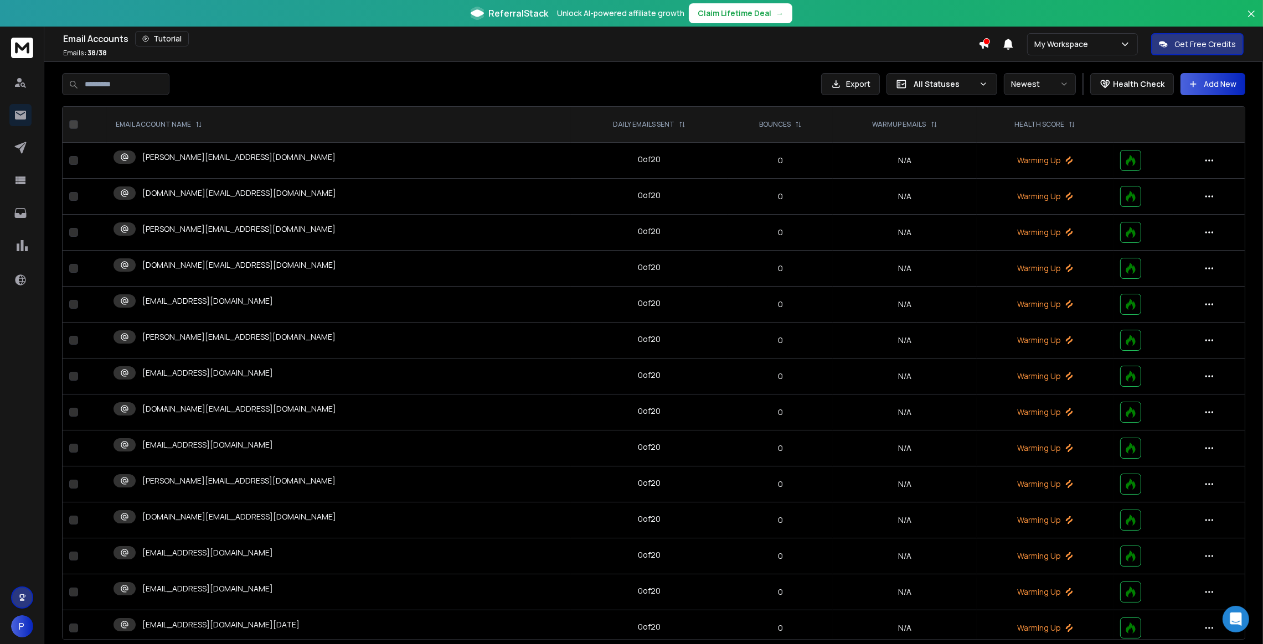
click at [1208, 85] on button "Add New" at bounding box center [1212, 84] width 65 height 22
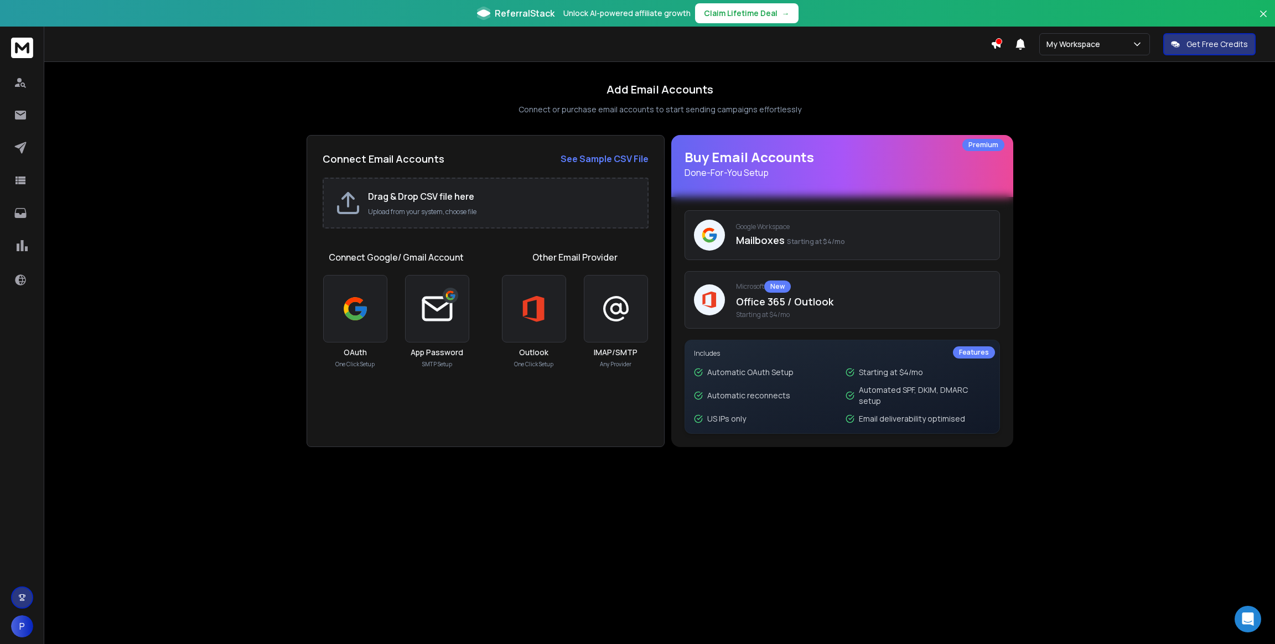
click at [440, 213] on p "Upload from your system, choose file" at bounding box center [502, 212] width 268 height 9
type input "**********"
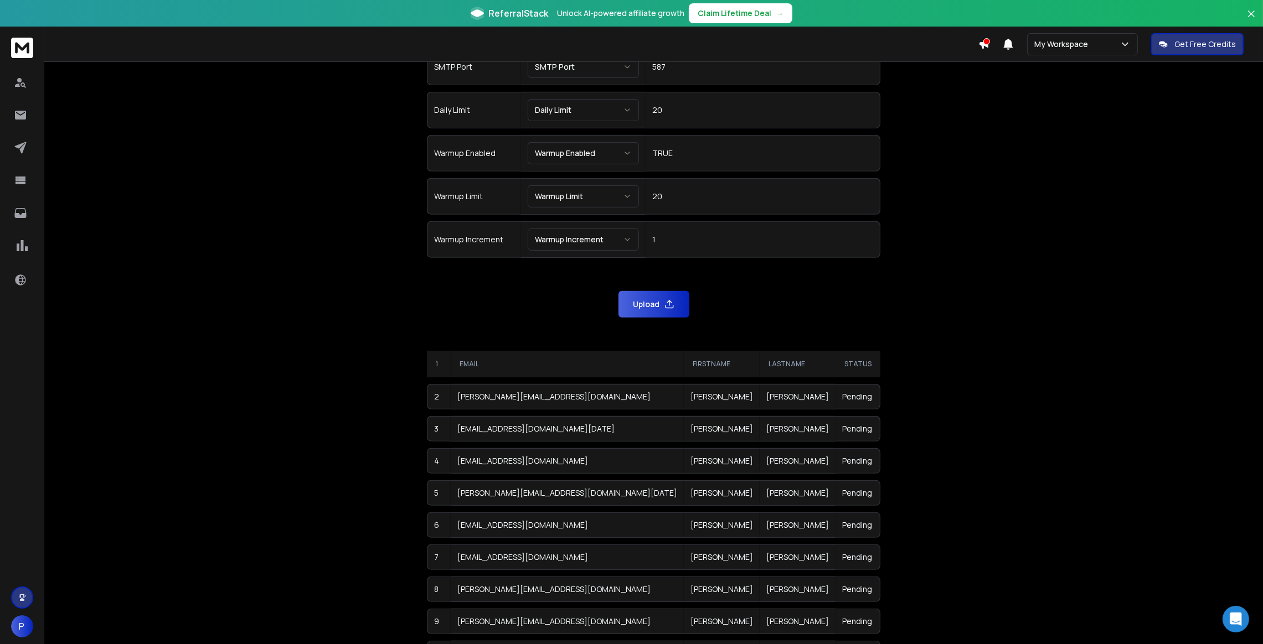
scroll to position [656, 0]
click at [653, 306] on p "Upload" at bounding box center [646, 306] width 27 height 11
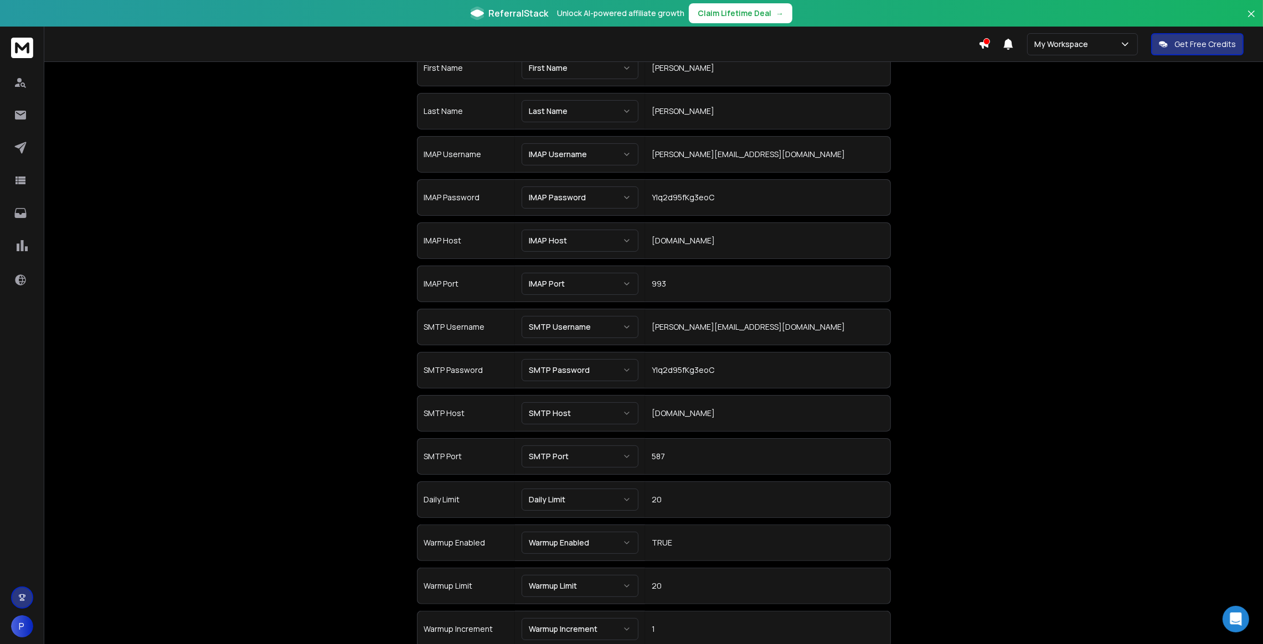
scroll to position [247, 0]
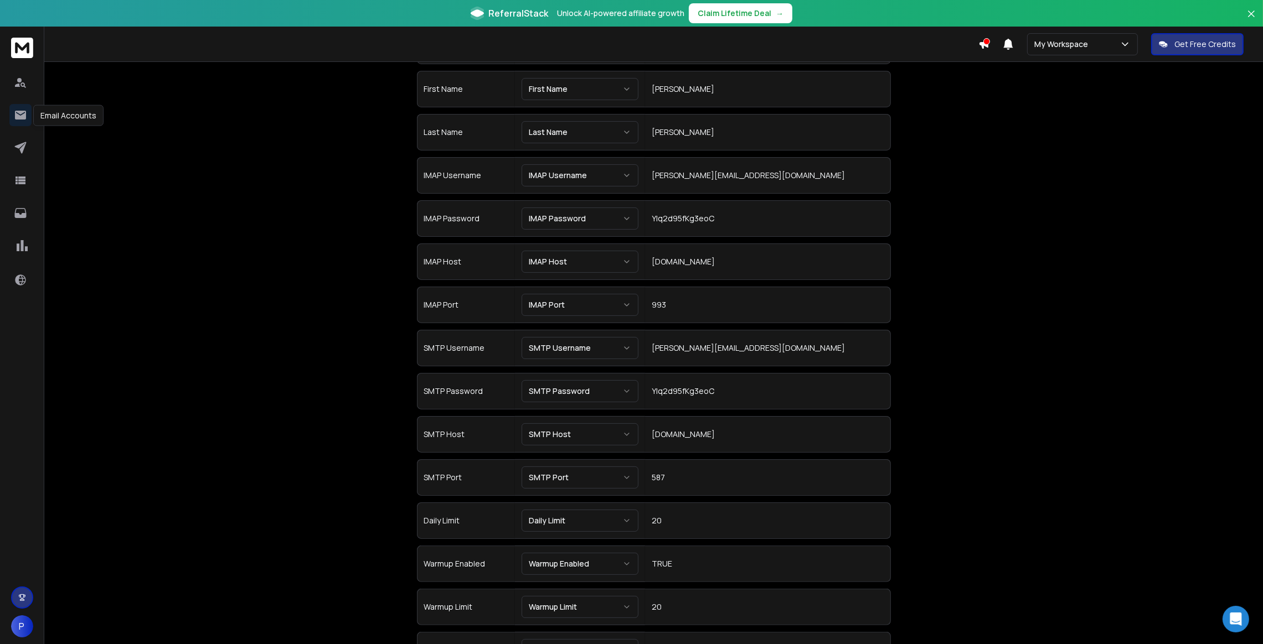
click at [14, 109] on icon at bounding box center [20, 115] width 13 height 13
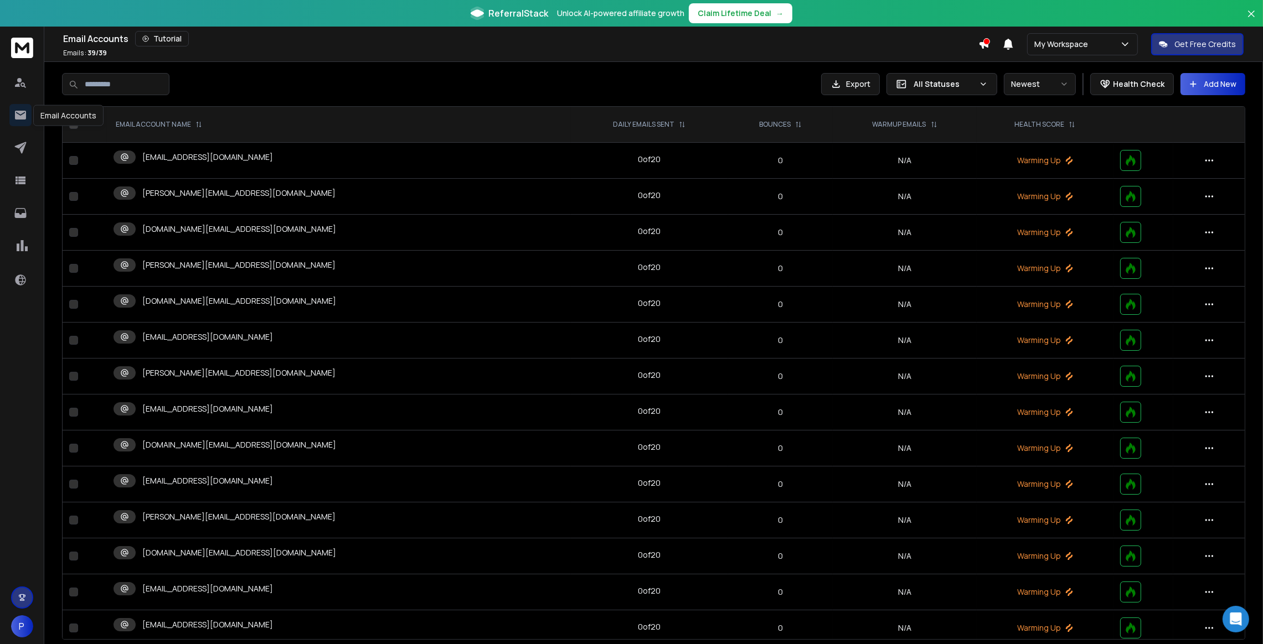
click at [19, 118] on icon at bounding box center [20, 115] width 11 height 9
click at [1205, 86] on button "Add New" at bounding box center [1212, 84] width 65 height 22
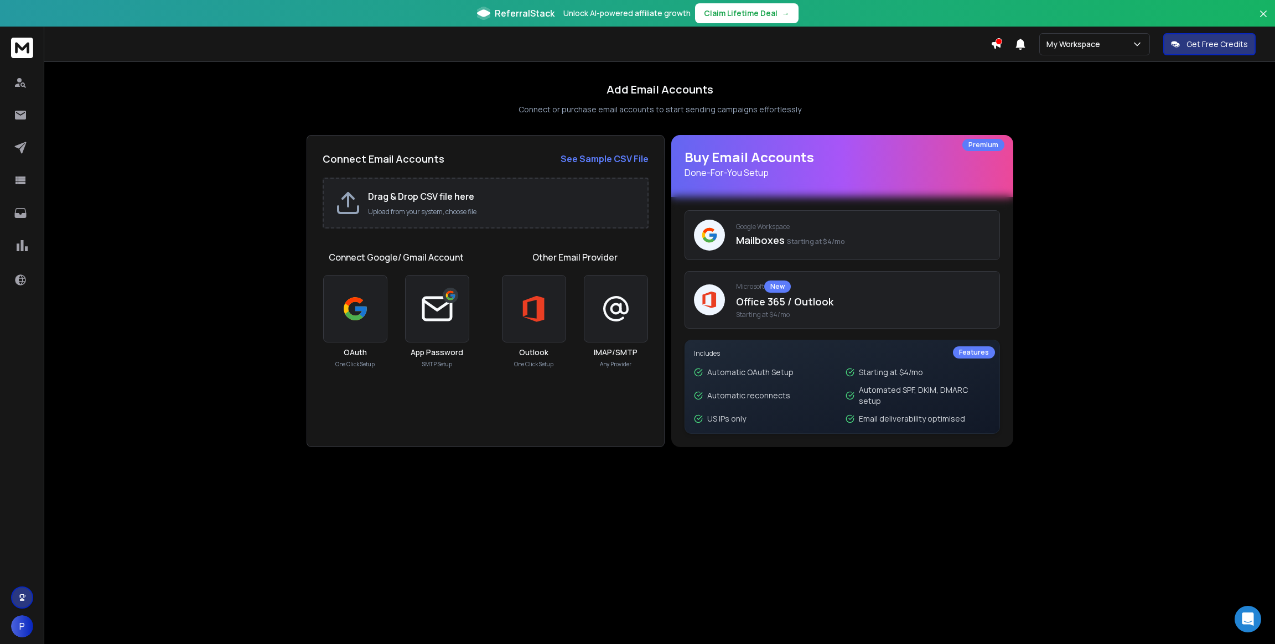
click at [398, 214] on p "Upload from your system, choose file" at bounding box center [502, 212] width 268 height 9
type input "**********"
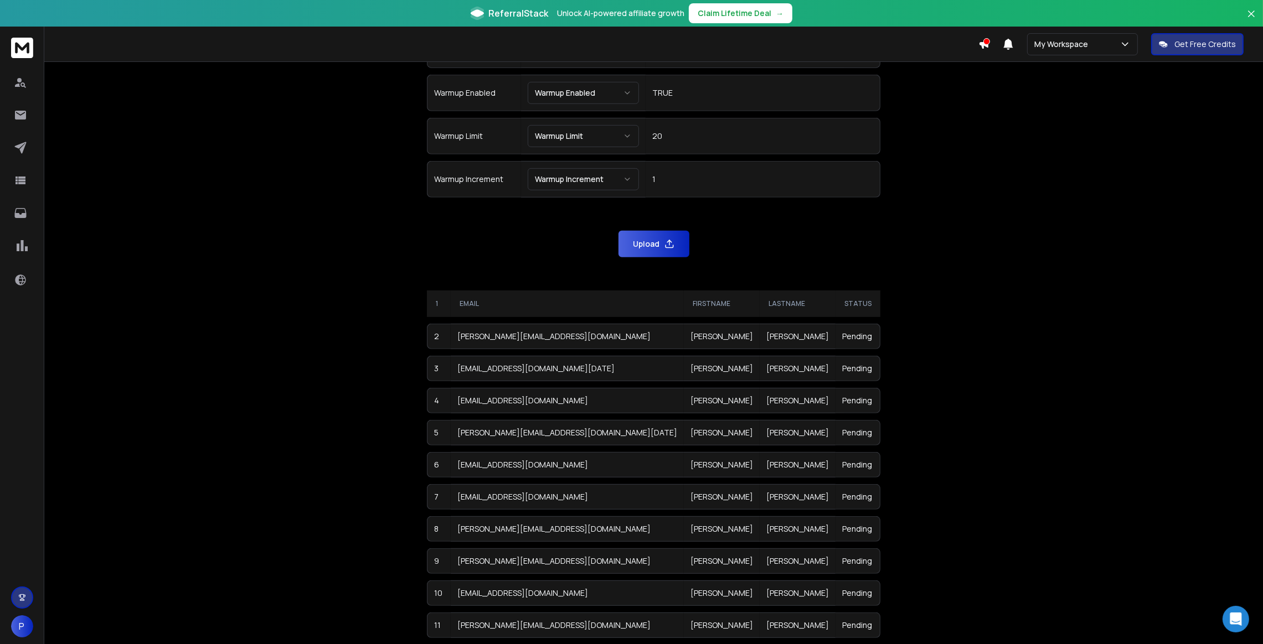
scroll to position [723, 0]
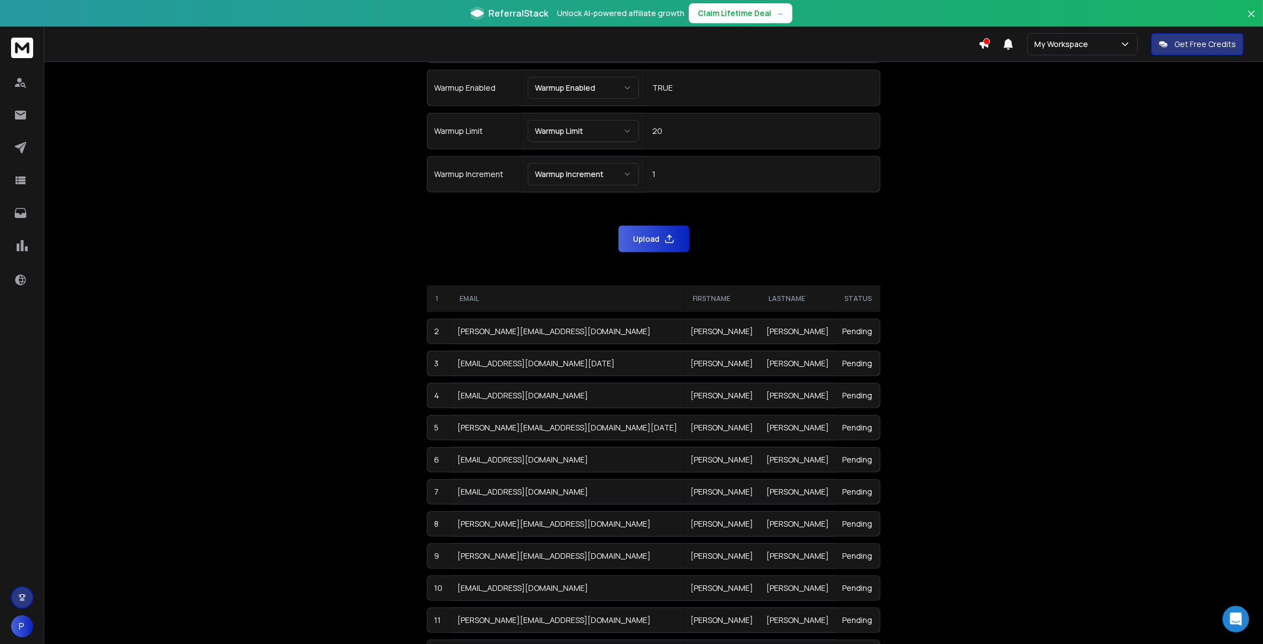
click at [639, 246] on button "Upload" at bounding box center [653, 239] width 71 height 27
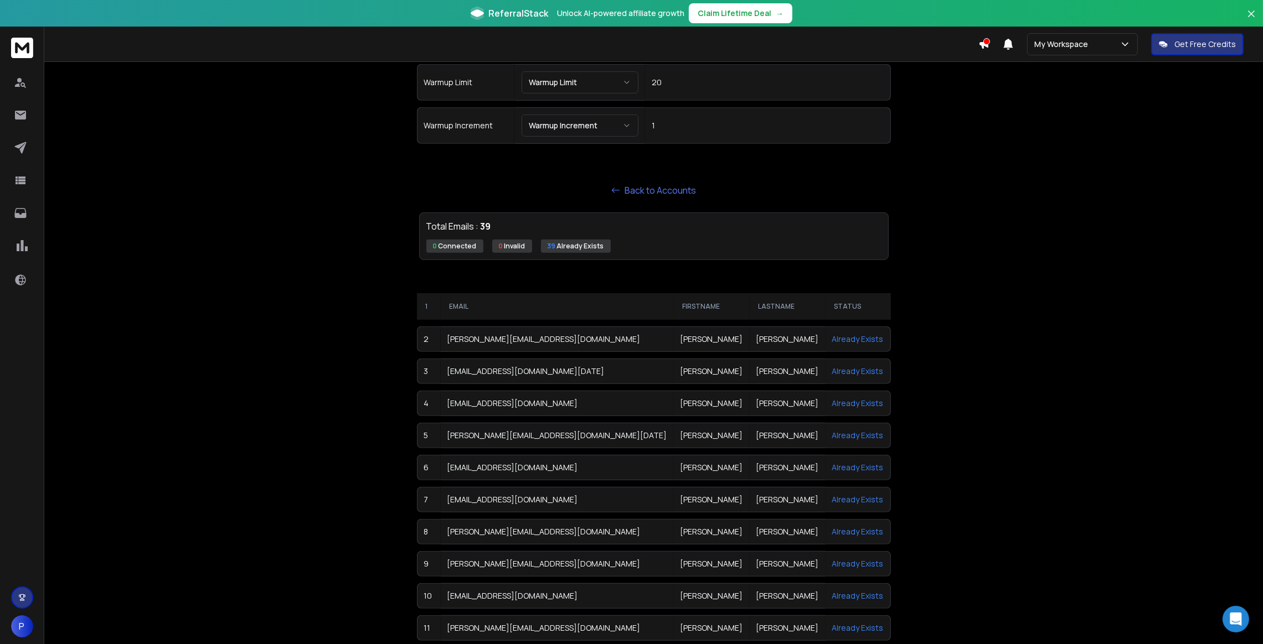
scroll to position [732, 0]
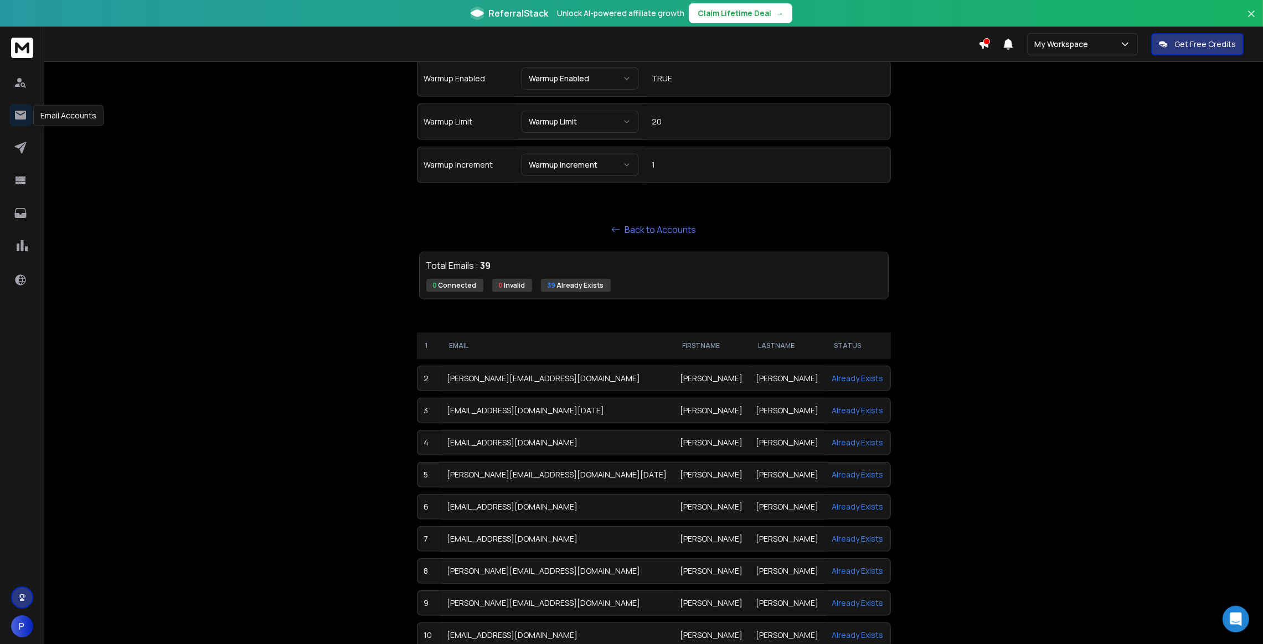
click at [16, 109] on icon at bounding box center [20, 115] width 13 height 13
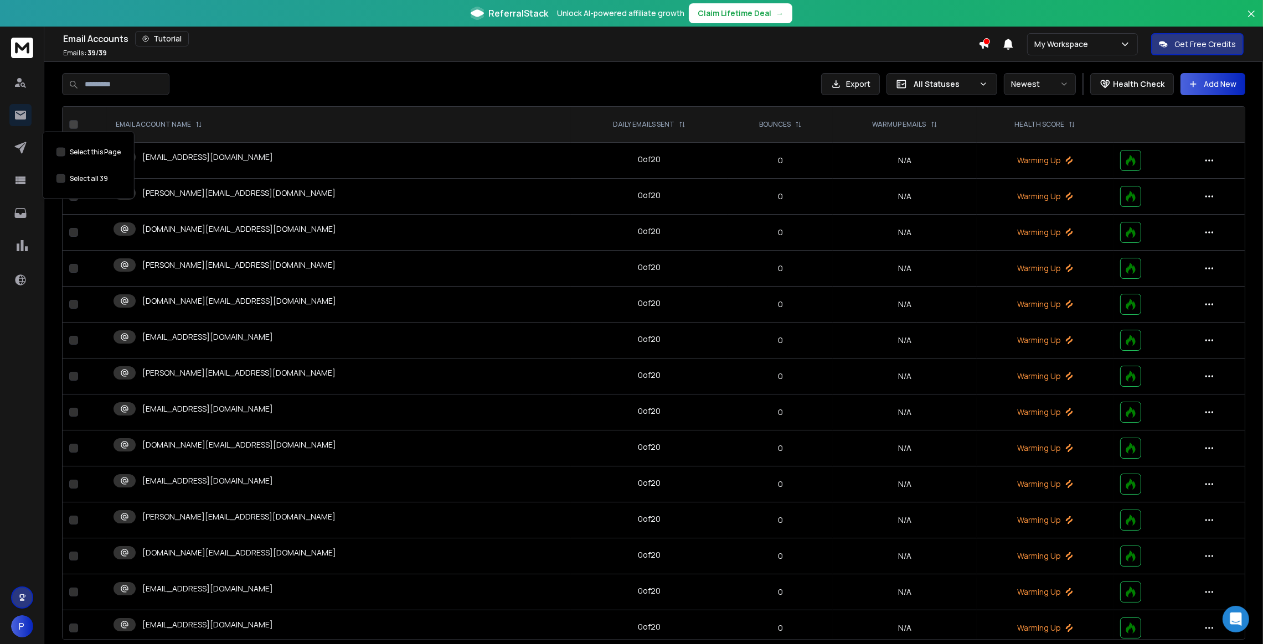
click at [71, 128] on button "Select this Page" at bounding box center [73, 124] width 9 height 9
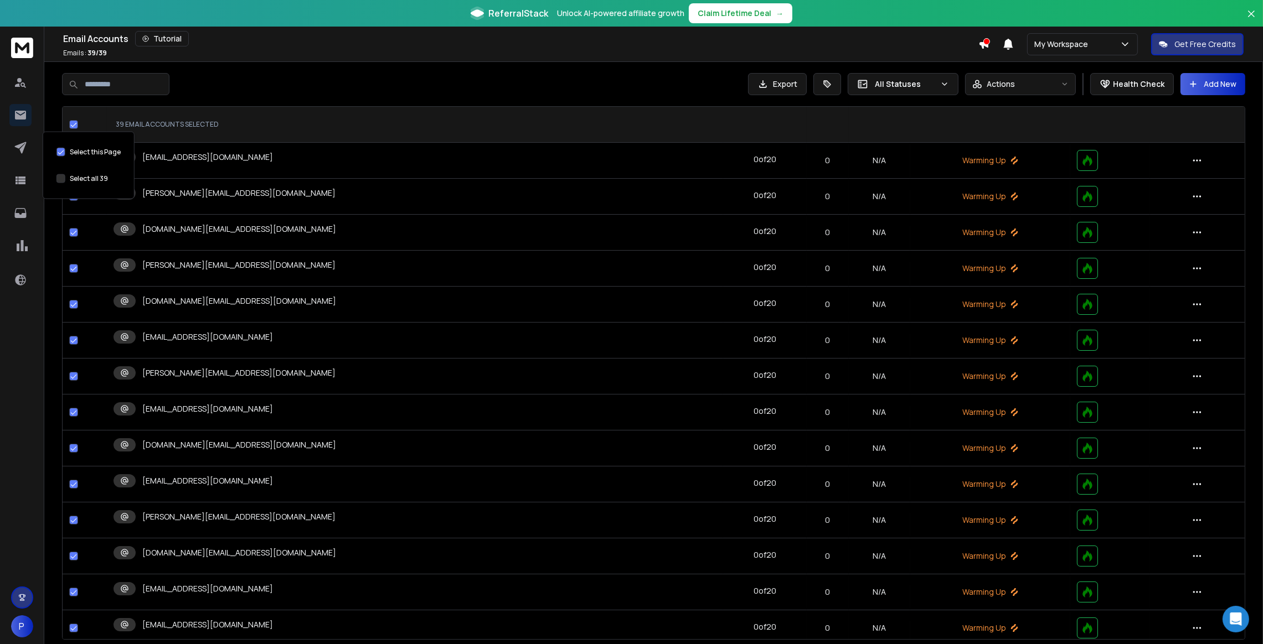
click at [59, 179] on button "Select this Page" at bounding box center [60, 178] width 9 height 9
click at [265, 93] on div at bounding box center [401, 84] width 679 height 22
click at [1019, 86] on div "Actions" at bounding box center [1014, 84] width 84 height 11
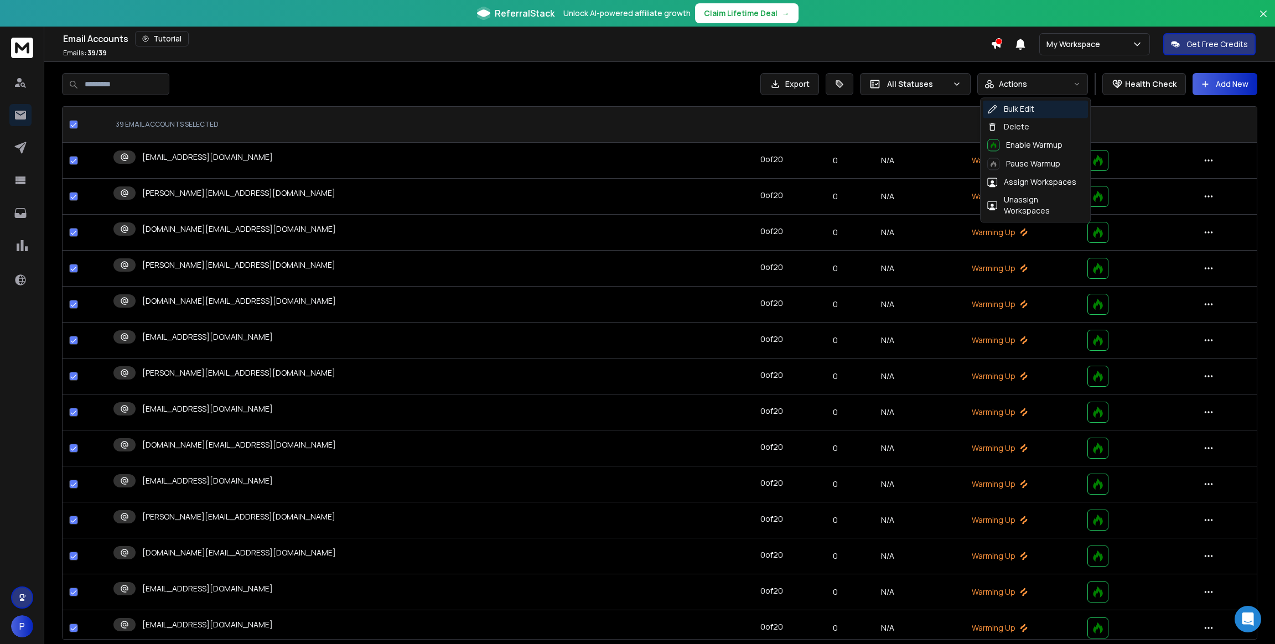
click at [1019, 104] on div "Bulk Edit" at bounding box center [1011, 109] width 47 height 11
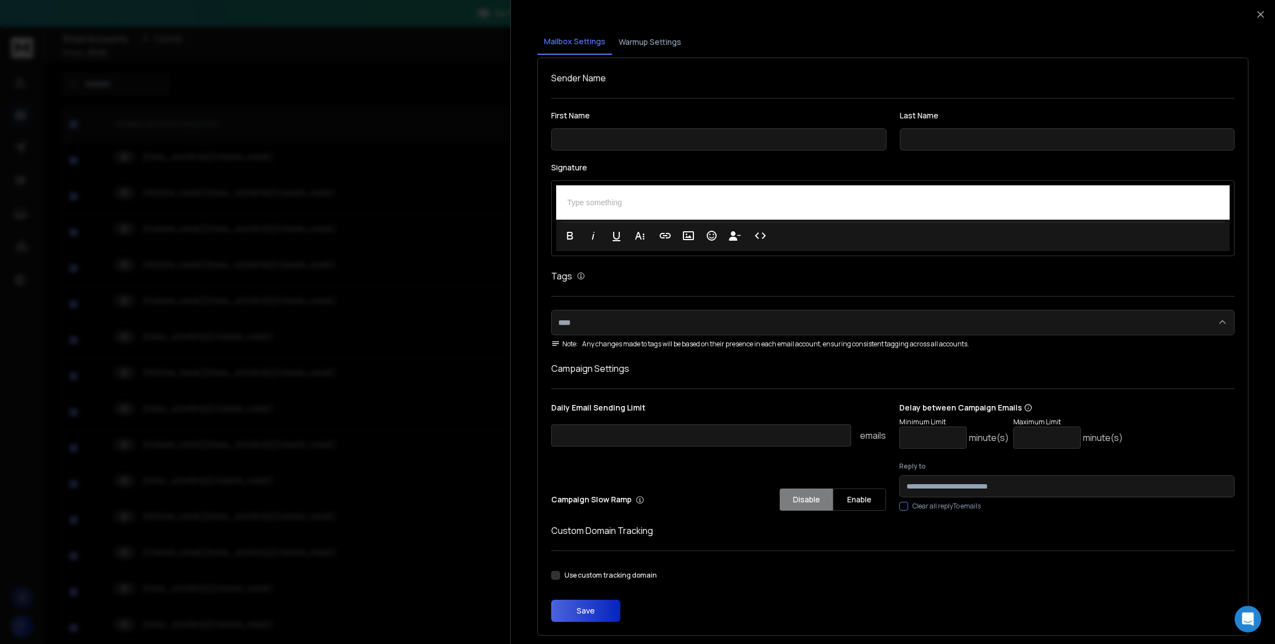
click at [573, 321] on input at bounding box center [597, 323] width 86 height 20
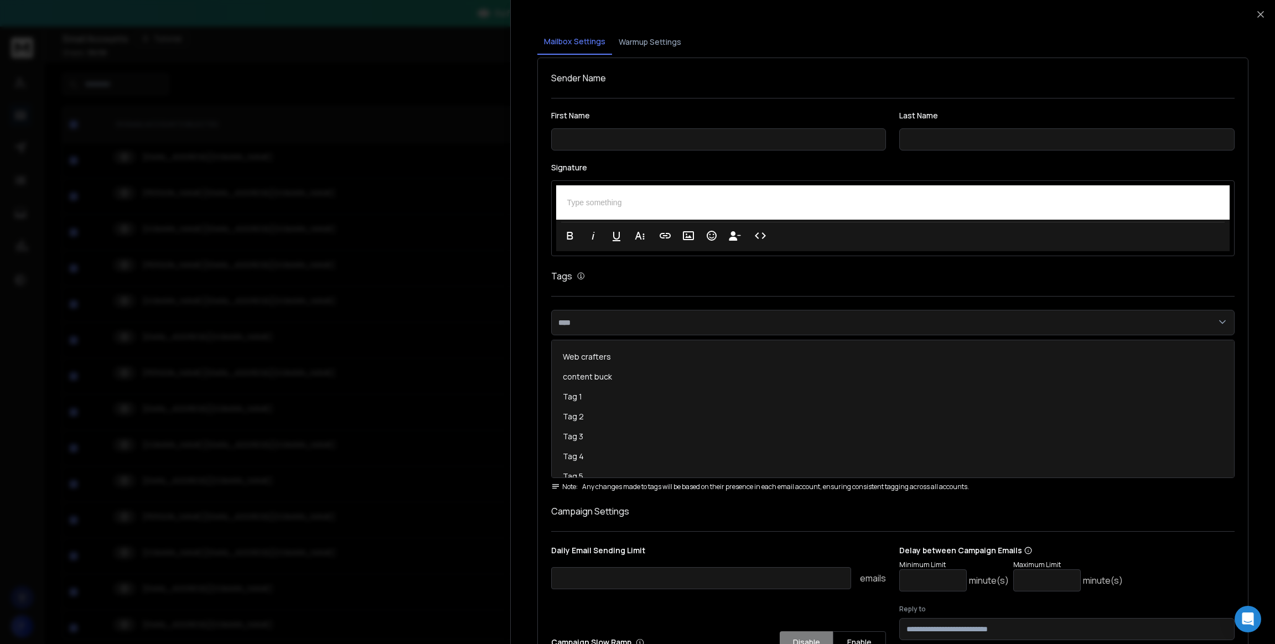
scroll to position [111, 0]
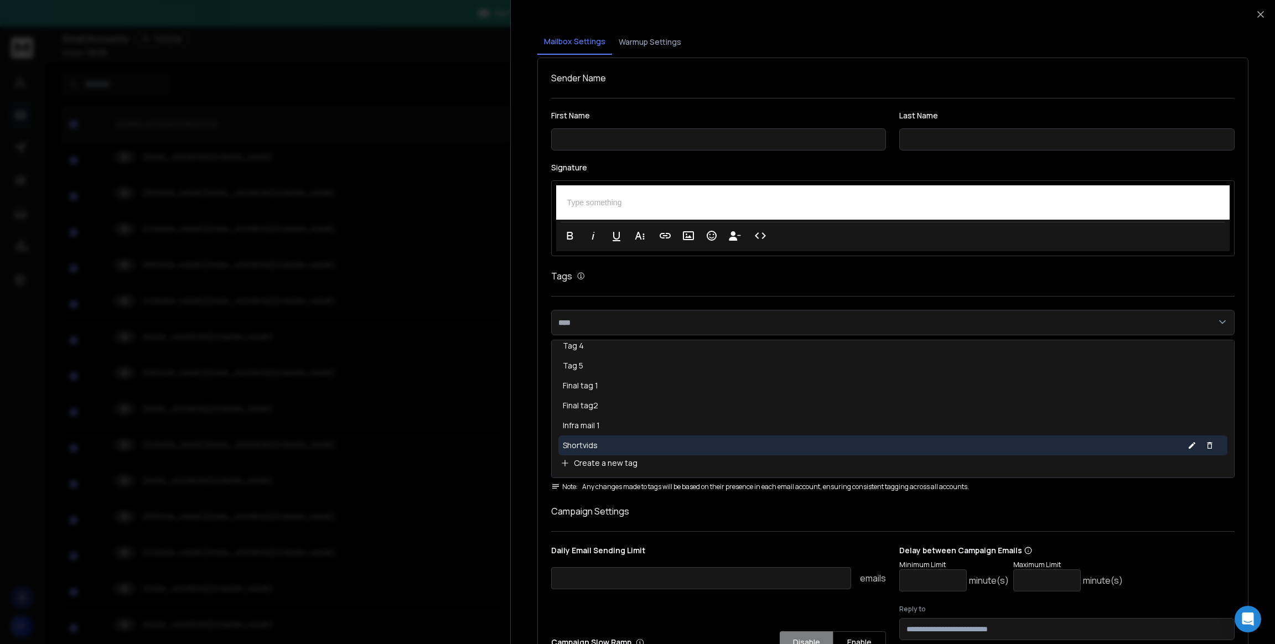
click at [605, 448] on div "Shortvids" at bounding box center [893, 446] width 669 height 20
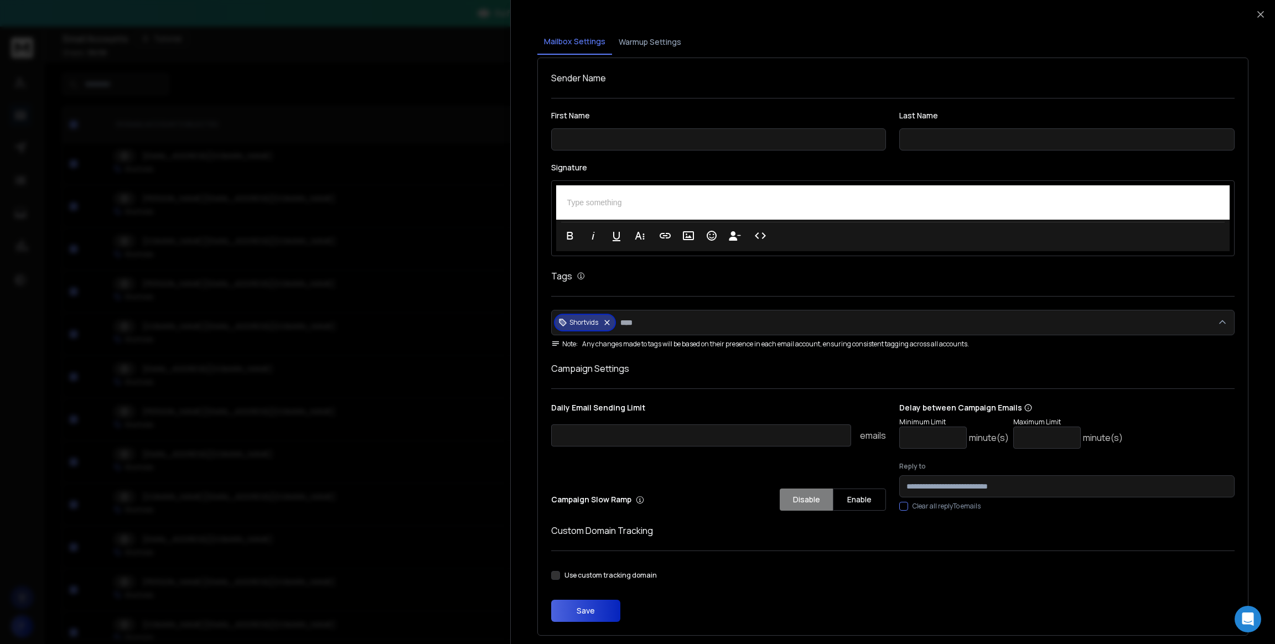
click at [655, 278] on div "Tags" at bounding box center [893, 276] width 684 height 13
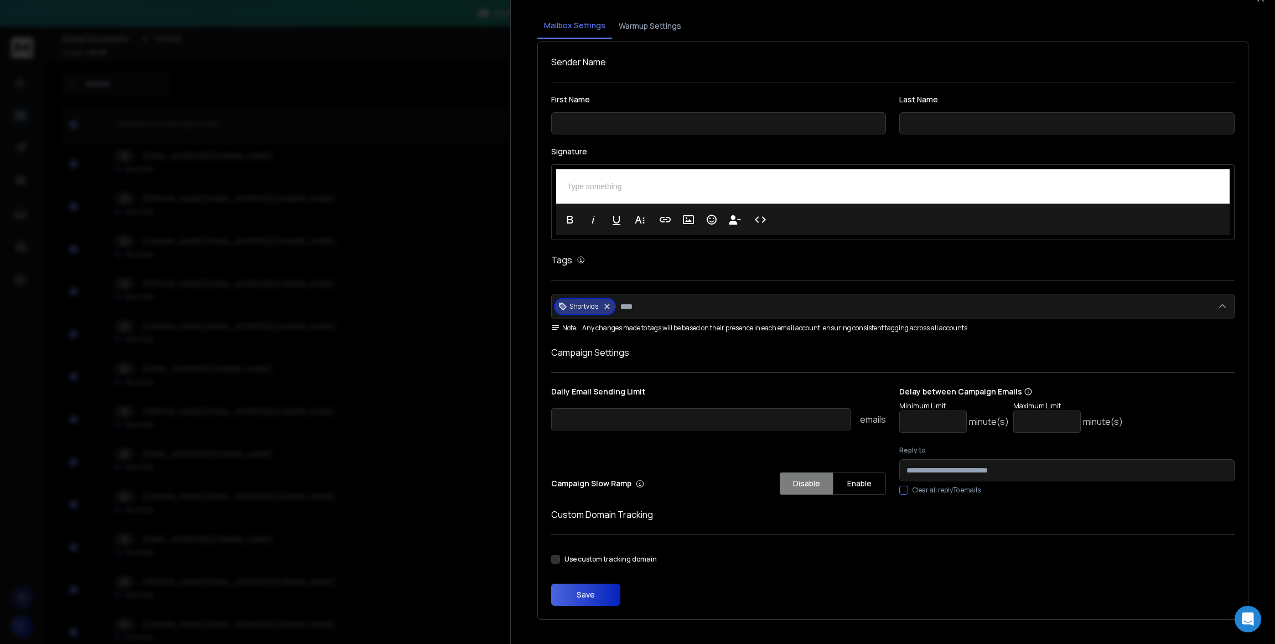
scroll to position [23, 0]
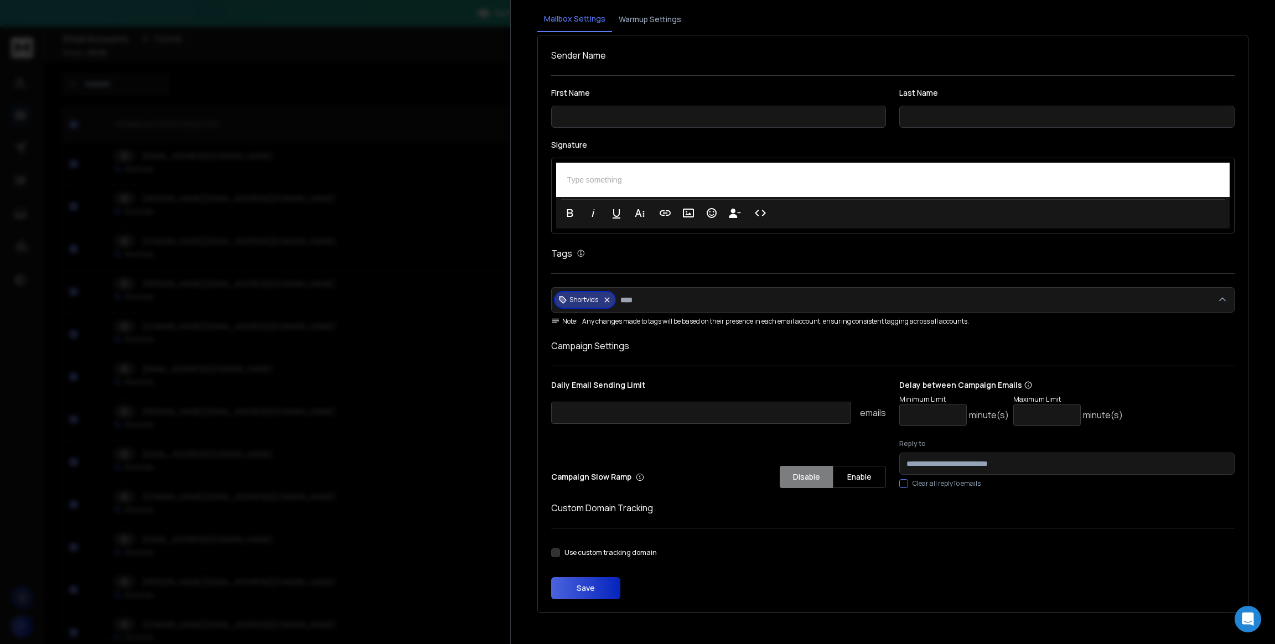
click at [607, 423] on input "number" at bounding box center [701, 413] width 301 height 22
type input "**"
click at [612, 590] on button "Save" at bounding box center [585, 588] width 69 height 22
click at [665, 17] on div "Mailbox Settings Warmup Settings Sender Name First Name Last Name Signature Typ…" at bounding box center [893, 311] width 738 height 641
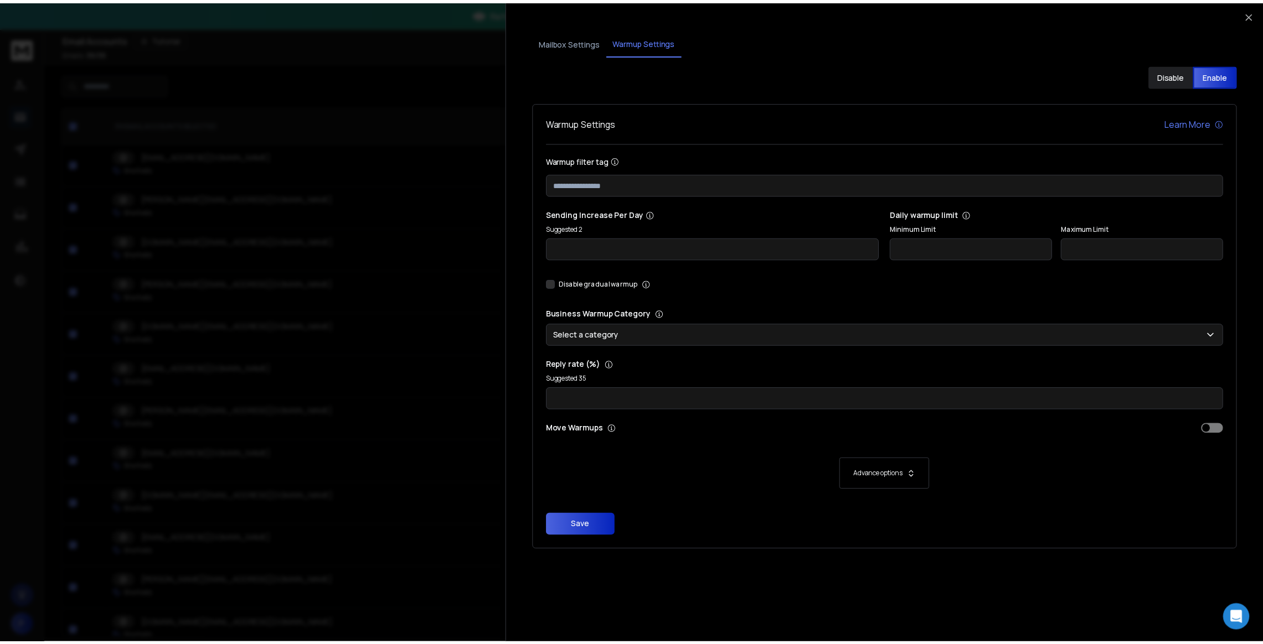
scroll to position [0, 0]
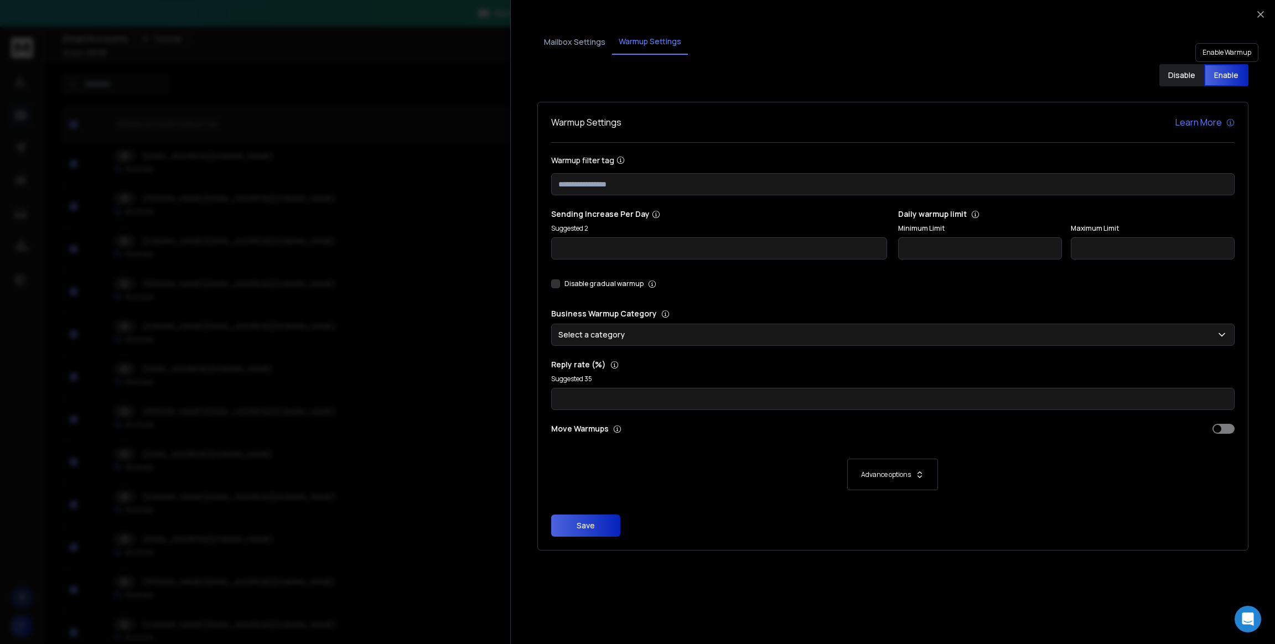
click at [1218, 80] on button "Enable" at bounding box center [1227, 75] width 45 height 22
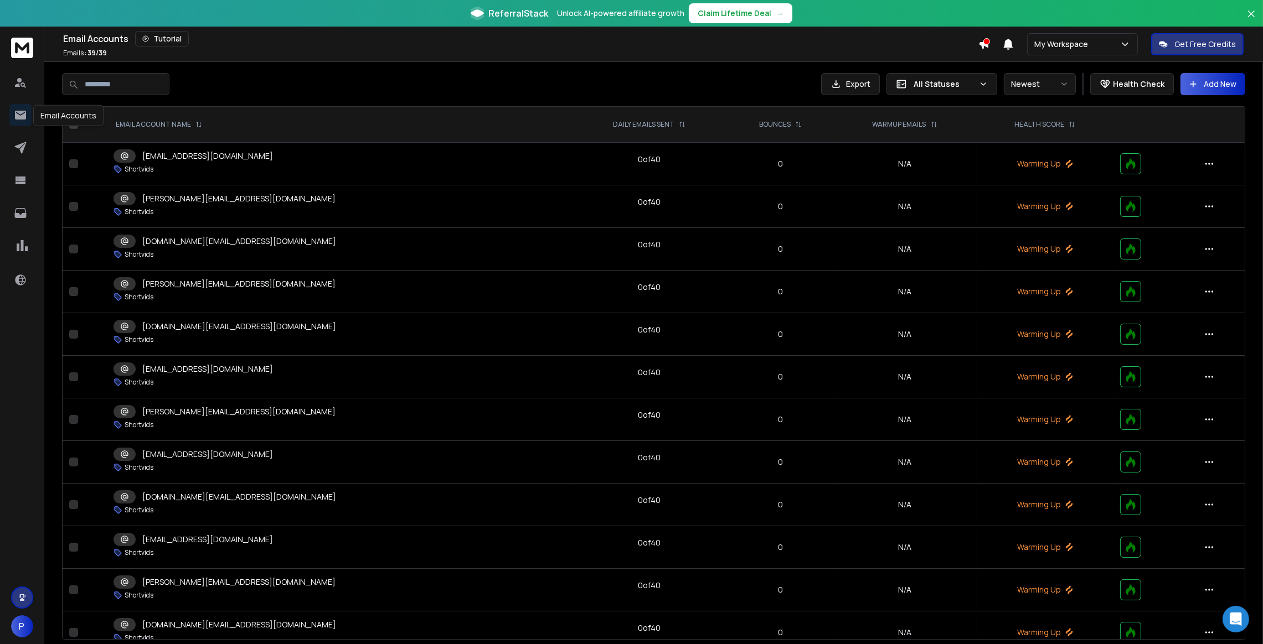
click at [20, 120] on icon at bounding box center [20, 115] width 11 height 9
click at [12, 86] on link at bounding box center [20, 82] width 22 height 22
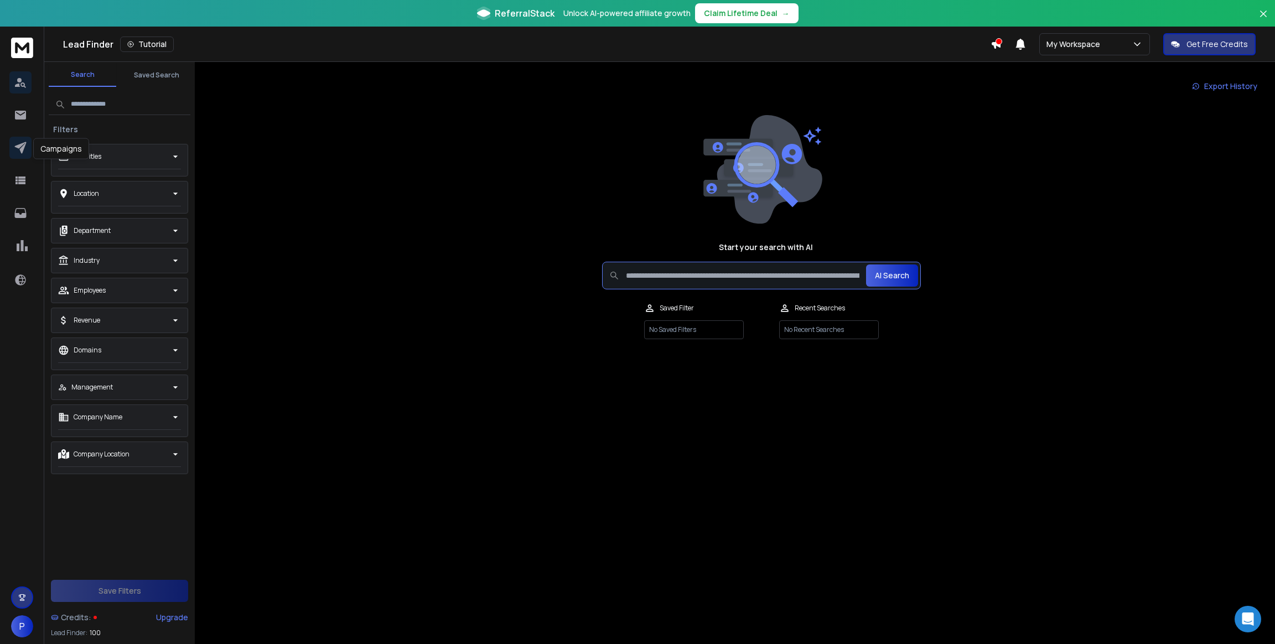
click at [18, 149] on icon at bounding box center [20, 148] width 12 height 12
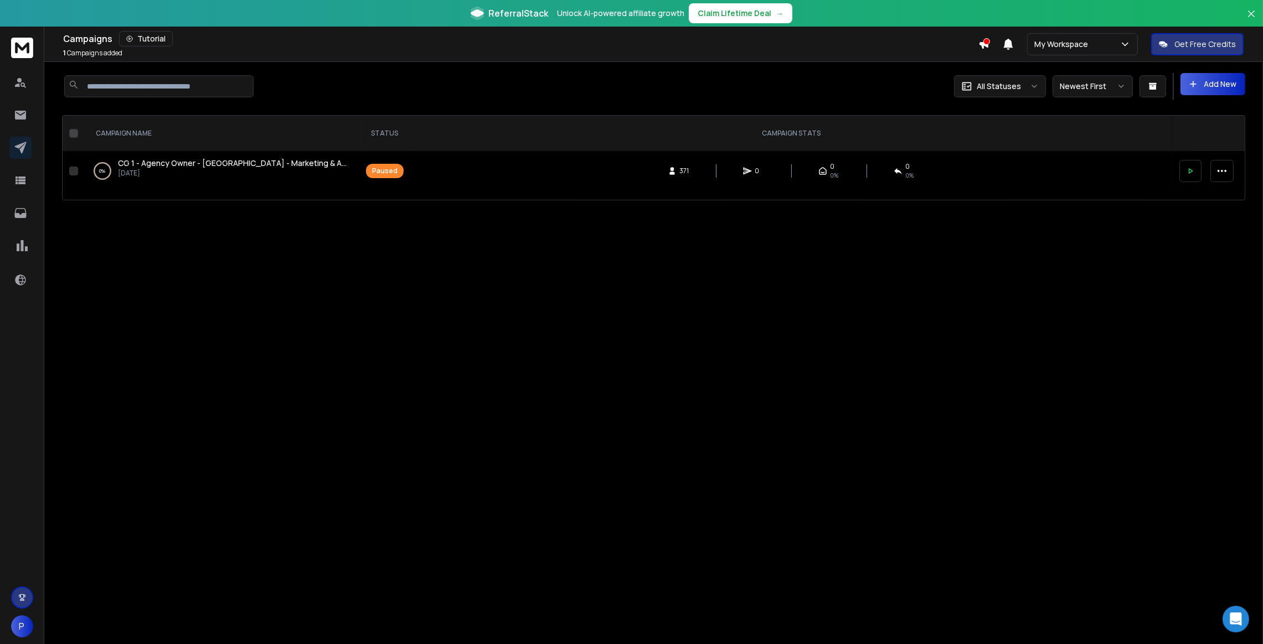
click at [1196, 173] on button at bounding box center [1190, 171] width 22 height 22
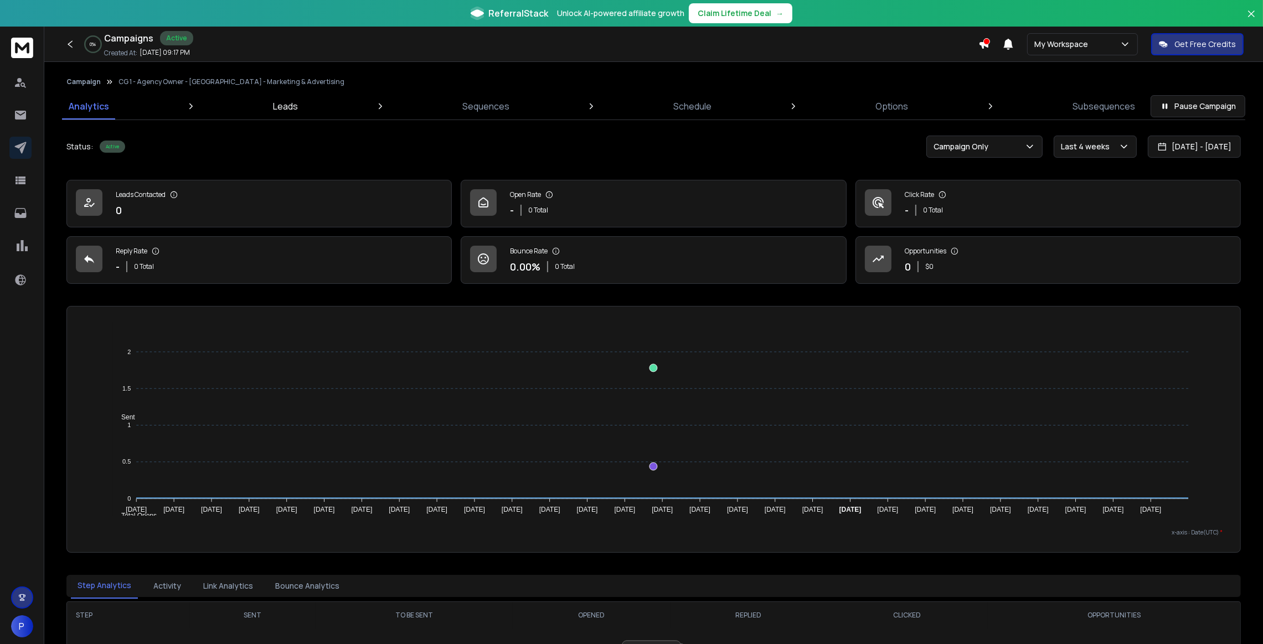
click at [295, 104] on p "Leads" at bounding box center [285, 106] width 25 height 13
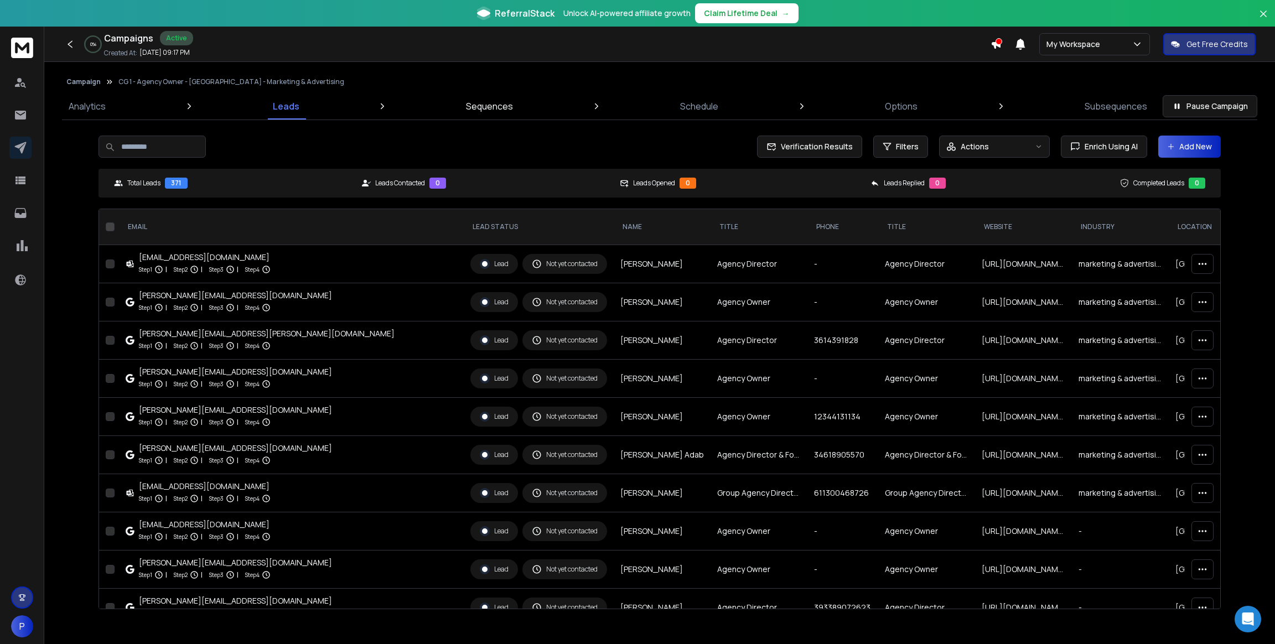
click at [486, 106] on p "Sequences" at bounding box center [489, 106] width 47 height 13
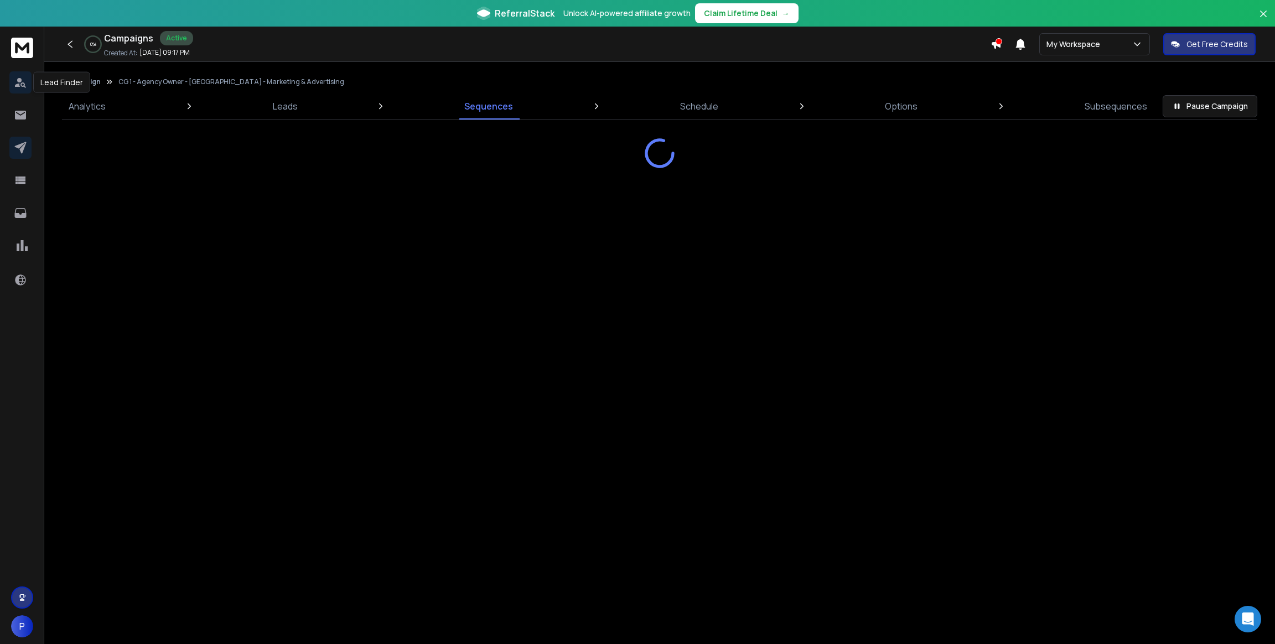
click at [15, 88] on icon at bounding box center [20, 82] width 13 height 13
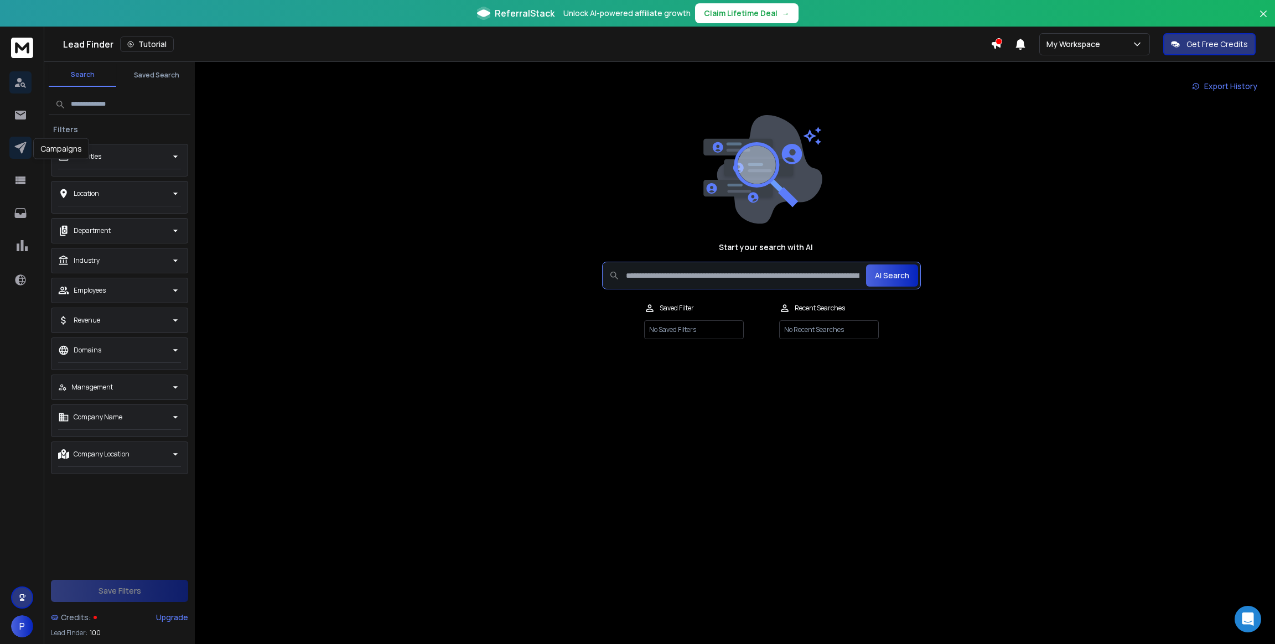
click at [19, 151] on icon at bounding box center [20, 148] width 12 height 12
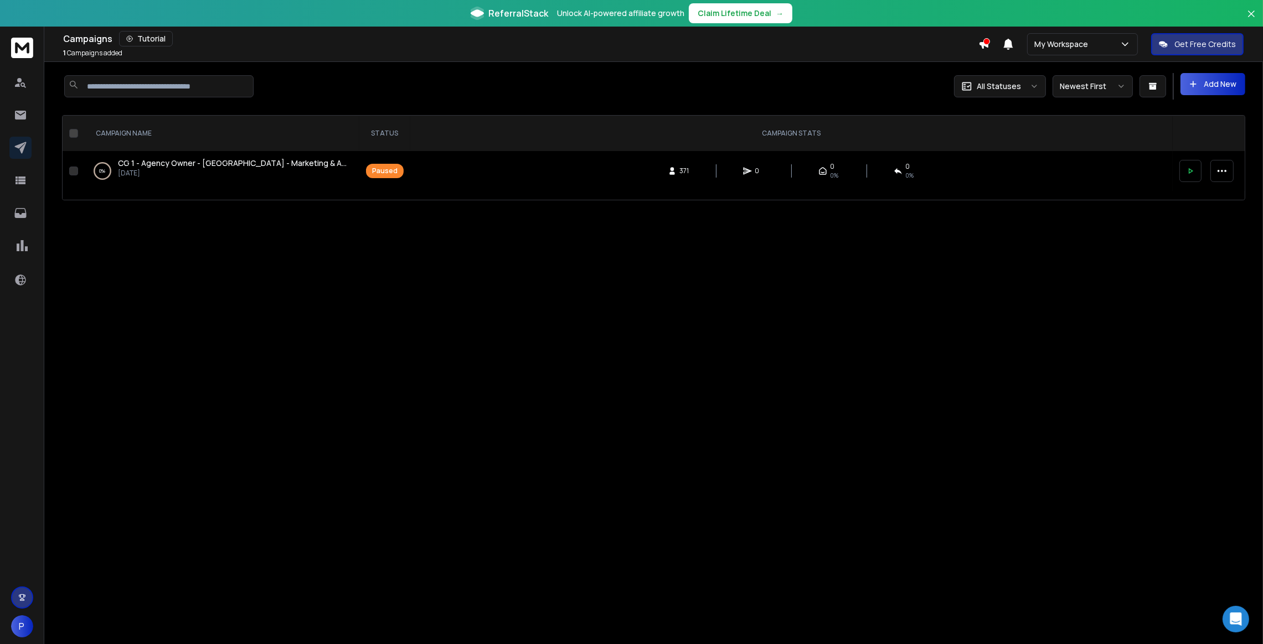
click at [1191, 171] on icon at bounding box center [1191, 171] width 4 height 6
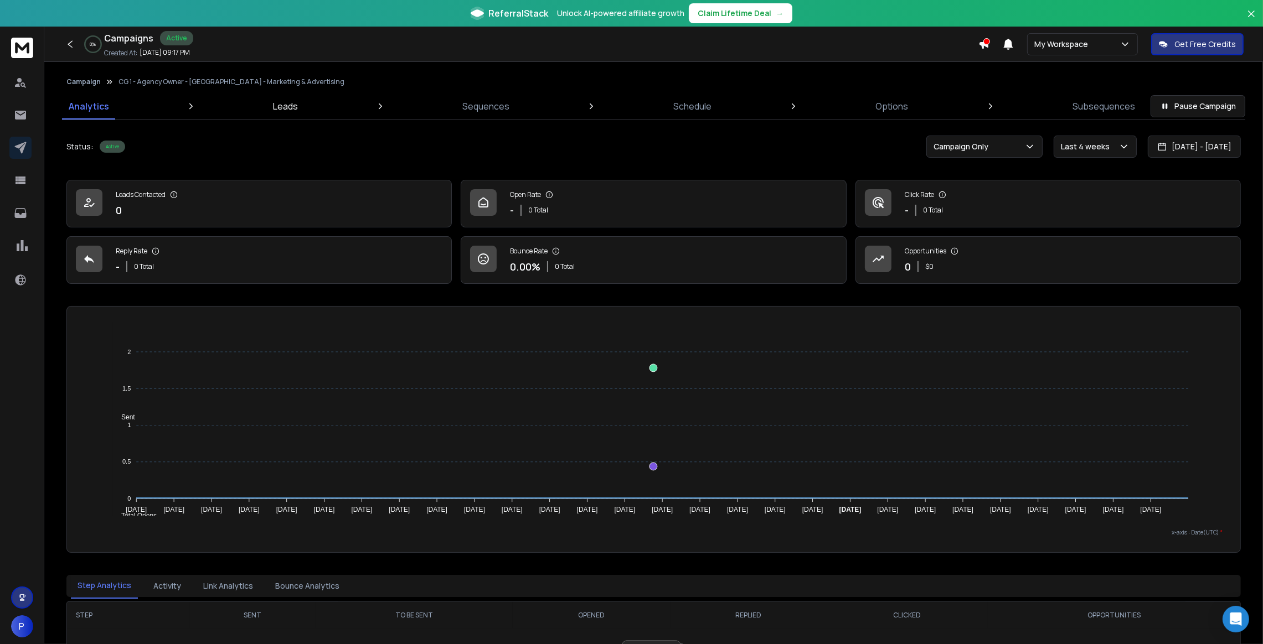
click at [283, 105] on p "Leads" at bounding box center [285, 106] width 25 height 13
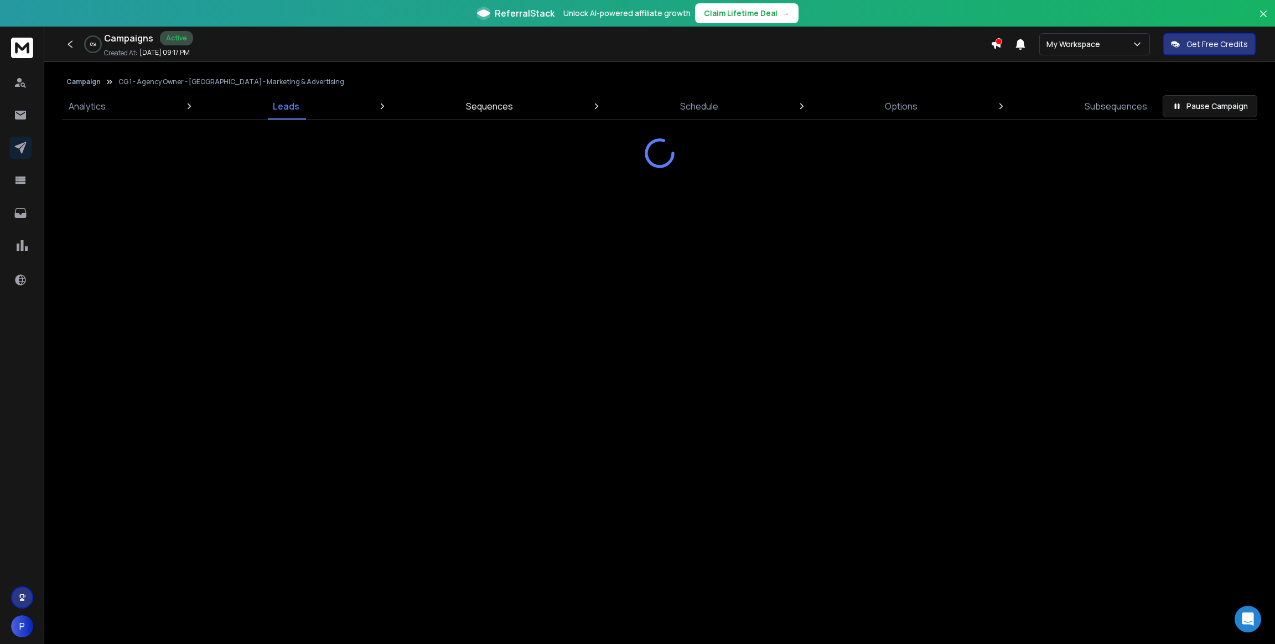
click at [484, 96] on link "Sequences" at bounding box center [489, 106] width 60 height 27
click at [721, 107] on link "Schedule" at bounding box center [699, 106] width 51 height 27
click at [933, 106] on div "Analytics Leads Sequences Schedule Options Subsequences" at bounding box center [608, 106] width 1092 height 27
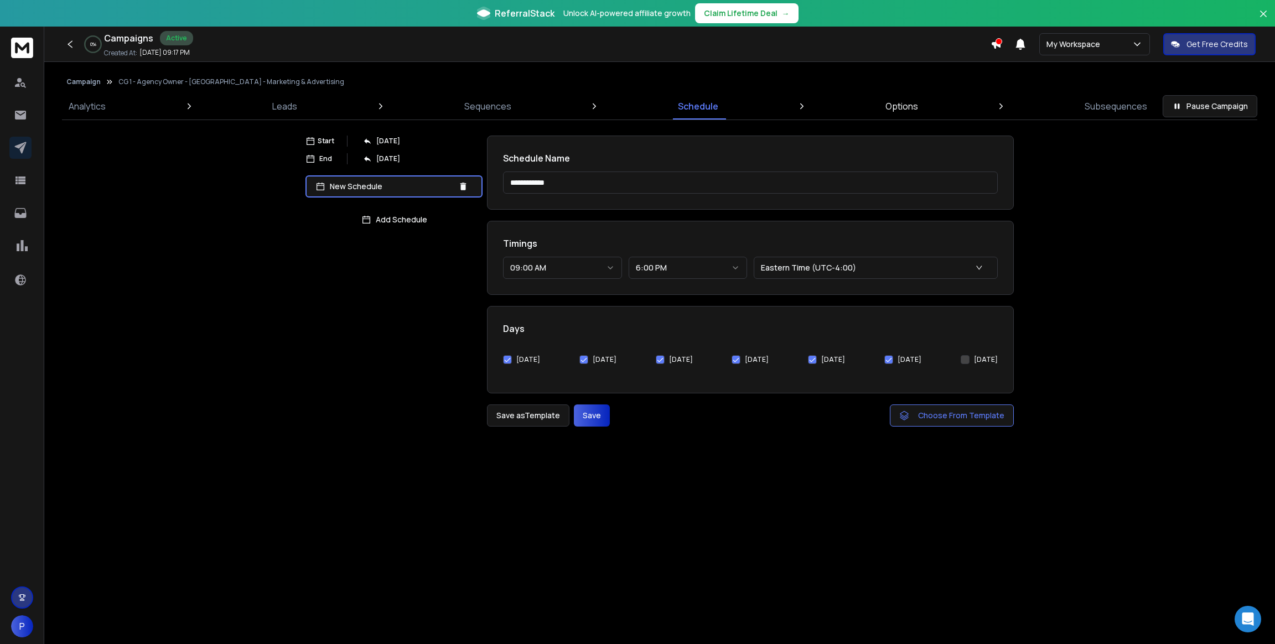
click at [886, 106] on p "Options" at bounding box center [902, 106] width 33 height 13
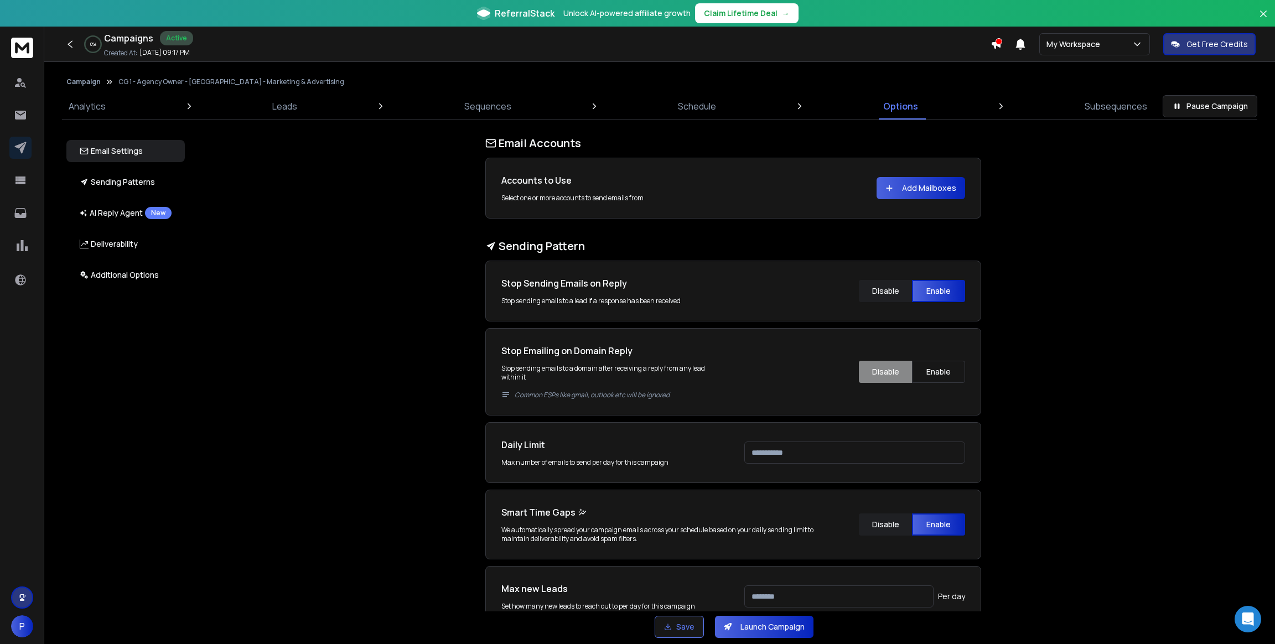
click at [927, 197] on button "Add Mailboxes" at bounding box center [921, 188] width 89 height 22
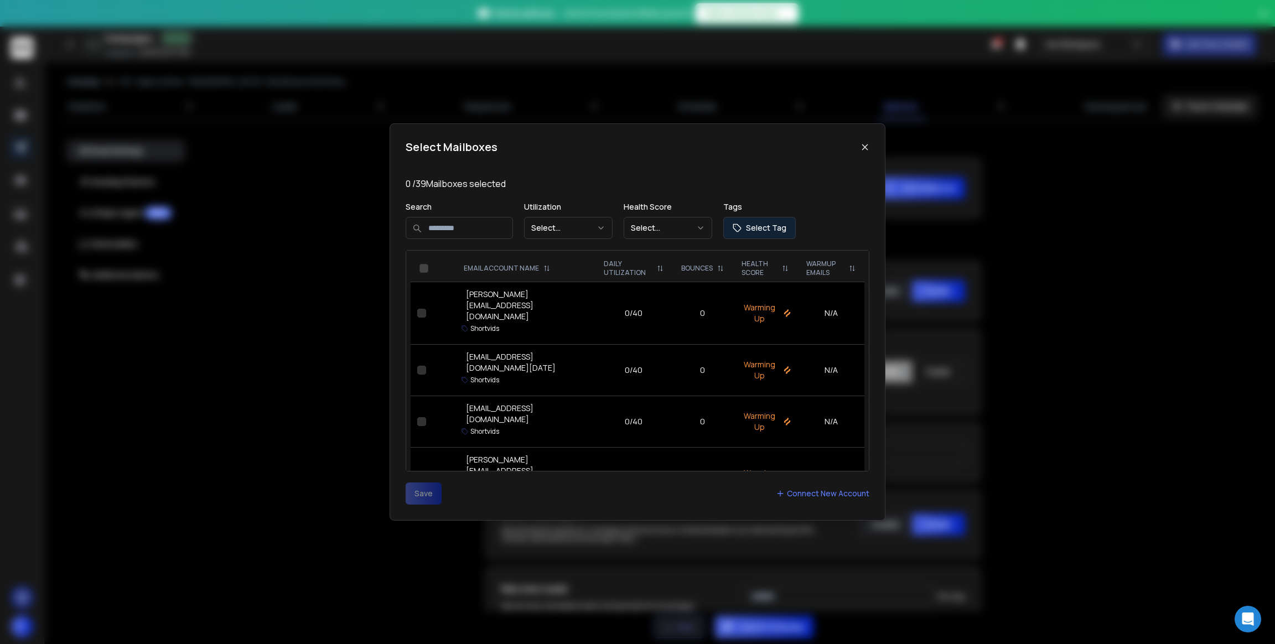
click at [758, 229] on button "Select Tag" at bounding box center [760, 228] width 73 height 22
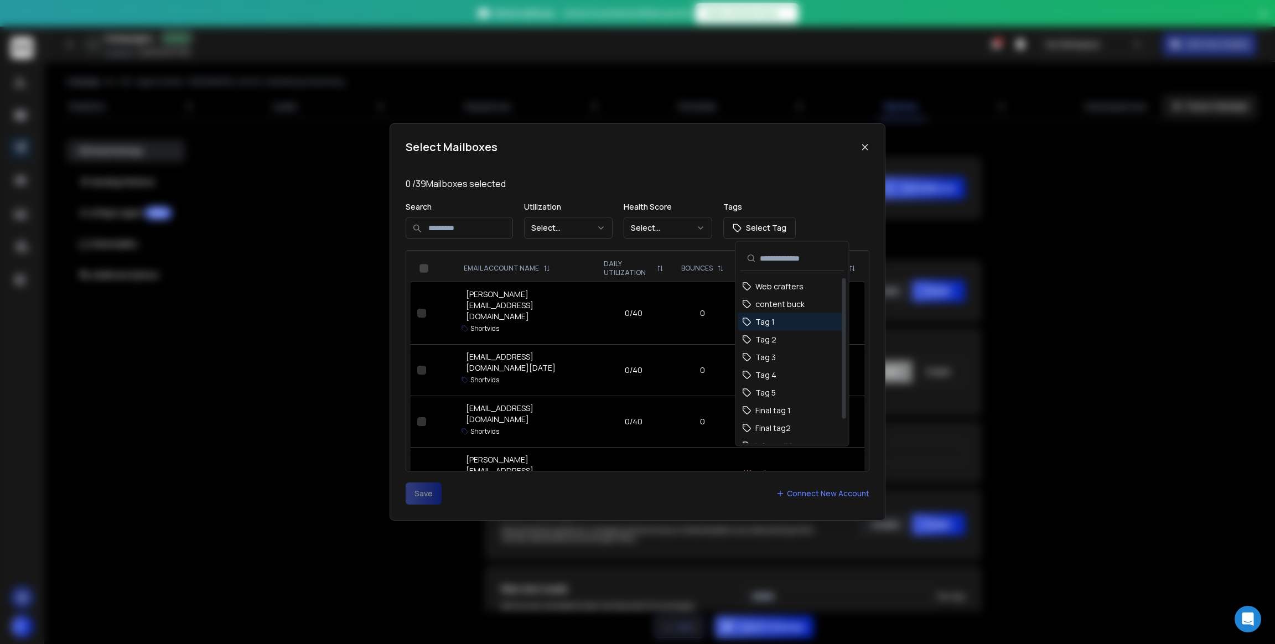
scroll to position [28, 0]
drag, startPoint x: 851, startPoint y: 363, endPoint x: 841, endPoint y: 435, distance: 73.1
click at [842, 435] on div at bounding box center [844, 372] width 4 height 141
click at [778, 438] on span "Shortvids" at bounding box center [773, 435] width 35 height 11
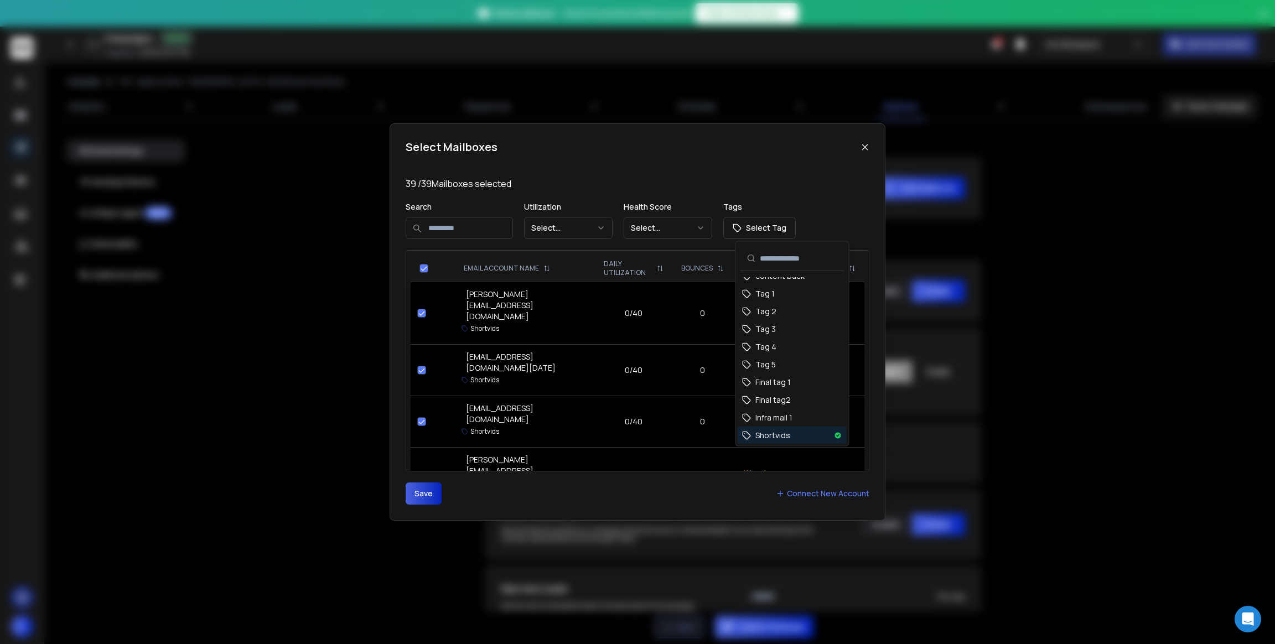
click at [422, 487] on button "Save" at bounding box center [424, 494] width 36 height 22
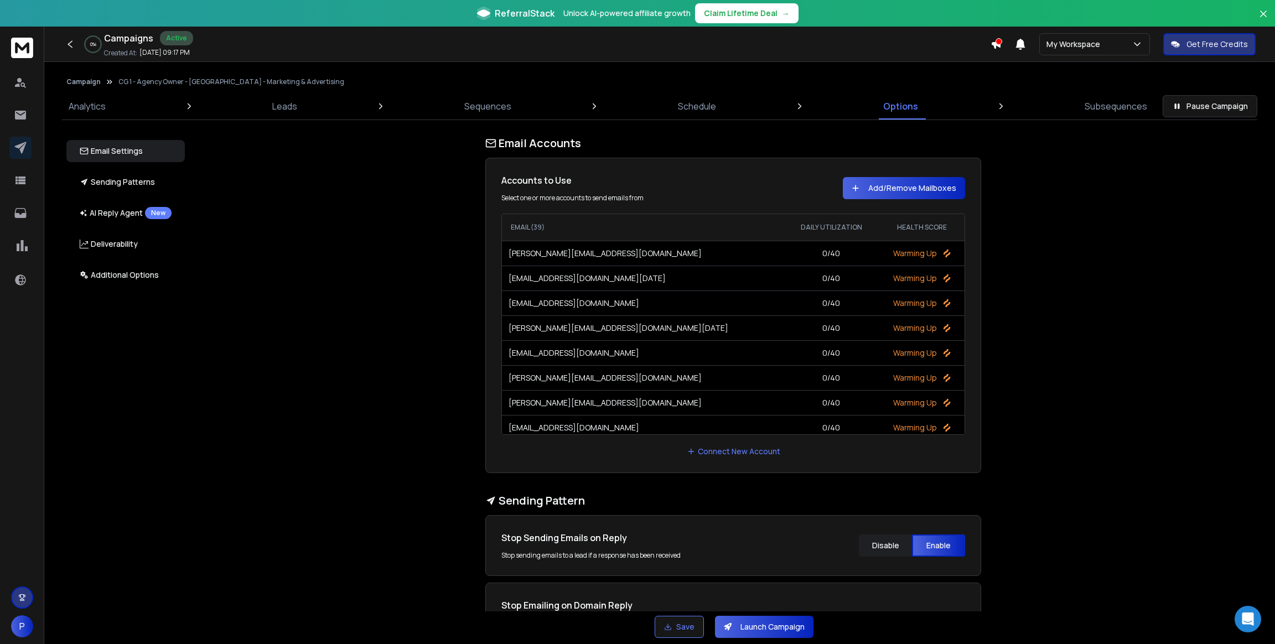
click at [755, 631] on button "Launch Campaign" at bounding box center [764, 627] width 99 height 22
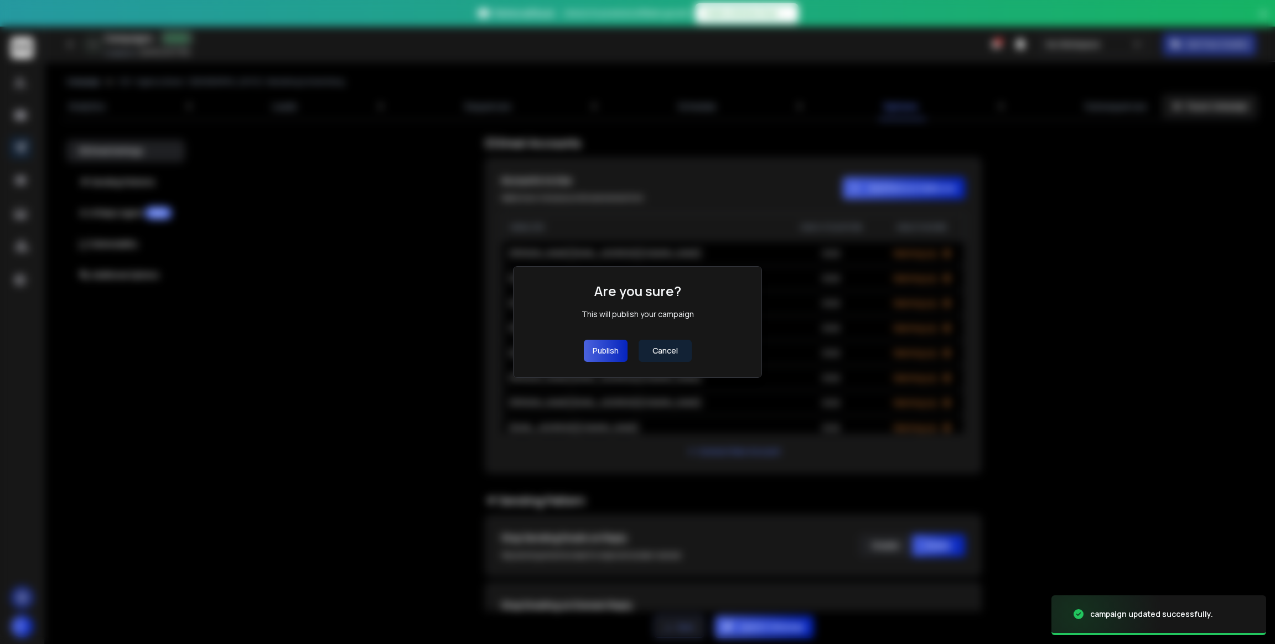
click at [604, 355] on button "Publish" at bounding box center [606, 351] width 44 height 22
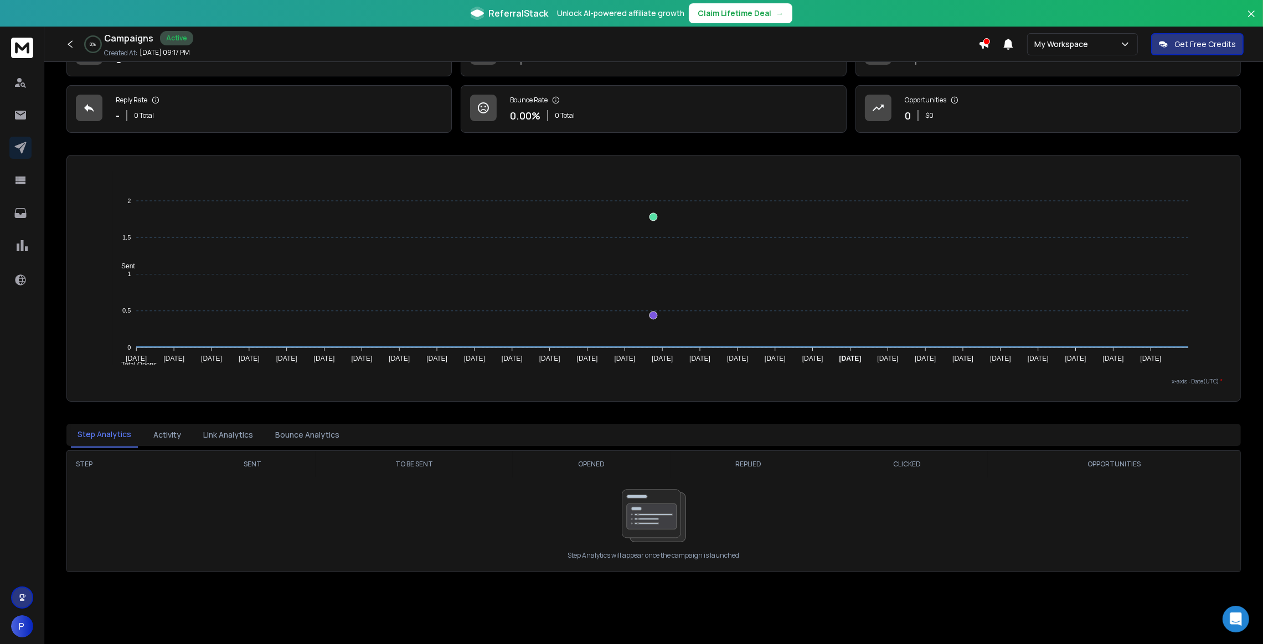
scroll to position [68, 0]
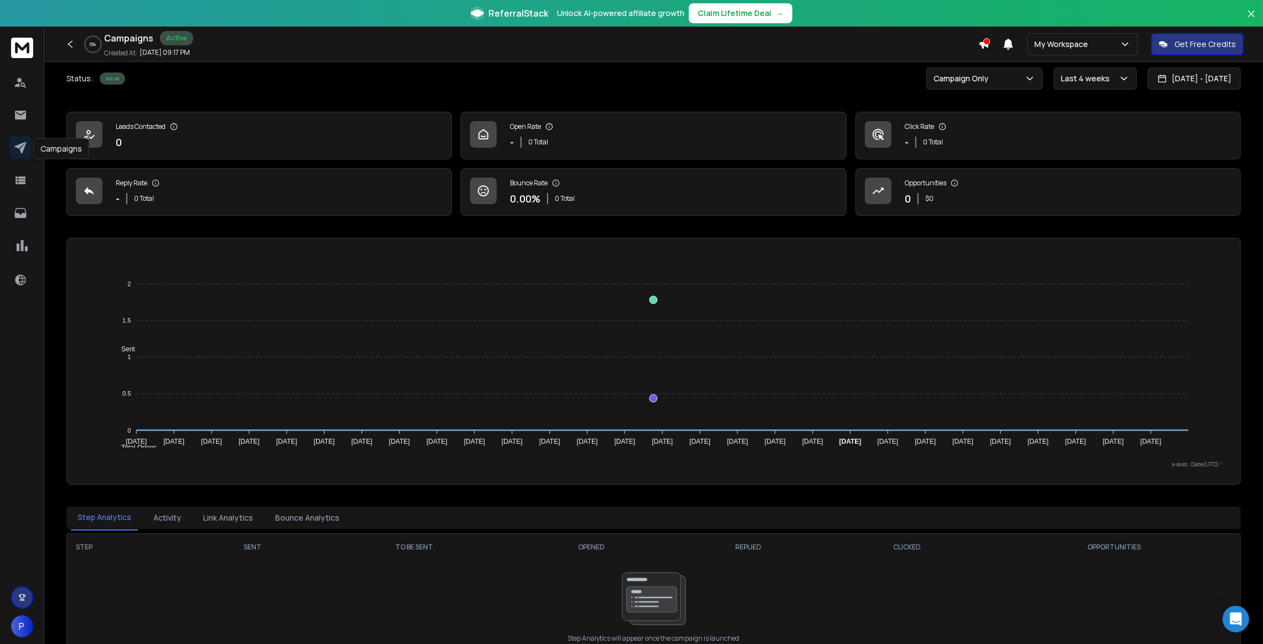
click at [18, 142] on icon at bounding box center [20, 147] width 13 height 13
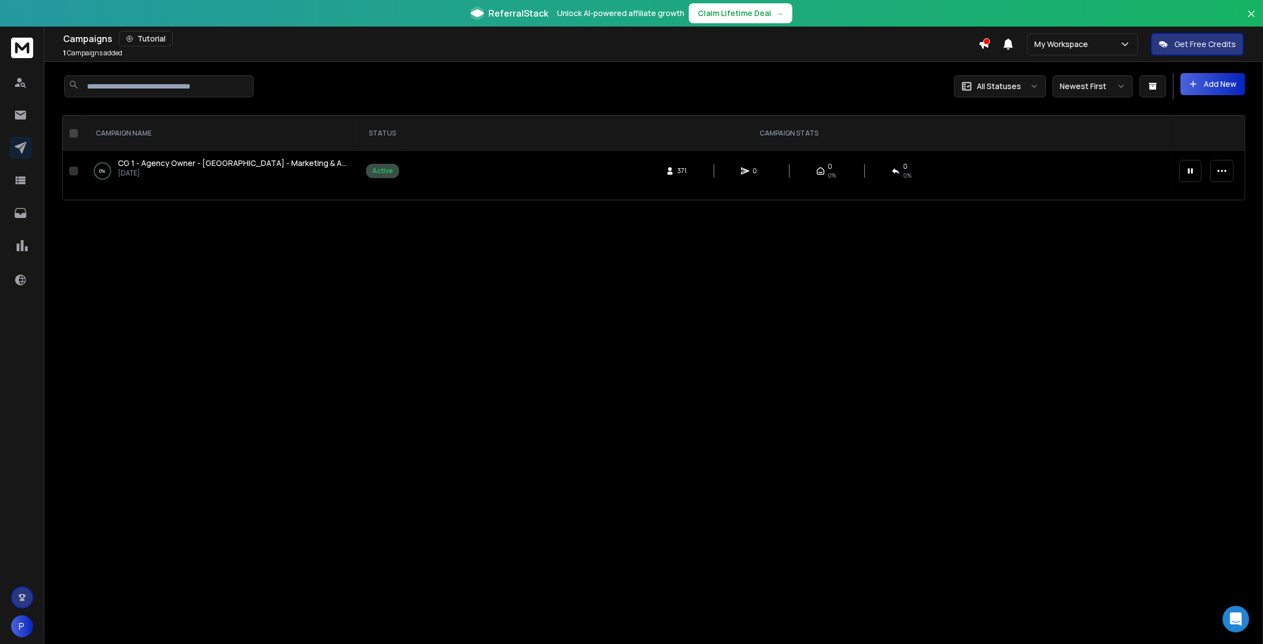
click at [1223, 171] on icon "button" at bounding box center [1221, 171] width 11 height 11
click at [1002, 324] on div "Campaigns 1 Campaigns Added All Statuses Newest First Add New CAMPAIGN NAME STA…" at bounding box center [653, 395] width 1183 height 644
click at [194, 166] on span "CG 1 - Agency Owner - [GEOGRAPHIC_DATA] - Marketing & Advertising" at bounding box center [248, 163] width 261 height 11
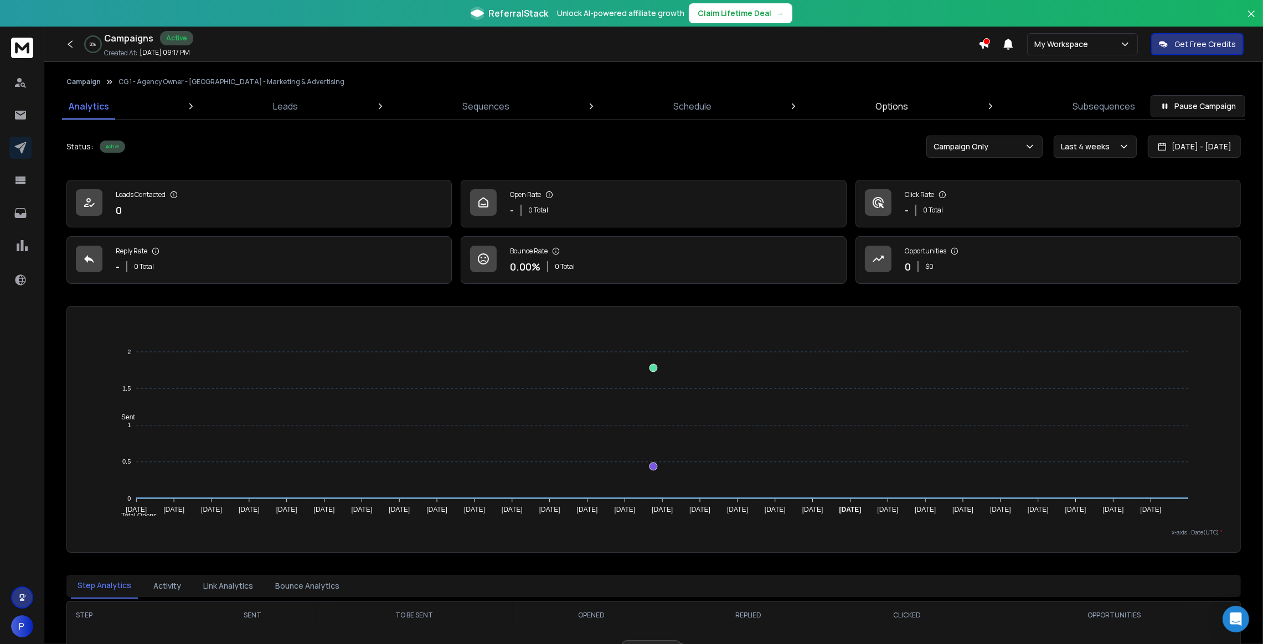
click at [879, 97] on link "Options" at bounding box center [892, 106] width 46 height 27
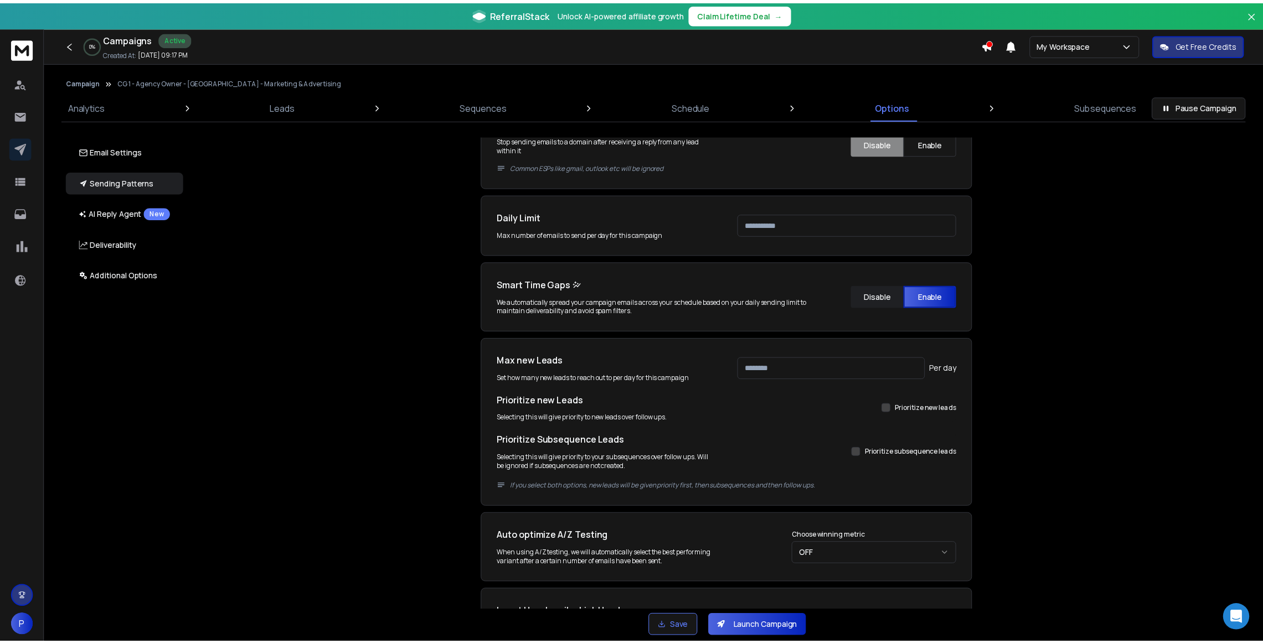
scroll to position [498, 0]
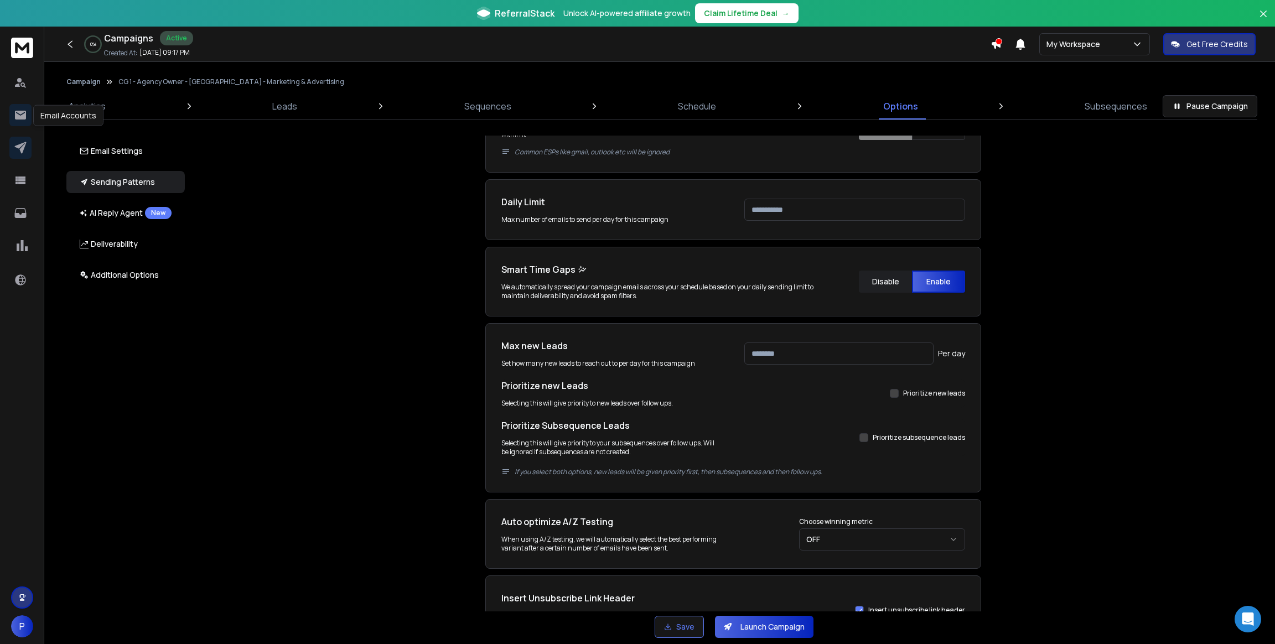
click at [22, 119] on icon at bounding box center [20, 115] width 11 height 9
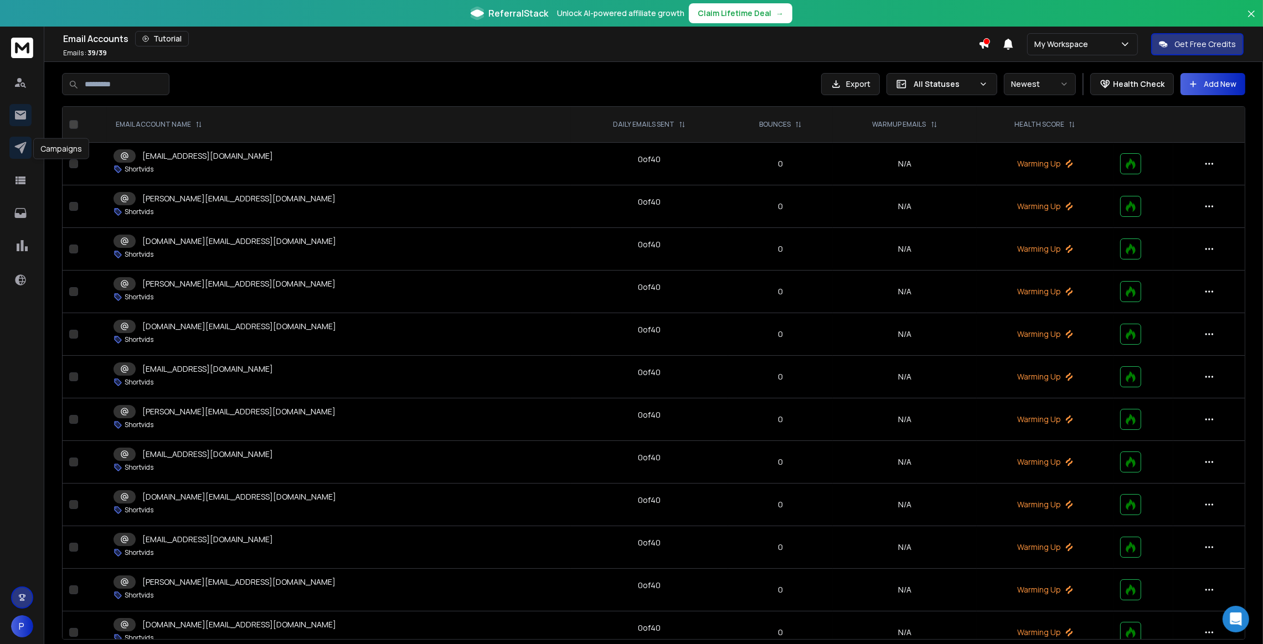
click at [16, 149] on icon at bounding box center [20, 147] width 13 height 13
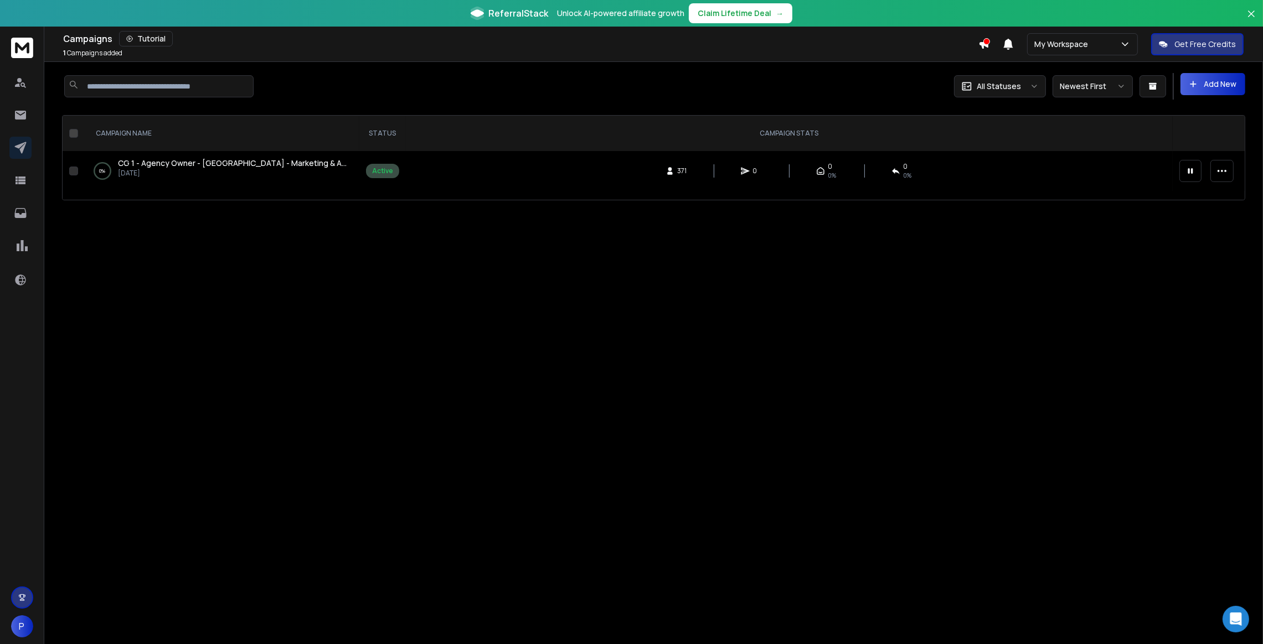
click at [257, 166] on span "CG 1 - Agency Owner - [GEOGRAPHIC_DATA] - Marketing & Advertising" at bounding box center [248, 163] width 261 height 11
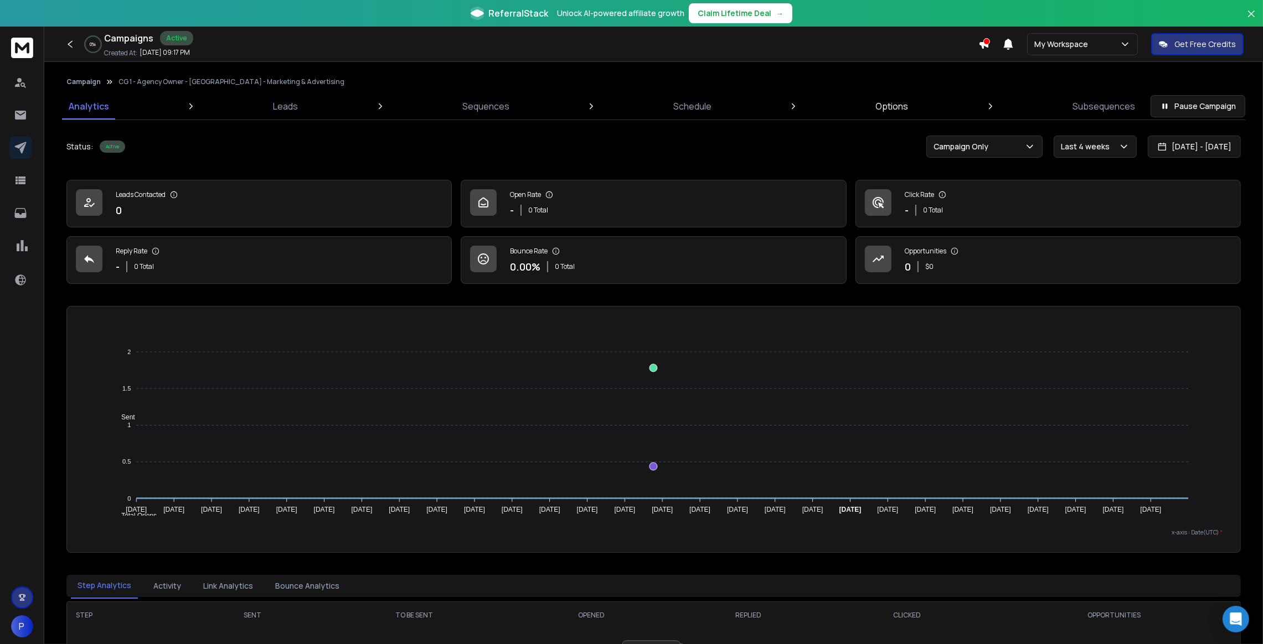
click at [882, 110] on p "Options" at bounding box center [892, 106] width 33 height 13
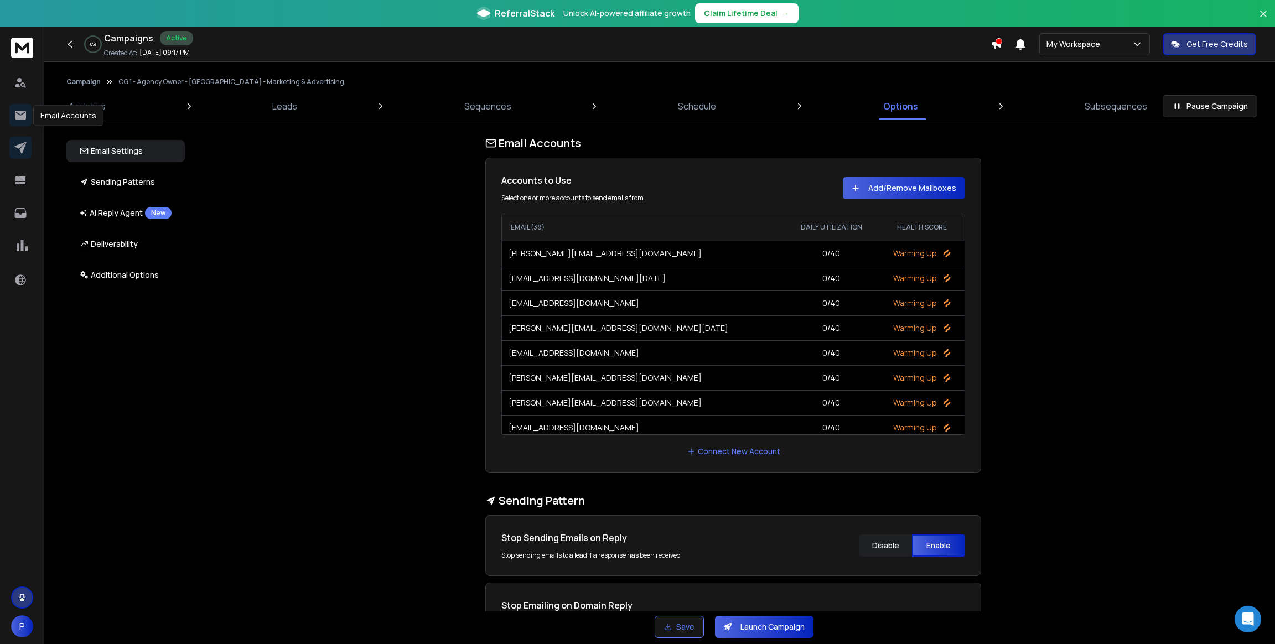
click at [23, 121] on icon at bounding box center [20, 115] width 13 height 13
